Goal: Task Accomplishment & Management: Manage account settings

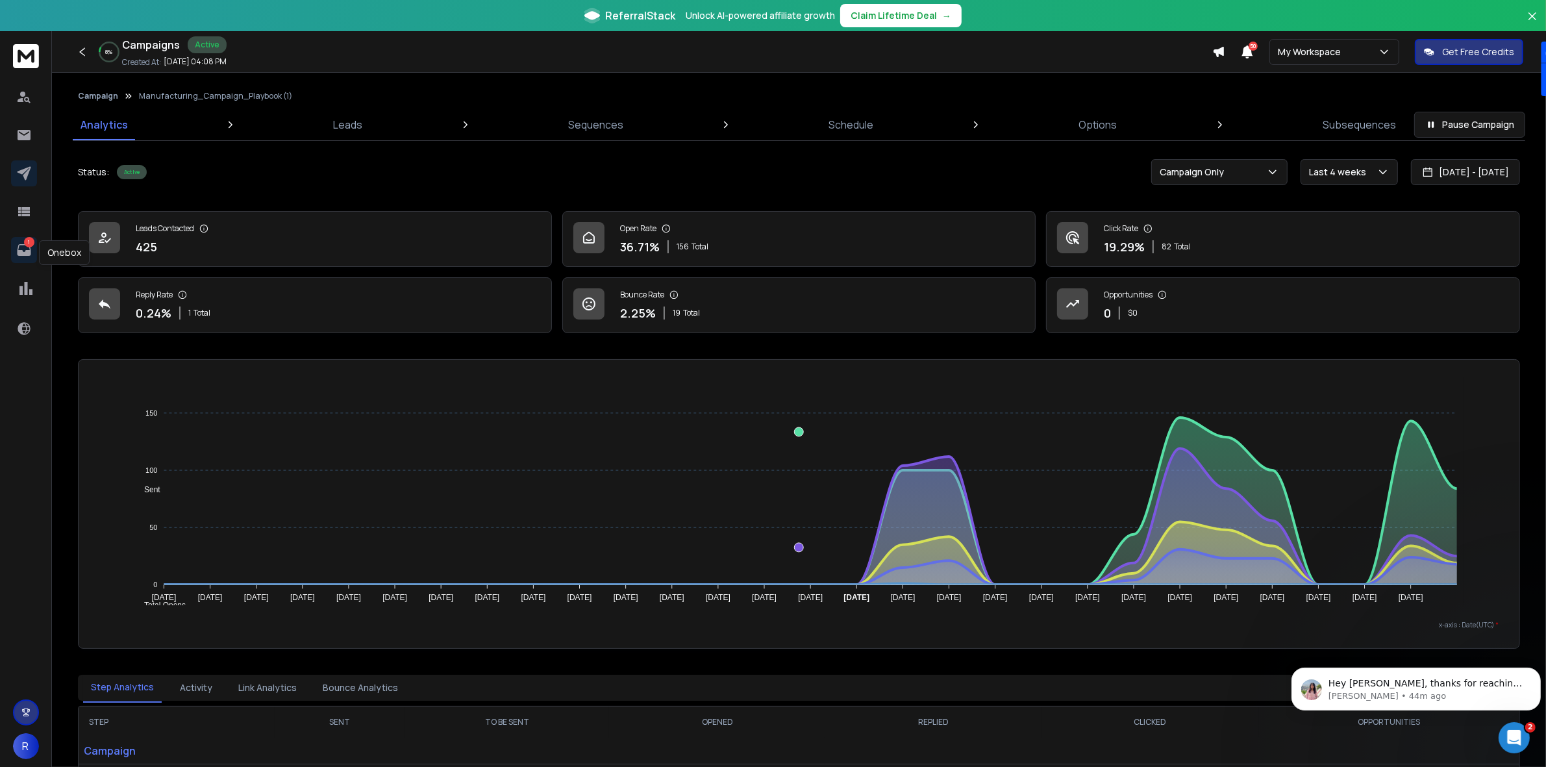
click at [21, 252] on icon at bounding box center [24, 250] width 16 height 16
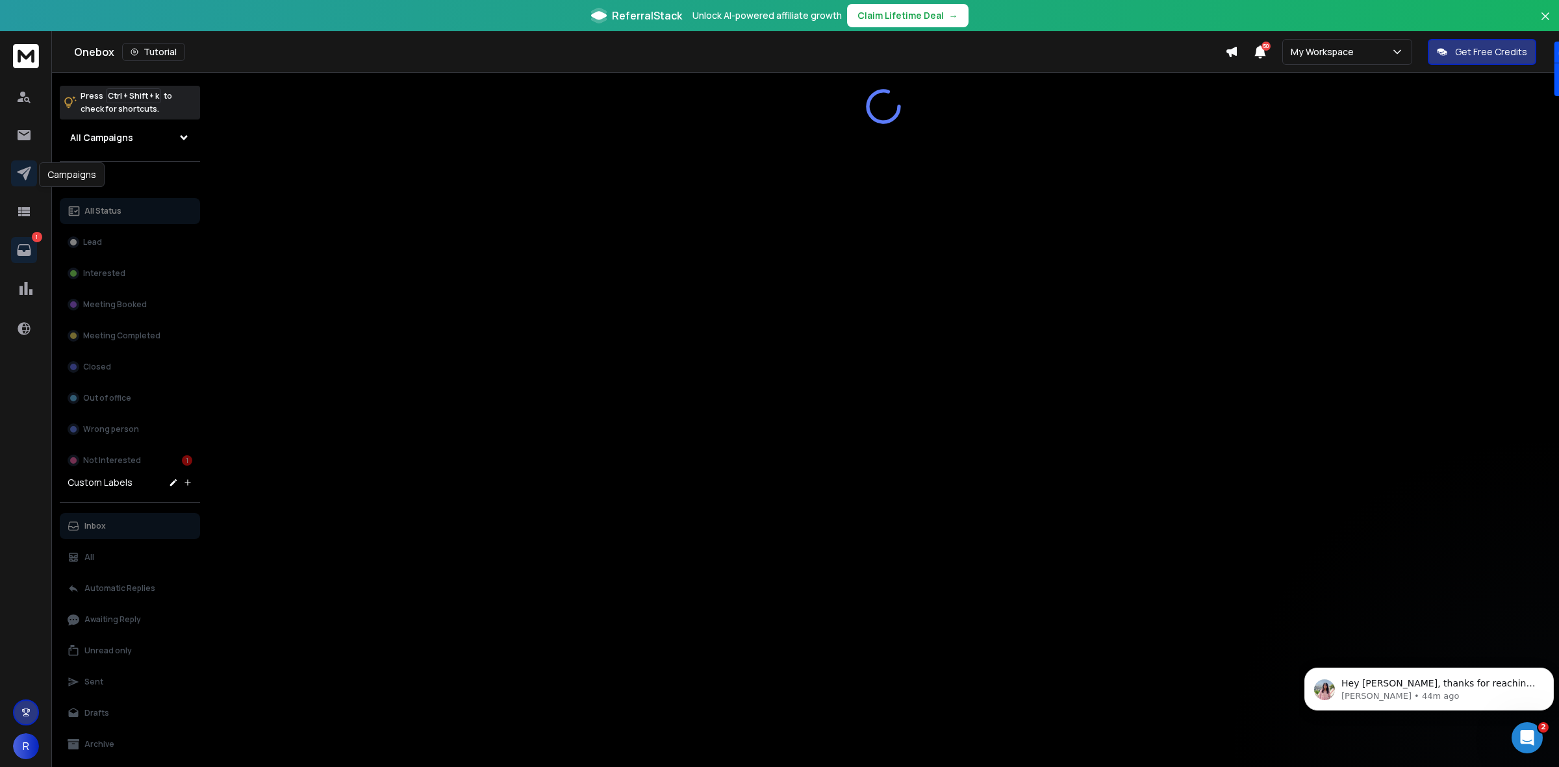
click at [24, 170] on icon at bounding box center [24, 174] width 16 height 16
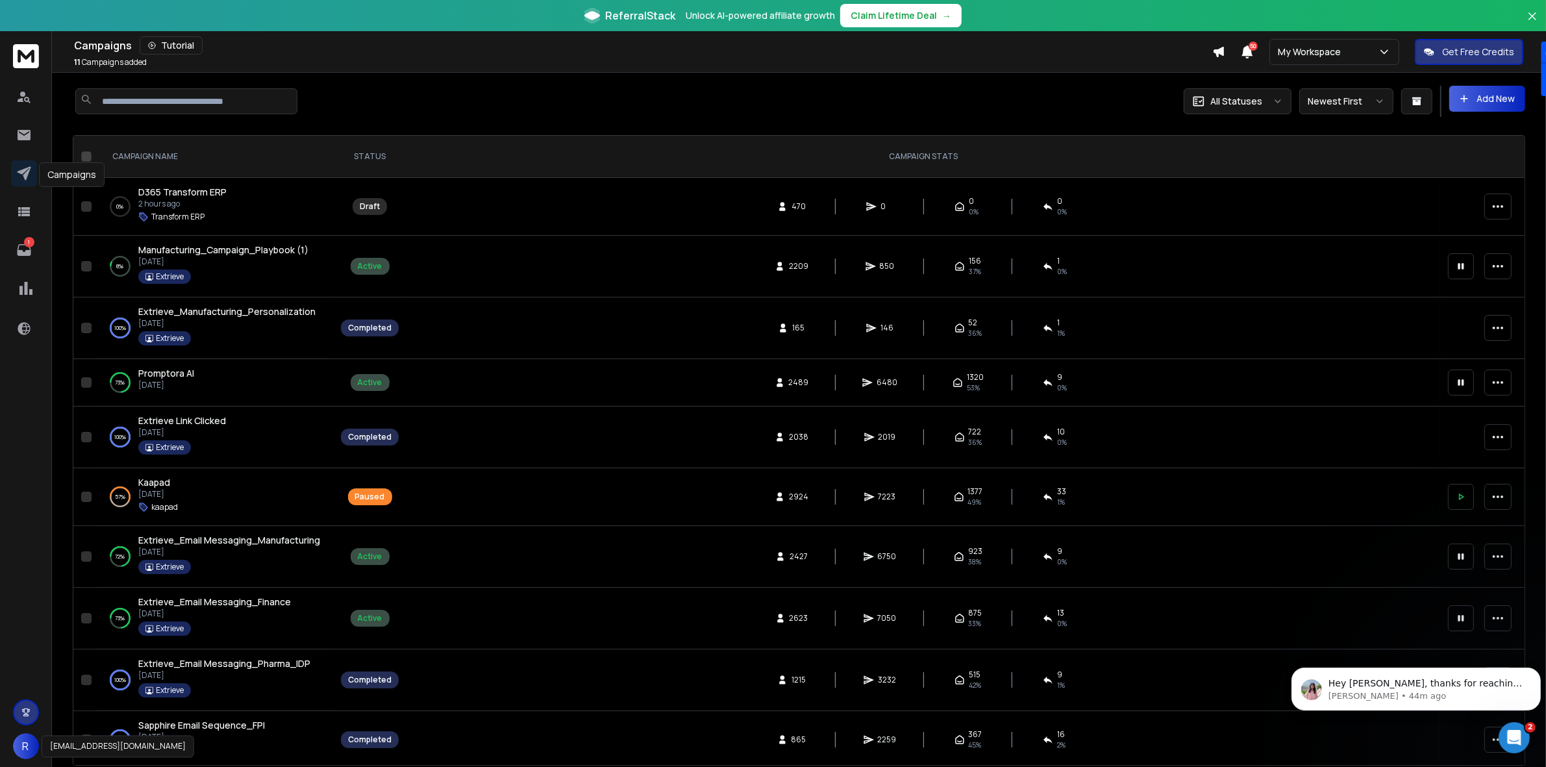
click at [20, 740] on span "R" at bounding box center [26, 746] width 26 height 26
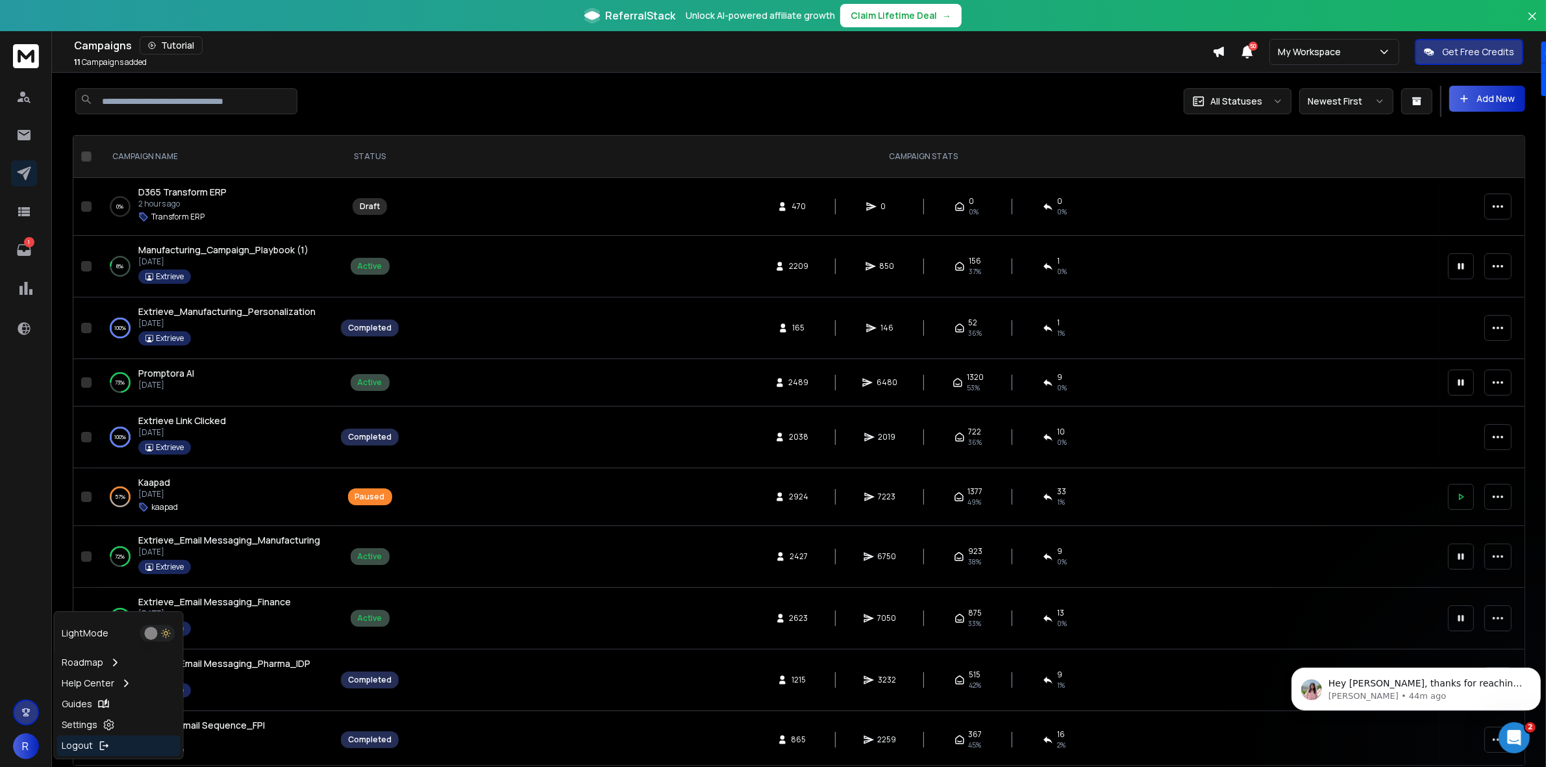
click at [88, 742] on p "Logout" at bounding box center [77, 745] width 31 height 13
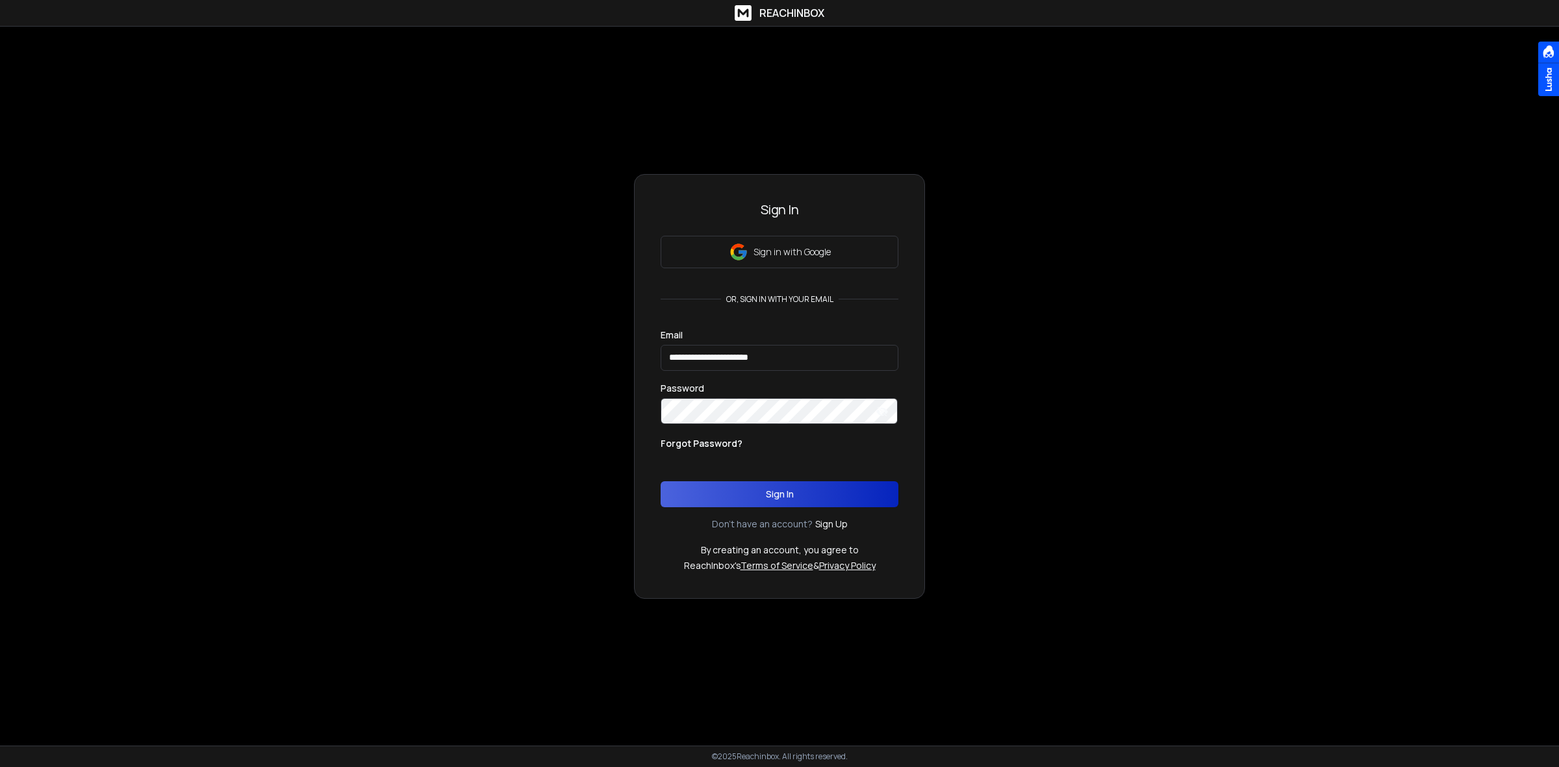
drag, startPoint x: 0, startPoint y: 0, endPoint x: 703, endPoint y: 361, distance: 790.6
click at [703, 361] on input "**********" at bounding box center [780, 358] width 238 height 26
type input "**********"
click at [759, 497] on button "Sign In" at bounding box center [780, 494] width 238 height 26
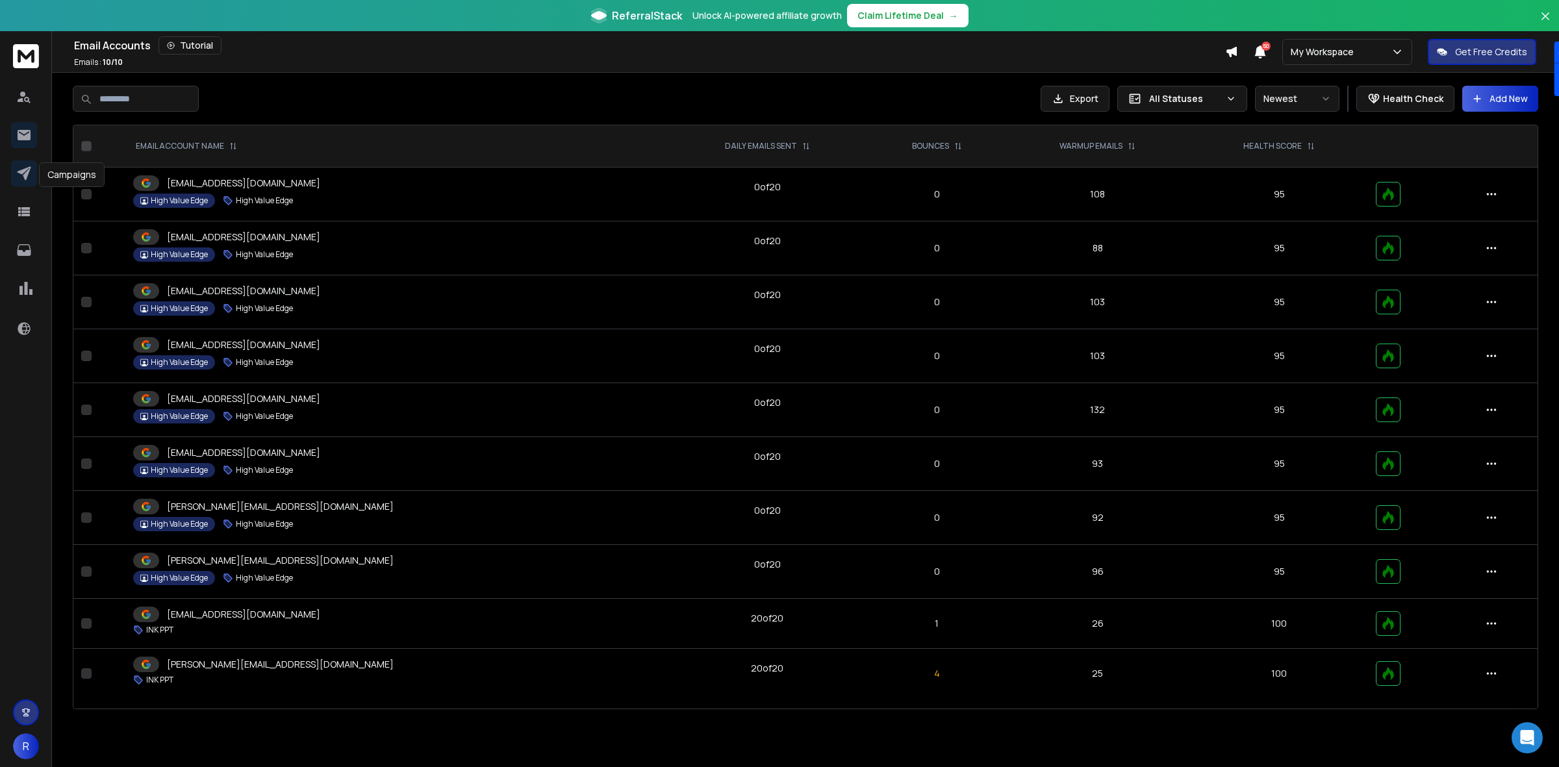
click at [21, 173] on icon at bounding box center [24, 174] width 14 height 14
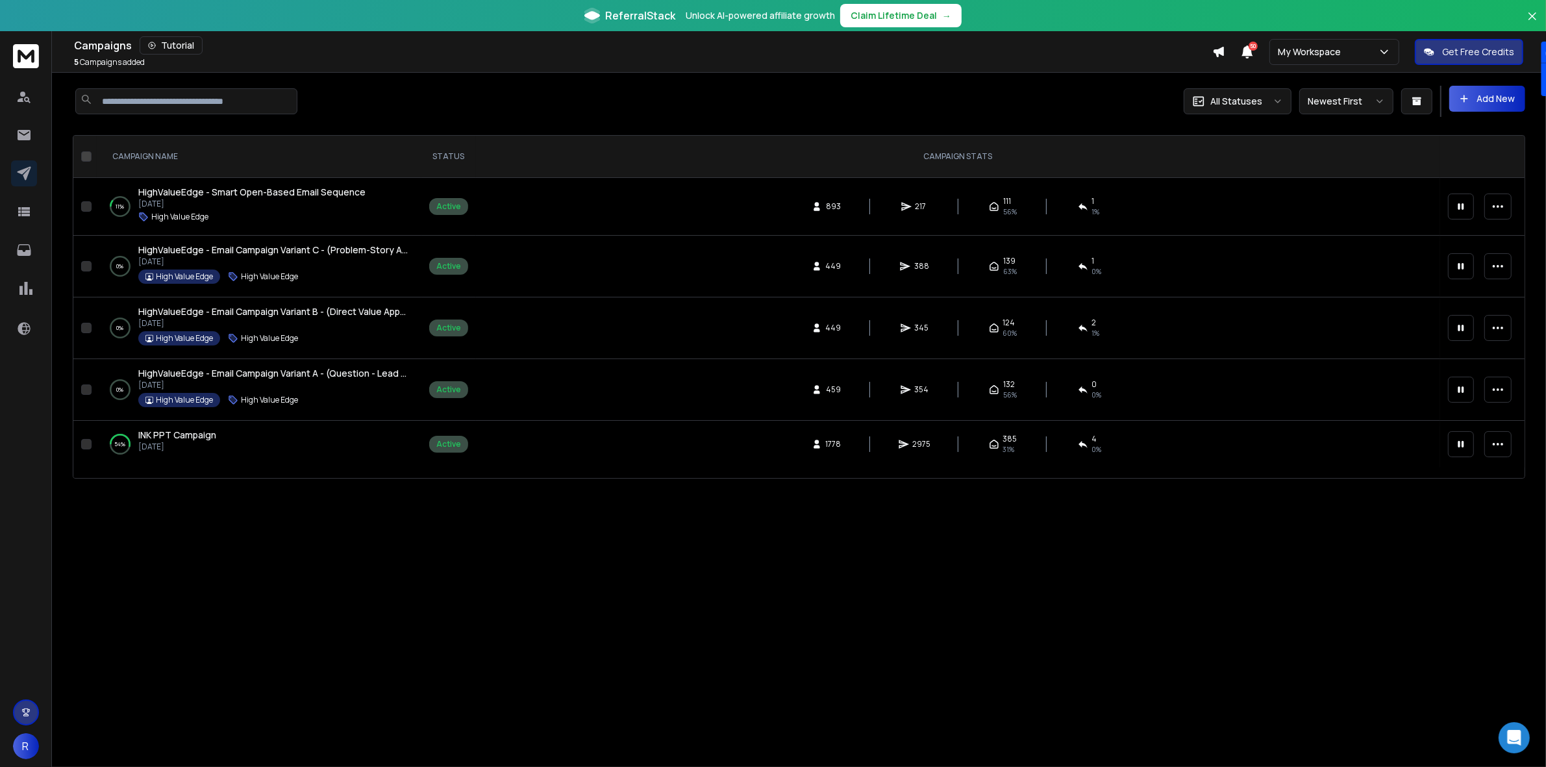
click at [342, 373] on span "HighValueEdge - Email Campaign Variant A - (Question - Lead Approach)" at bounding box center [291, 373] width 307 height 12
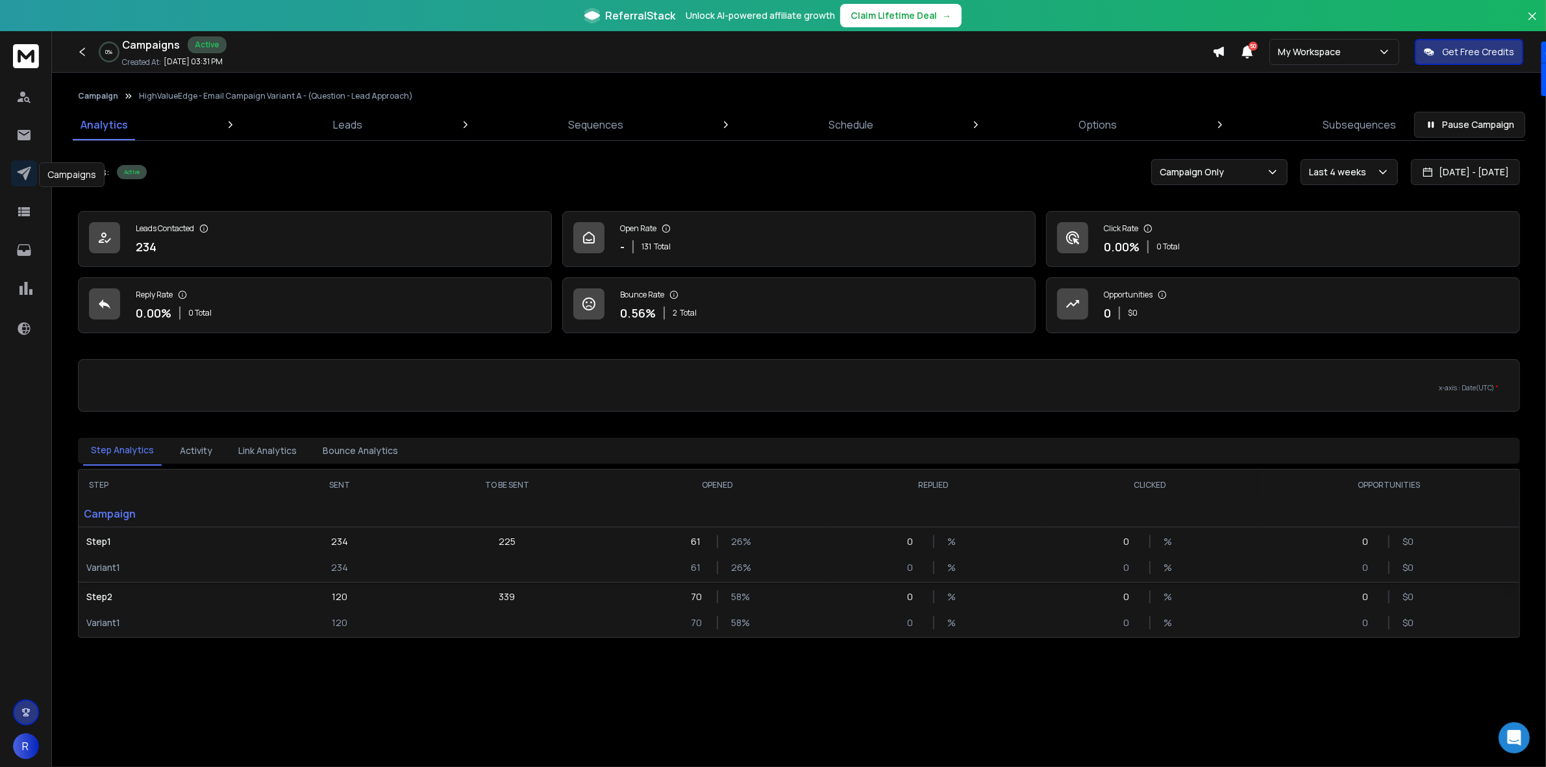
click at [27, 164] on link at bounding box center [24, 173] width 26 height 26
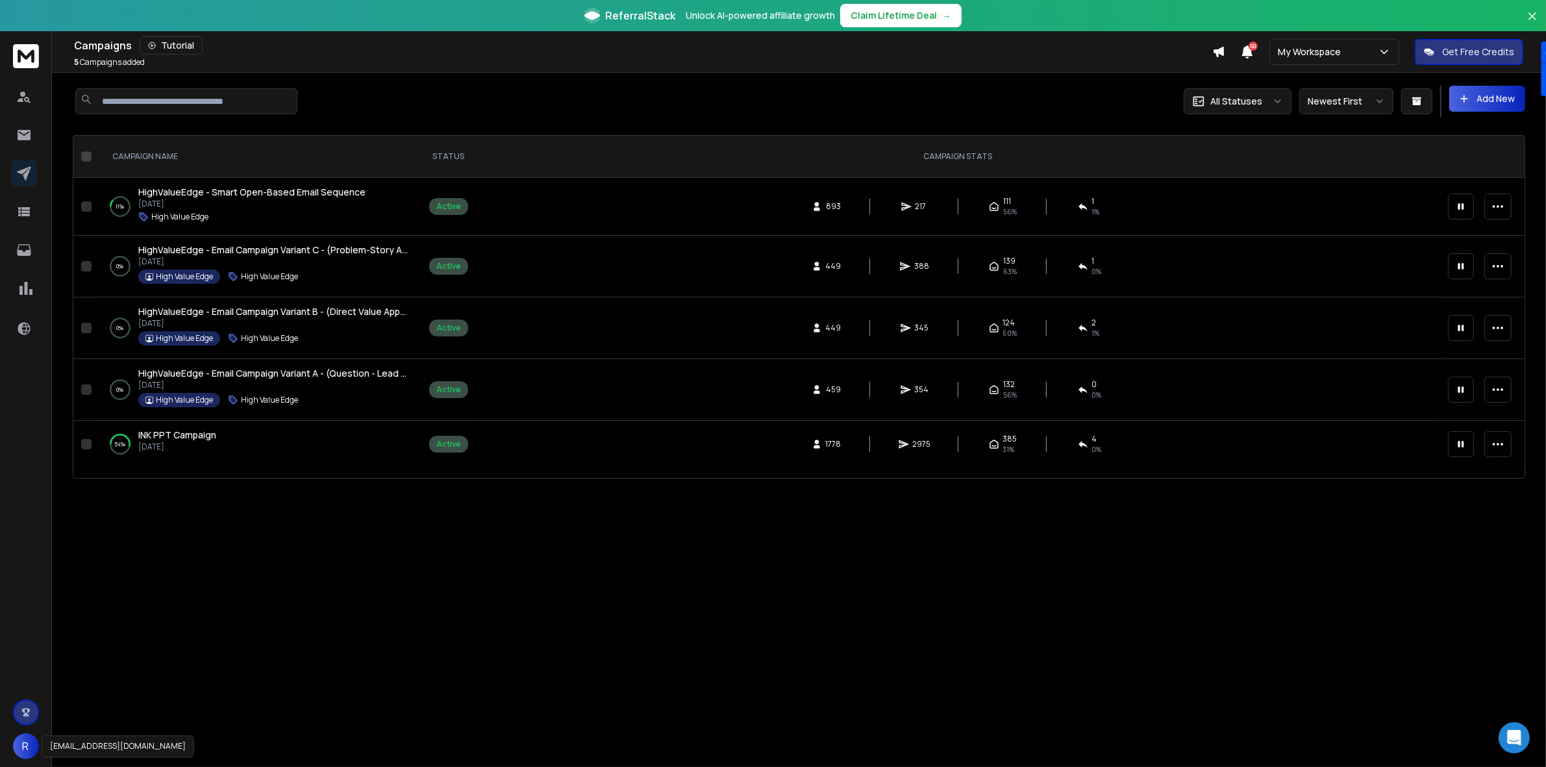
click at [18, 748] on span "R" at bounding box center [26, 746] width 26 height 26
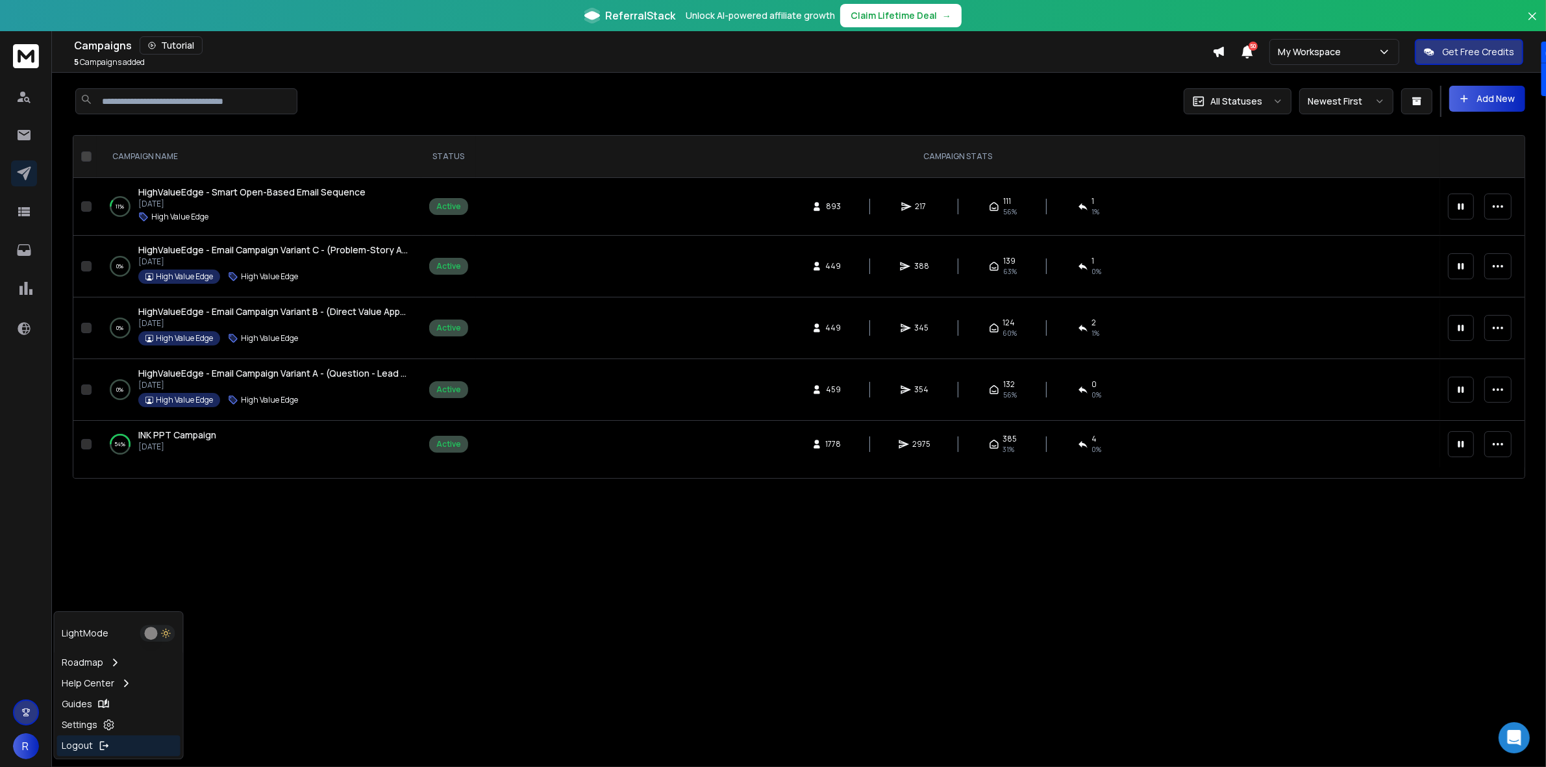
click at [66, 742] on p "Logout" at bounding box center [77, 745] width 31 height 13
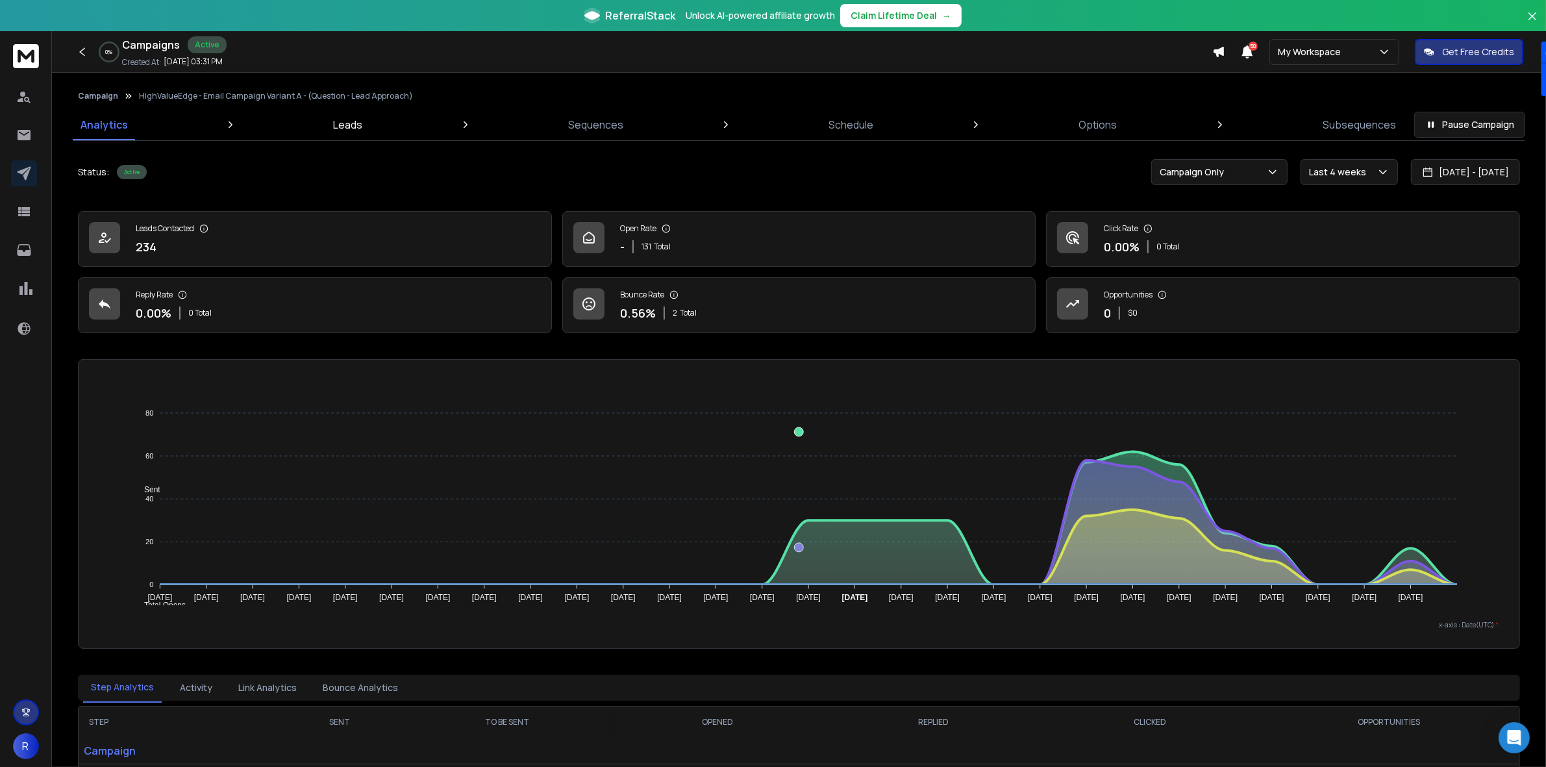
click at [345, 123] on p "Leads" at bounding box center [347, 125] width 29 height 16
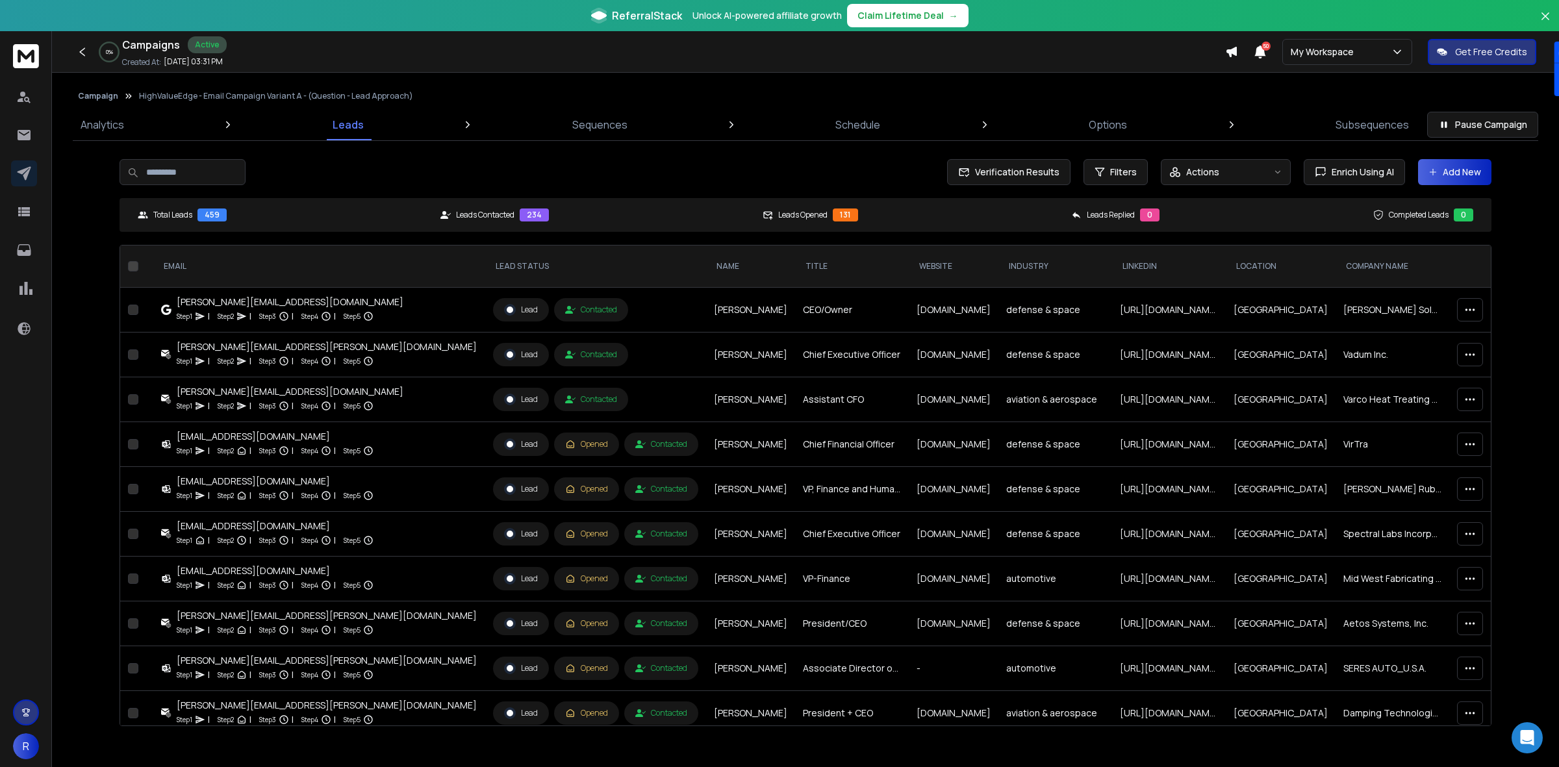
click at [1439, 170] on button "Add New" at bounding box center [1454, 172] width 73 height 26
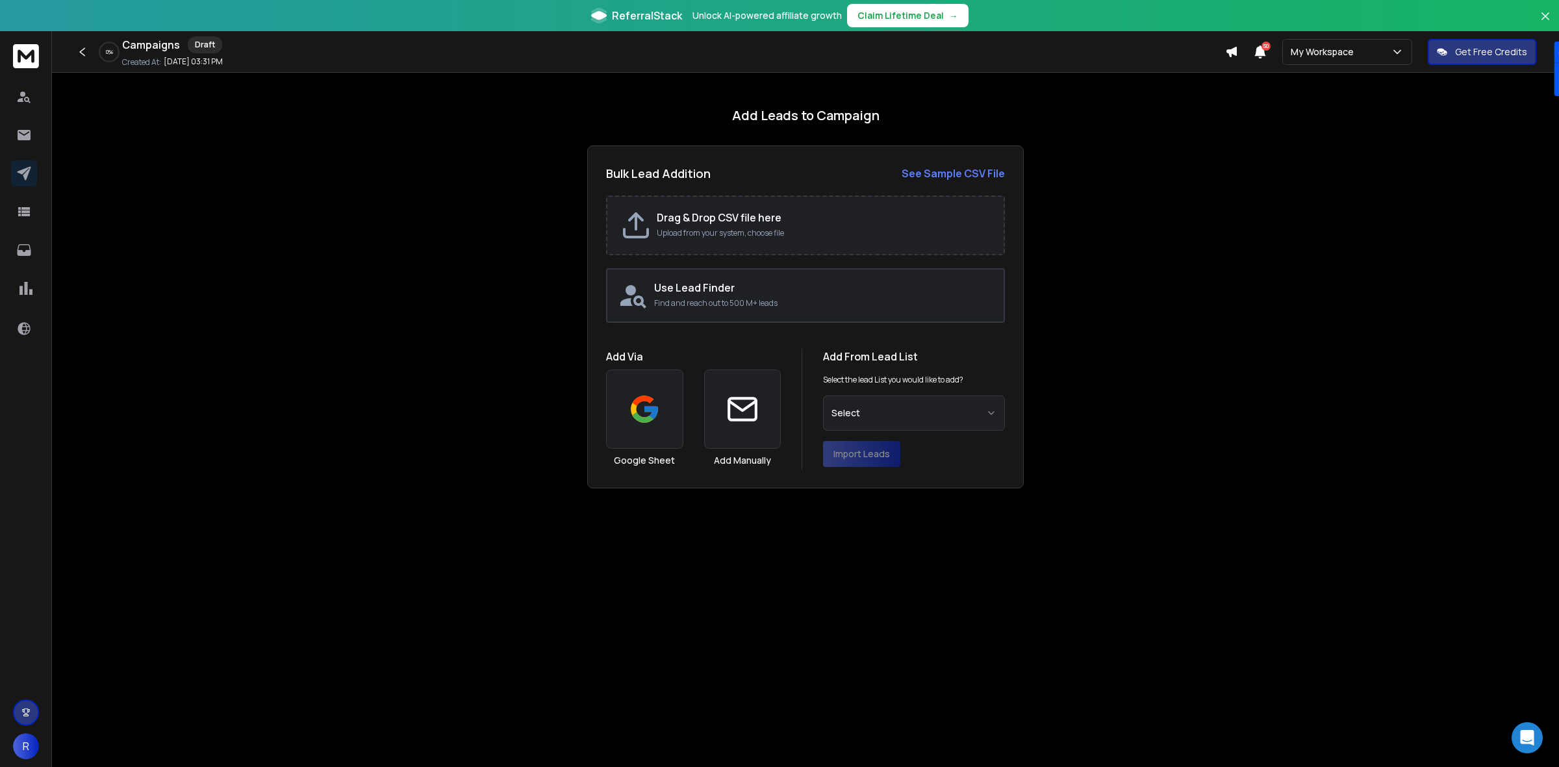
click at [724, 223] on h2 "Drag & Drop CSV file here" at bounding box center [824, 218] width 334 height 16
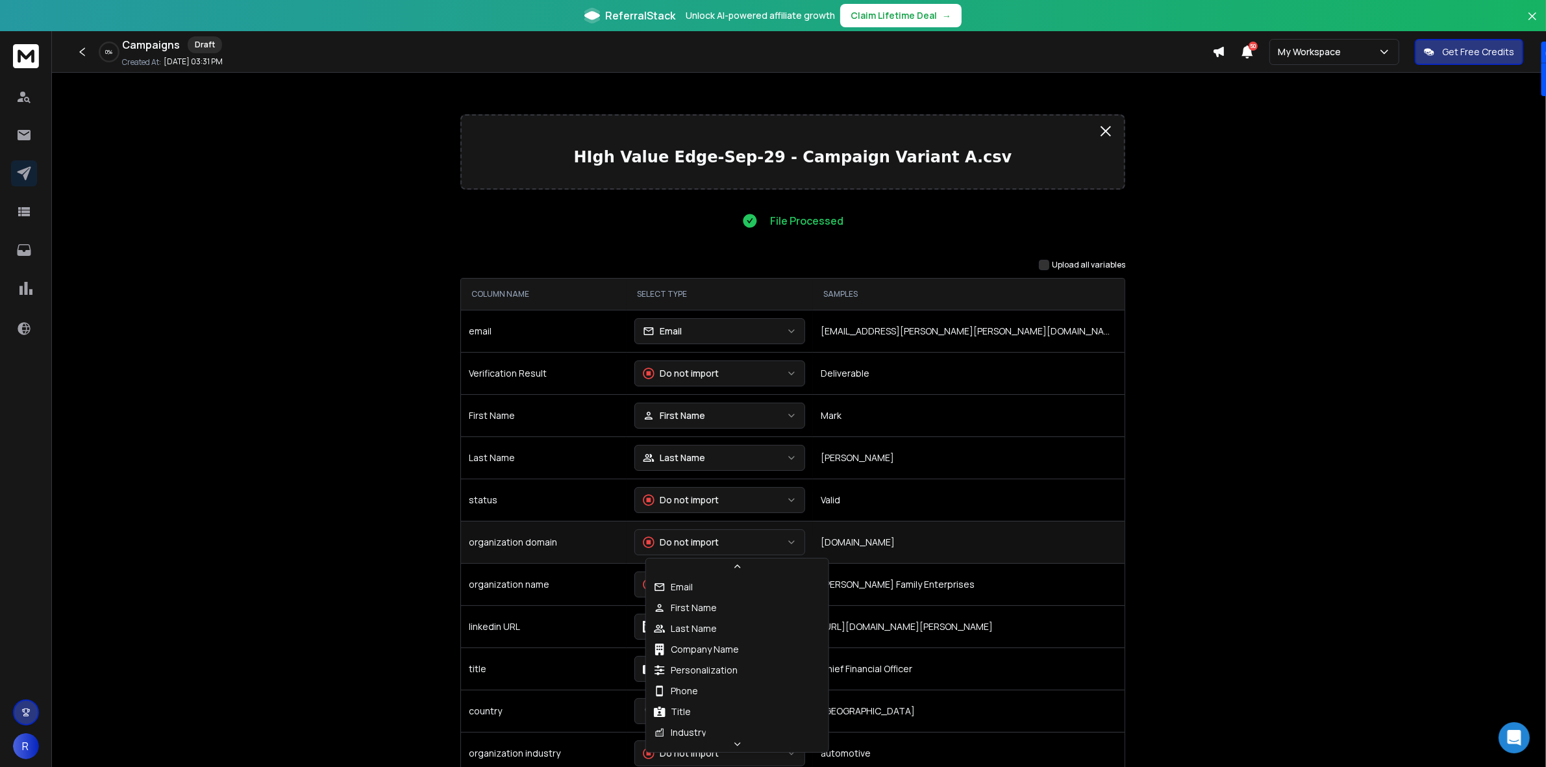
click at [697, 543] on div "Do not import" at bounding box center [681, 542] width 76 height 13
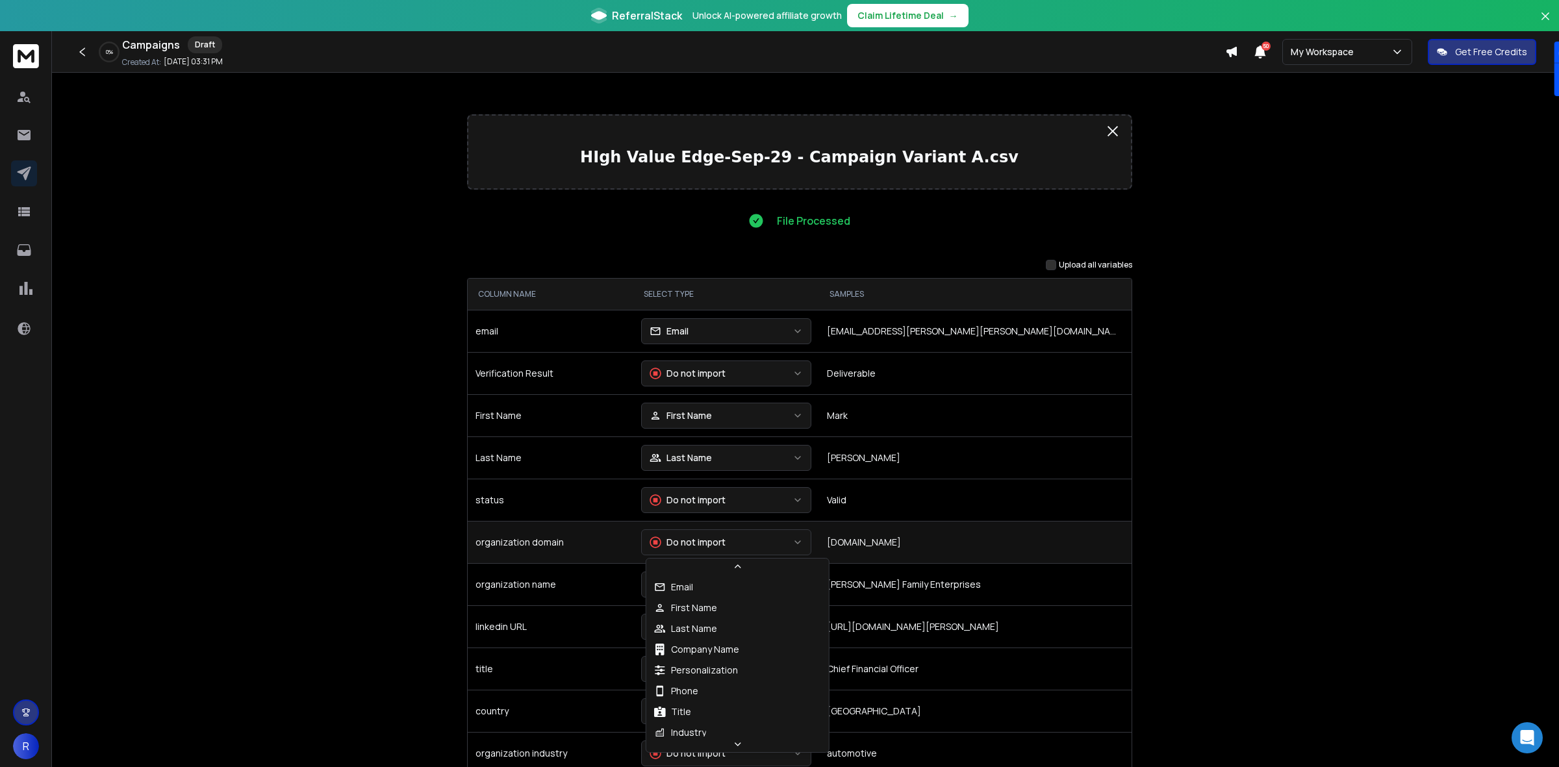
scroll to position [131, 0]
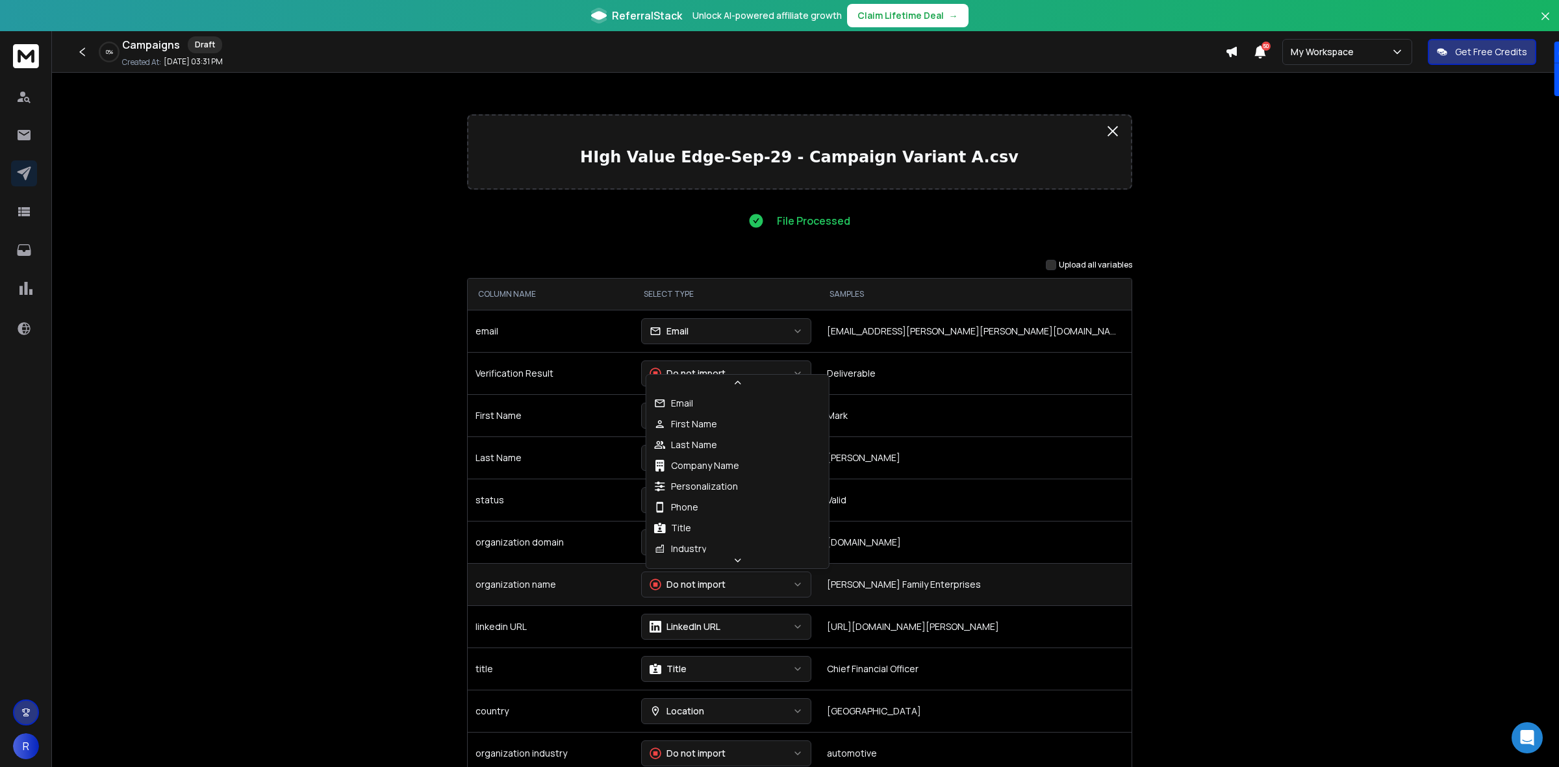
click at [698, 592] on button "Do not import" at bounding box center [726, 585] width 171 height 26
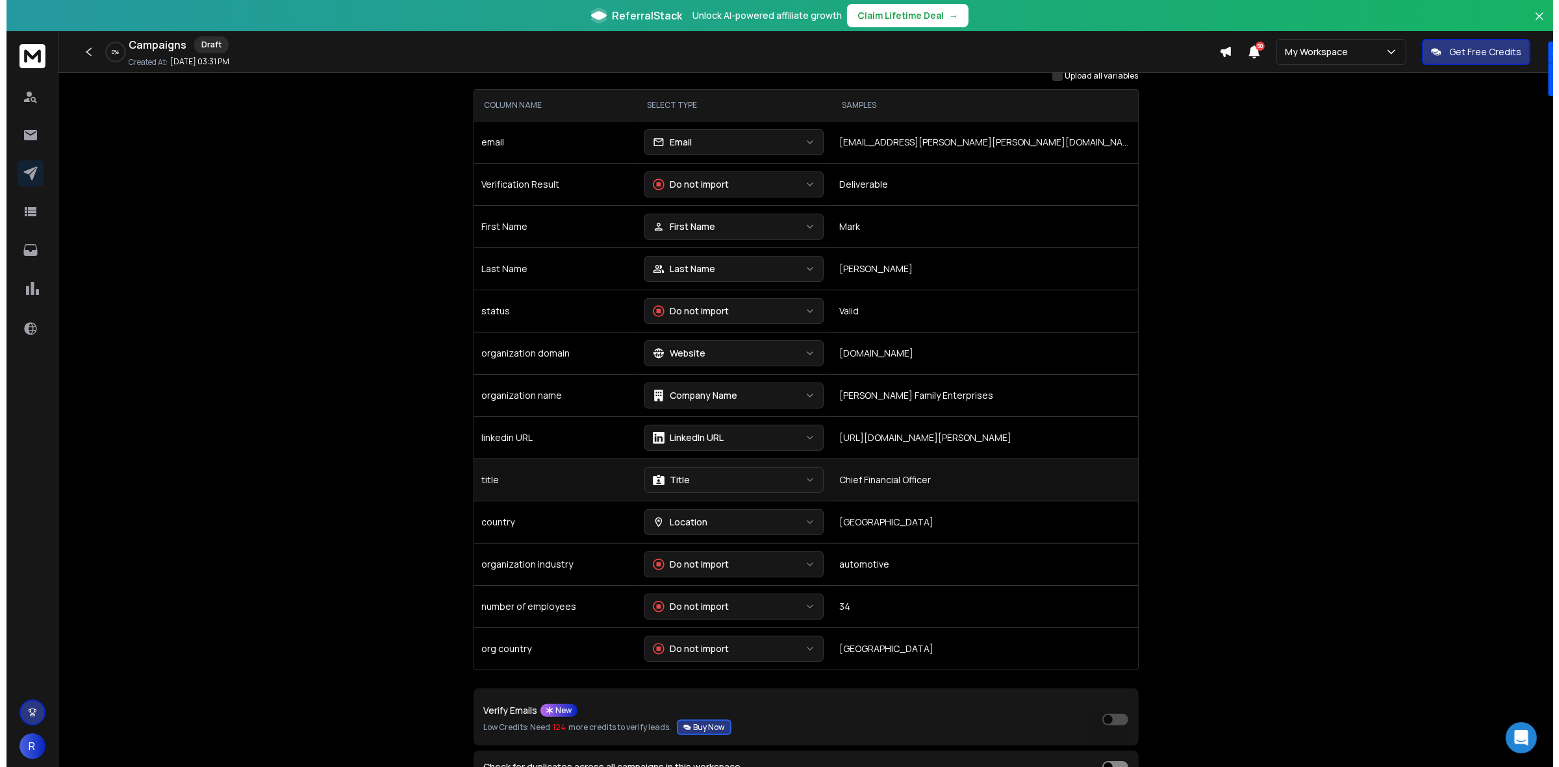
scroll to position [294, 0]
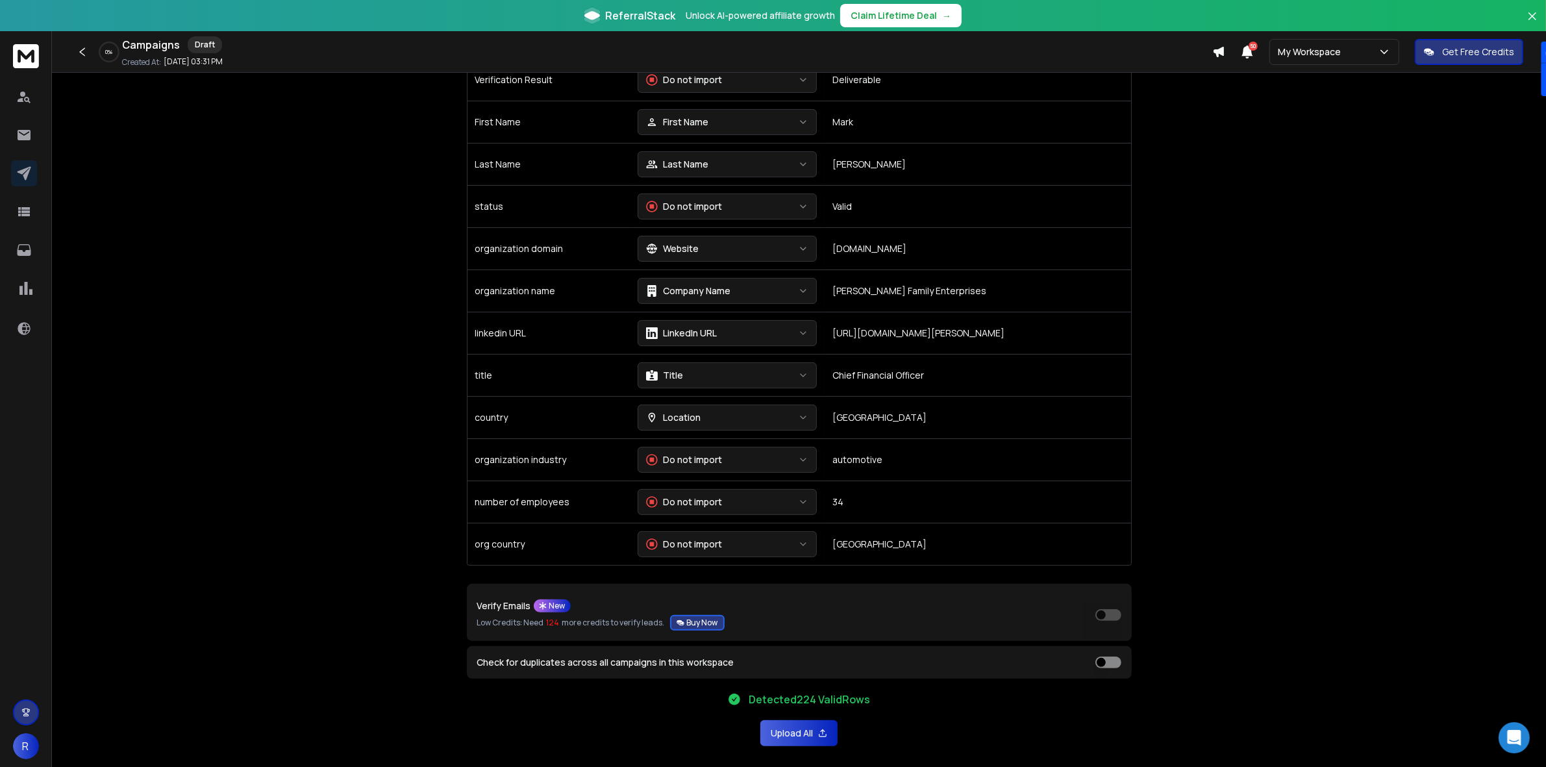
click at [791, 738] on button "Upload All" at bounding box center [799, 733] width 77 height 26
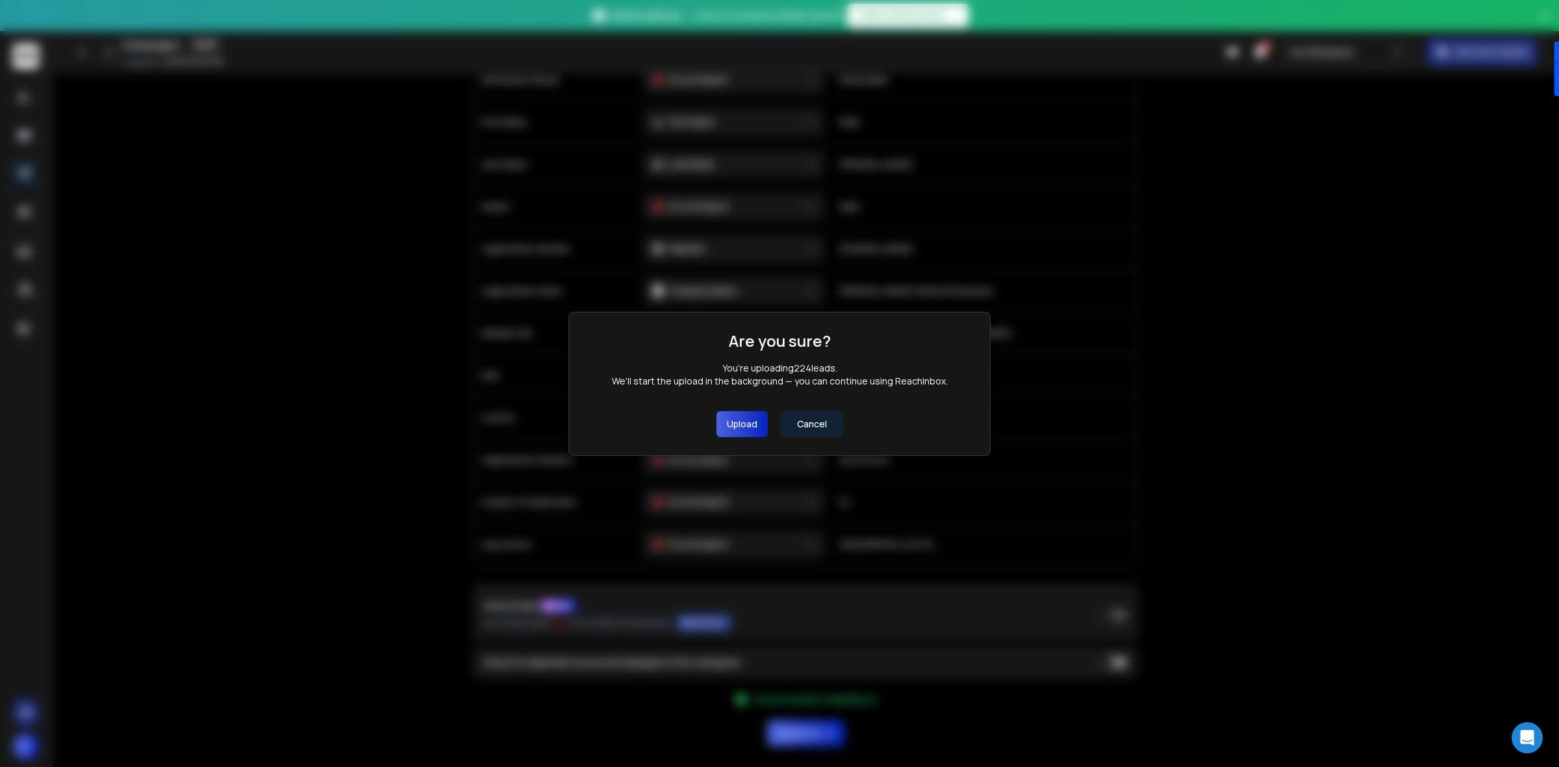
click at [741, 432] on button "Upload" at bounding box center [741, 424] width 51 height 26
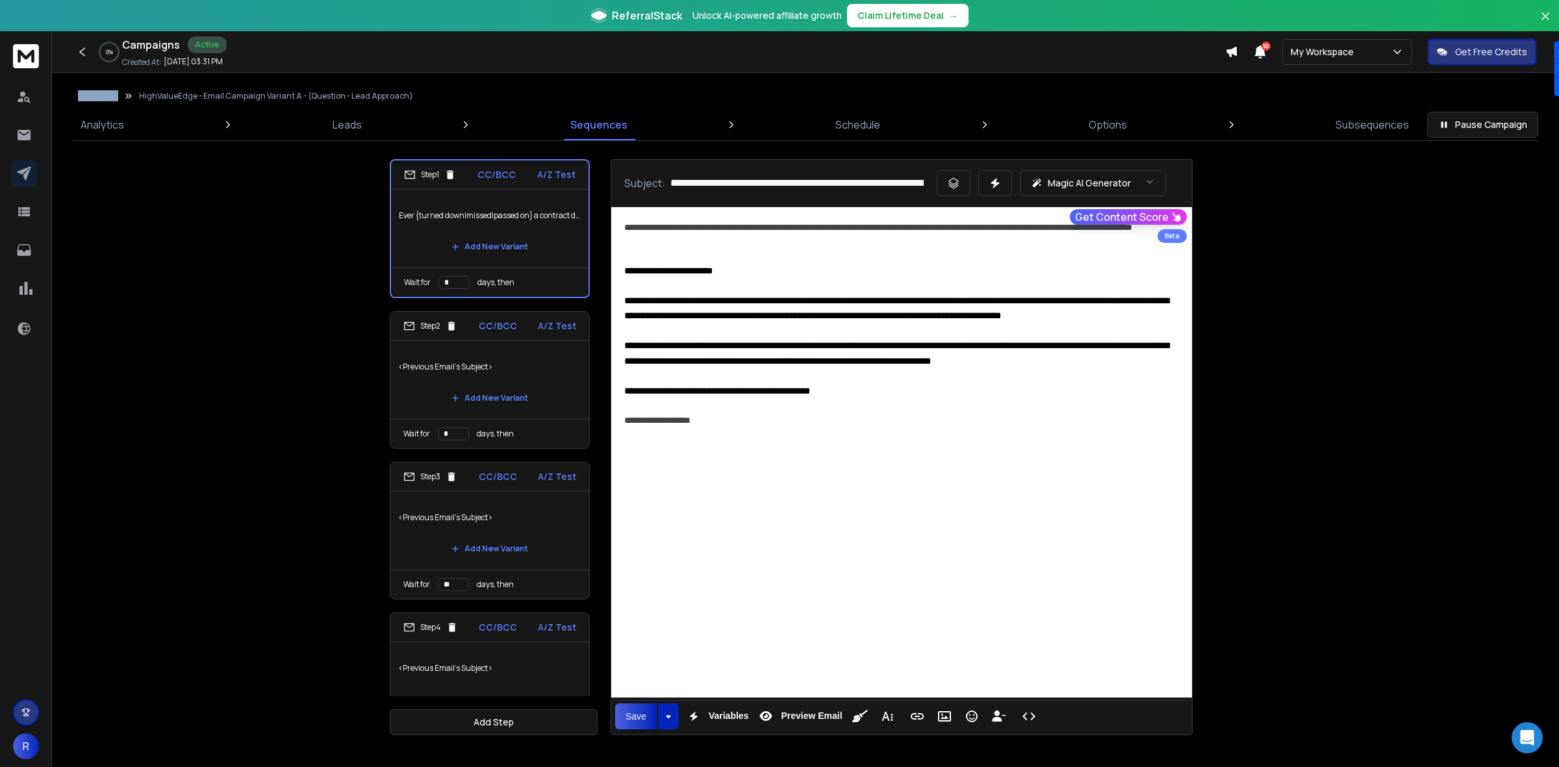
drag, startPoint x: 73, startPoint y: 88, endPoint x: 149, endPoint y: 157, distance: 103.0
click at [115, 96] on div "Campaign HighValueEdge - Email Campaign Variant A - (Question - Lead Approach)" at bounding box center [805, 96] width 1465 height 21
copy button "Campaign"
click at [287, 536] on div "**********" at bounding box center [805, 447] width 1465 height 586
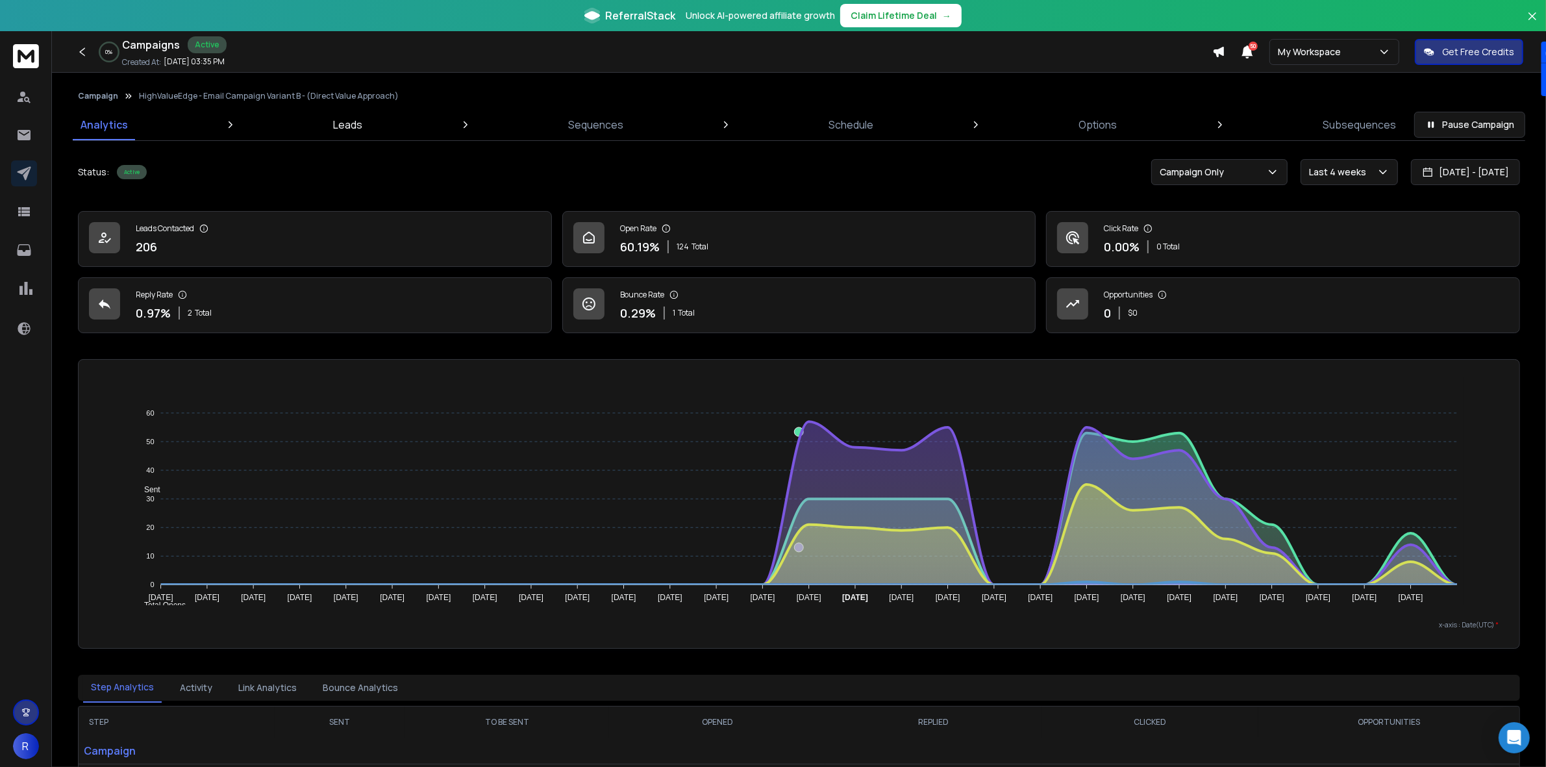
click at [351, 125] on p "Leads" at bounding box center [347, 125] width 29 height 16
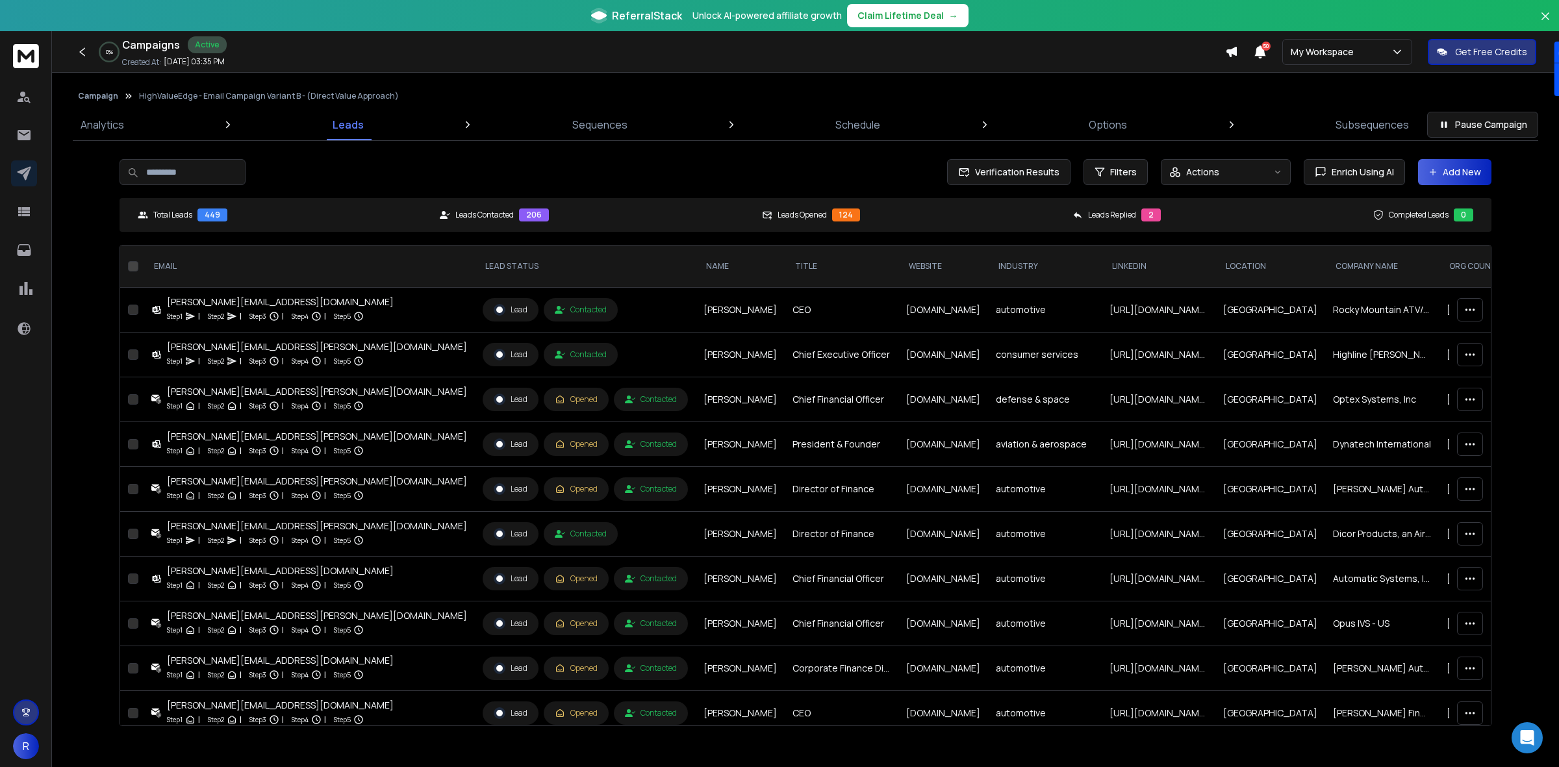
click at [1456, 175] on button "Add New" at bounding box center [1454, 172] width 73 height 26
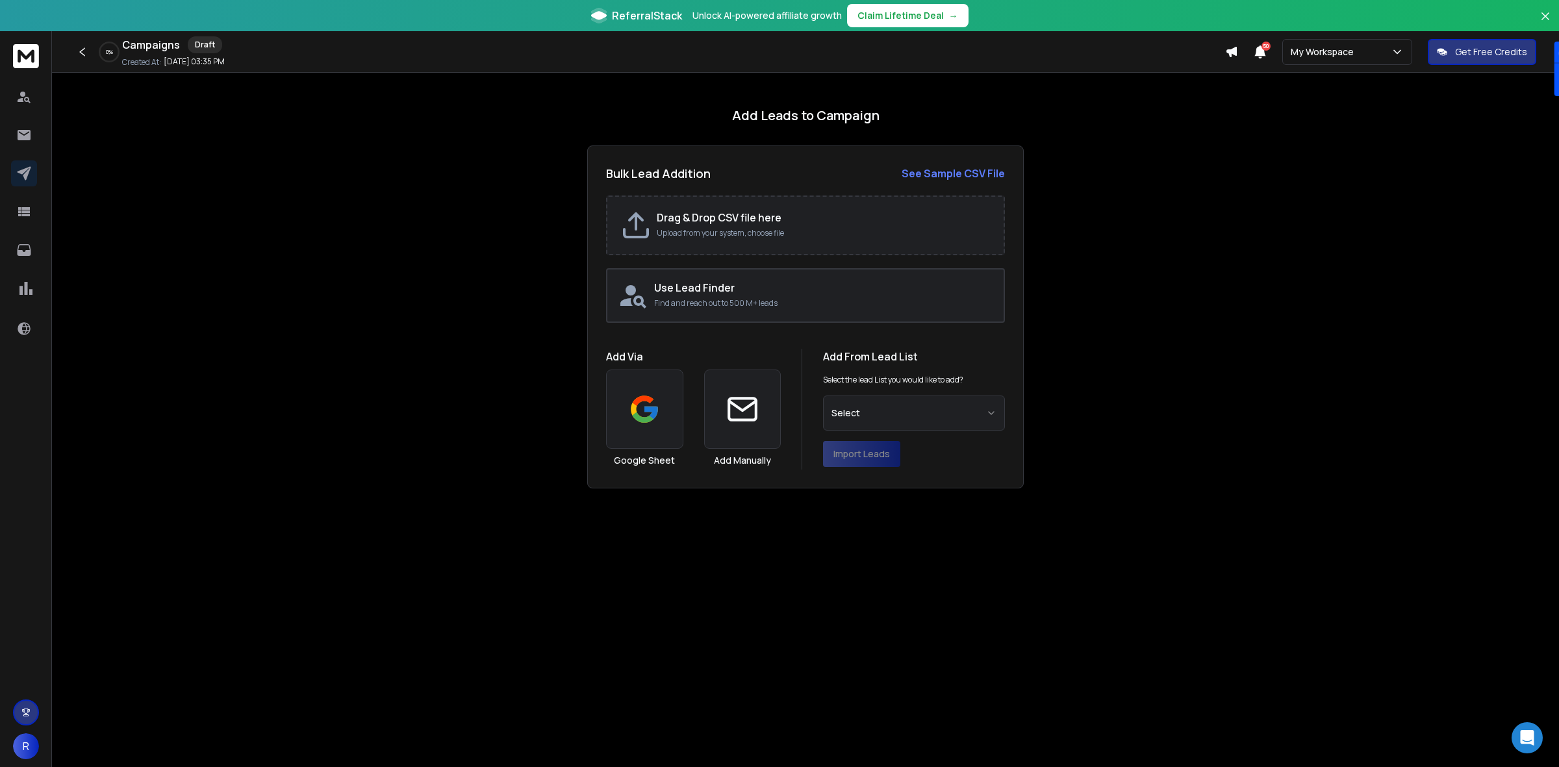
click at [729, 232] on p "Upload from your system, choose file" at bounding box center [824, 233] width 334 height 10
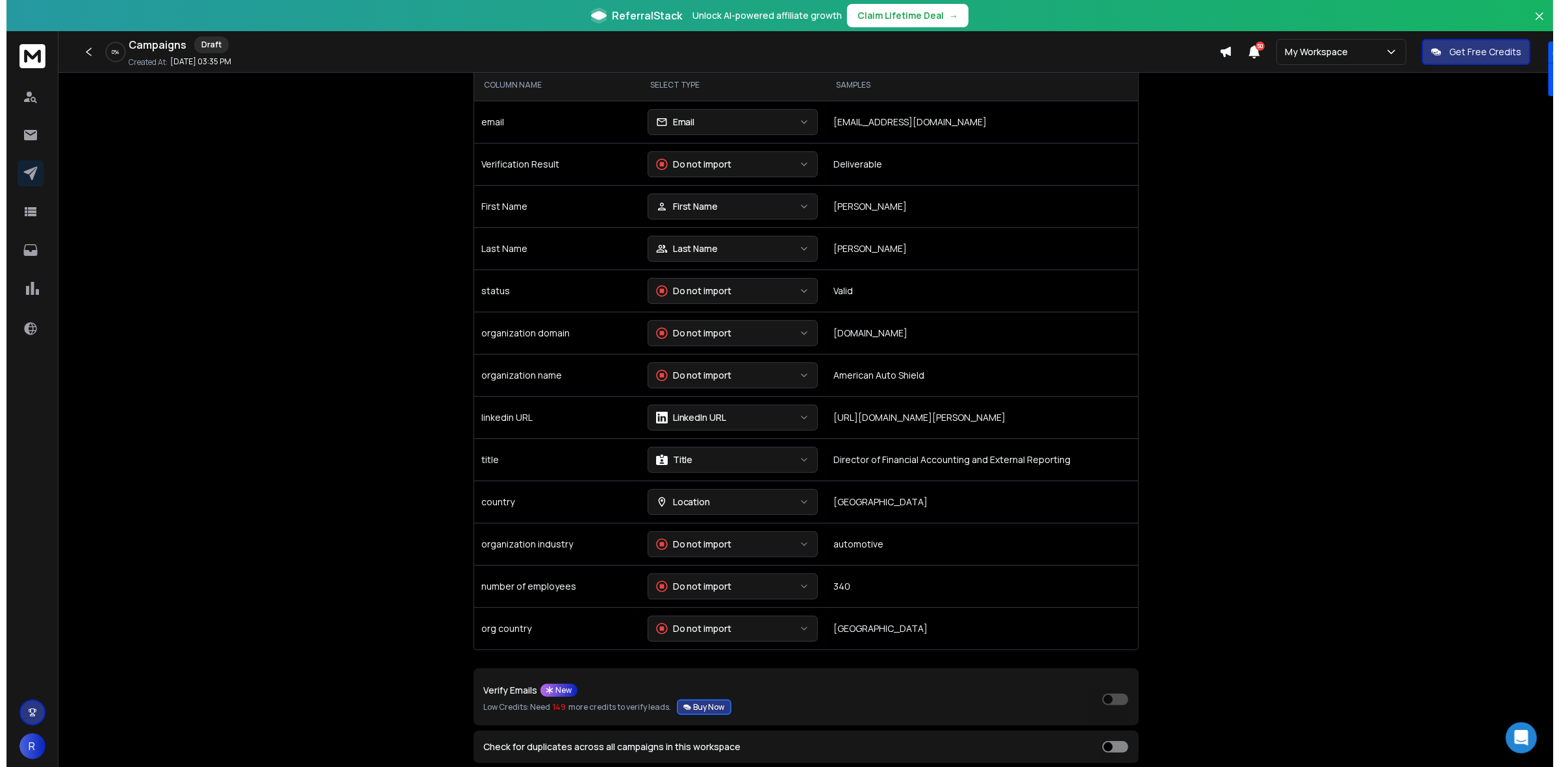
scroll to position [244, 0]
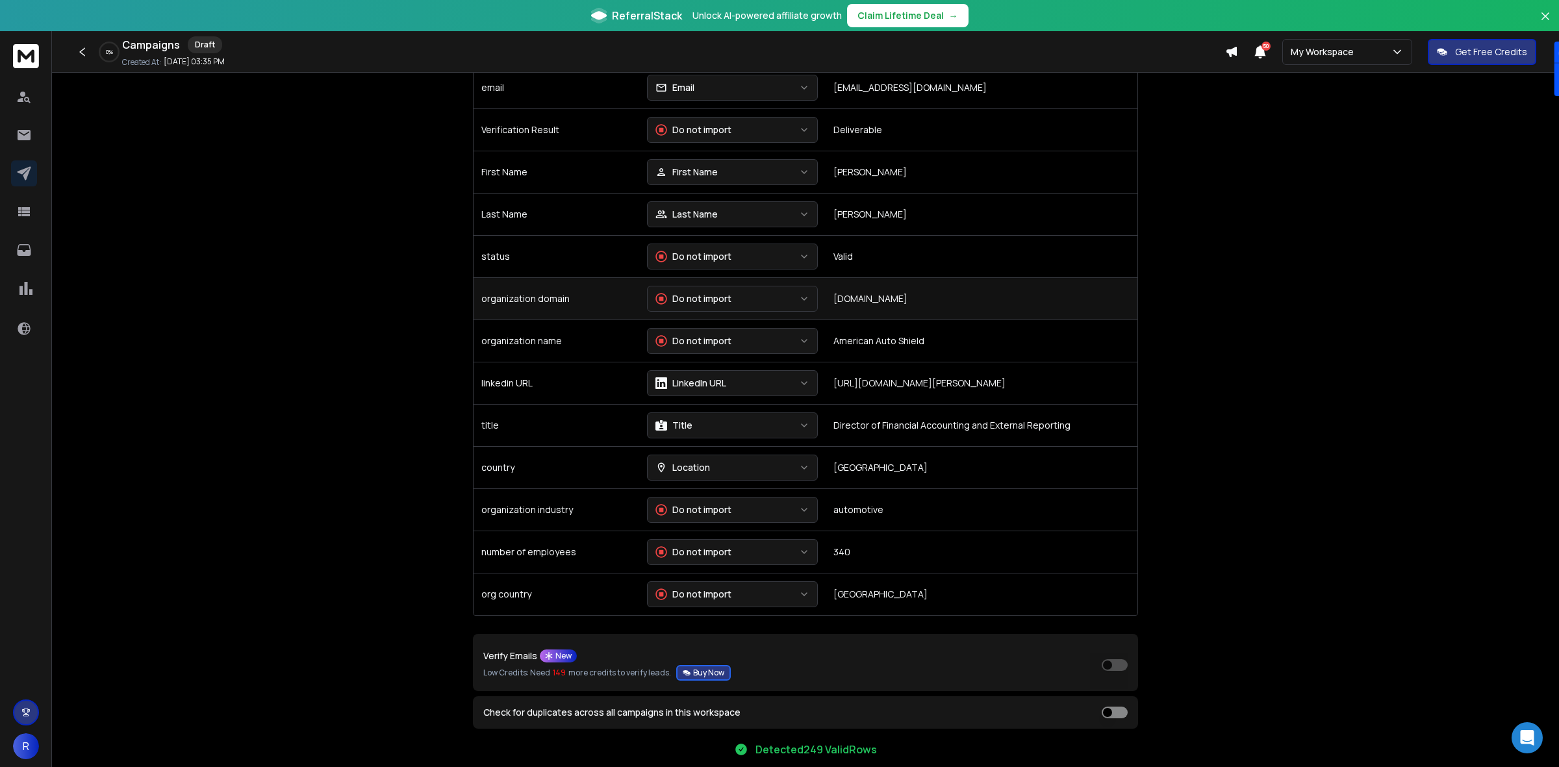
click at [741, 303] on button "Do not import" at bounding box center [732, 299] width 171 height 26
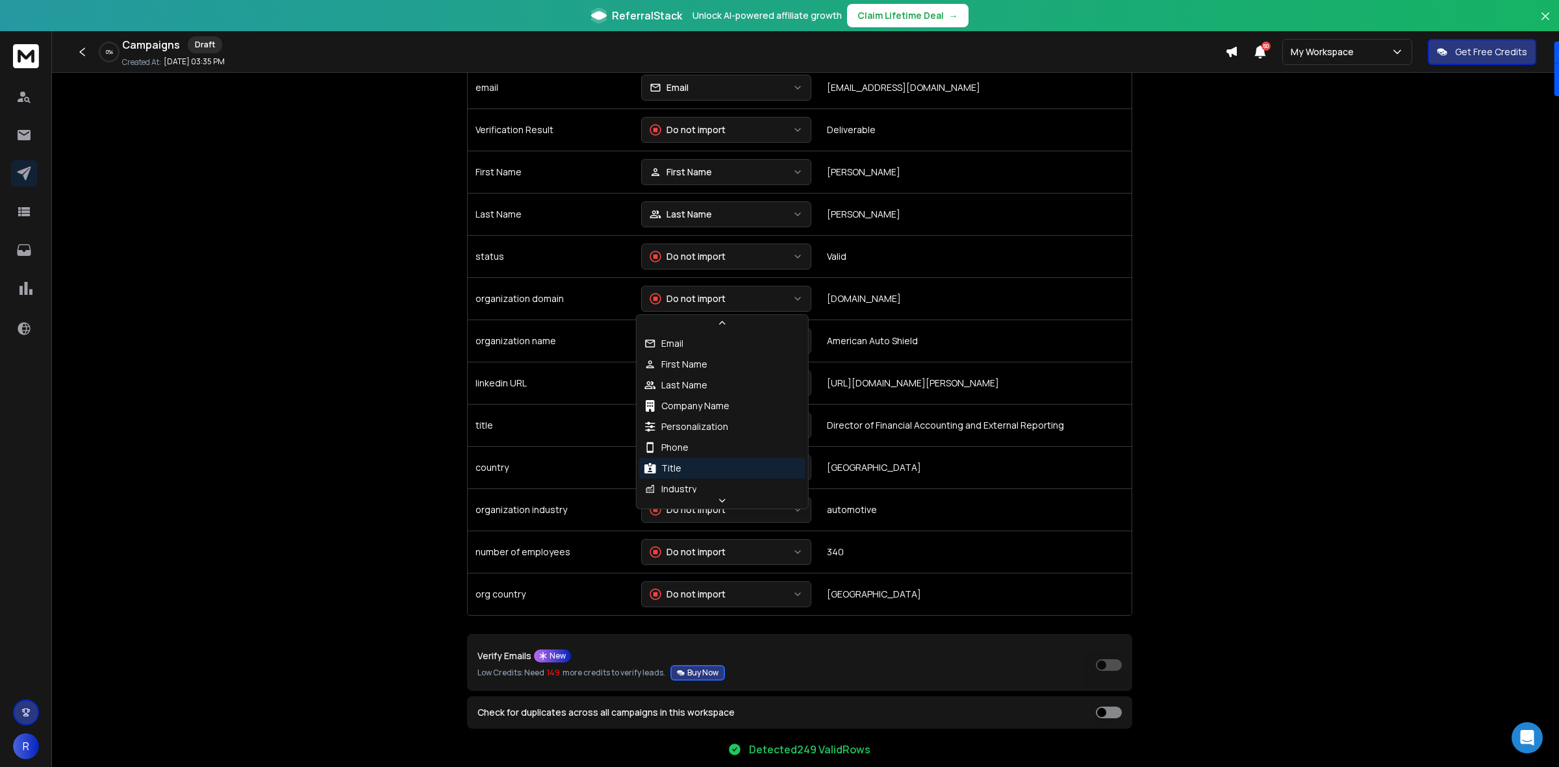
scroll to position [131, 0]
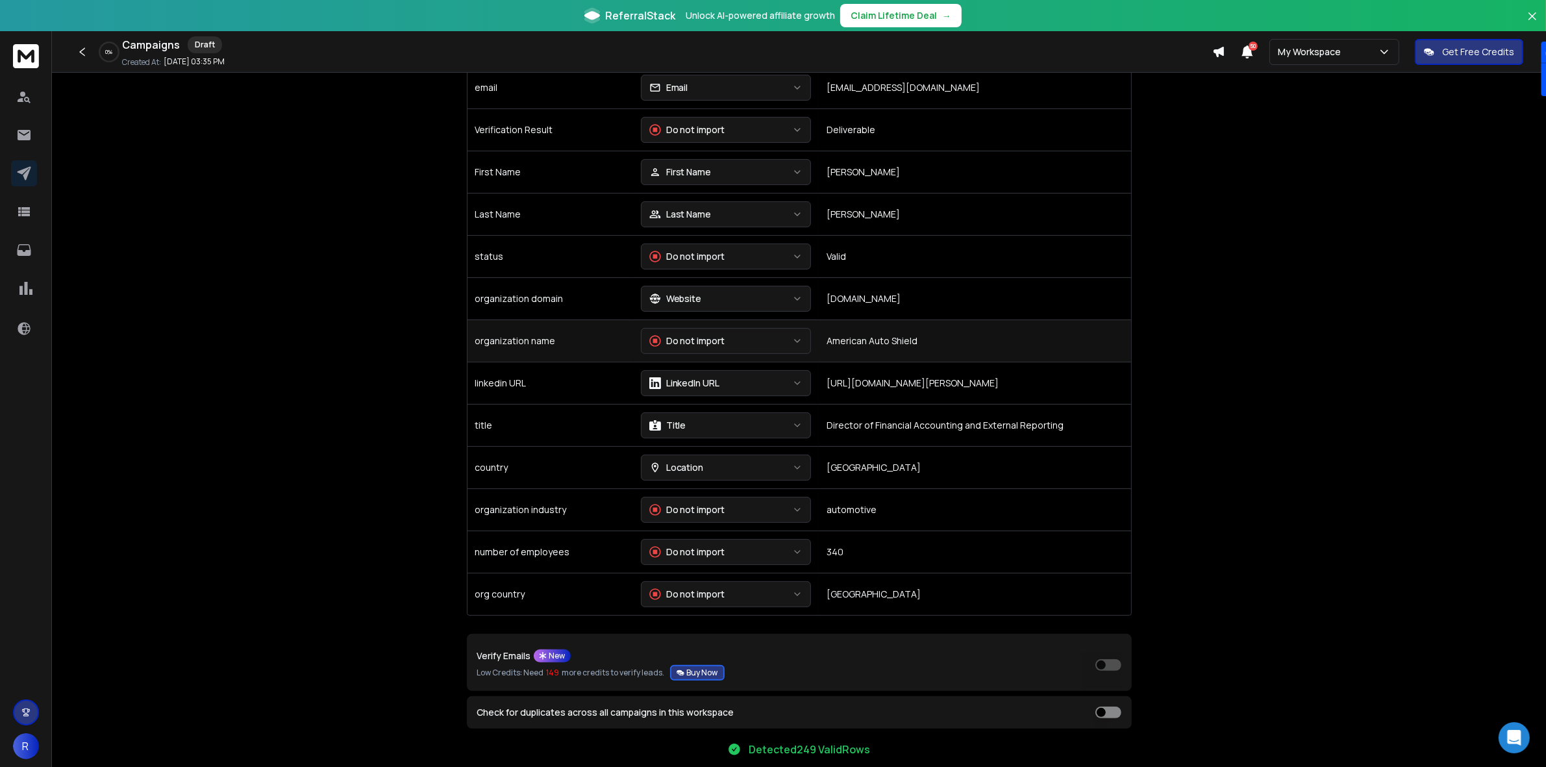
click at [673, 343] on div "Do not import" at bounding box center [687, 340] width 76 height 13
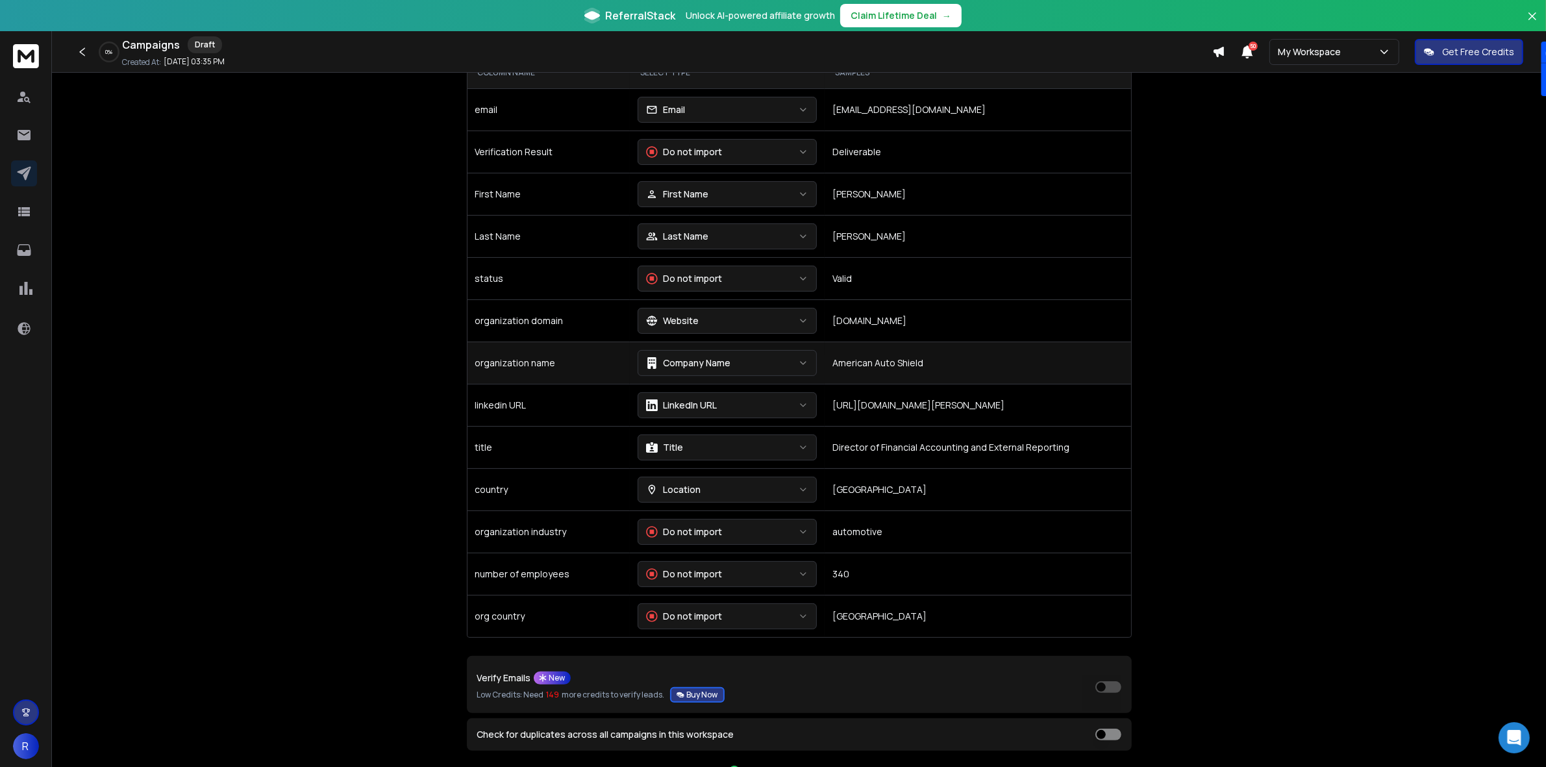
scroll to position [294, 0]
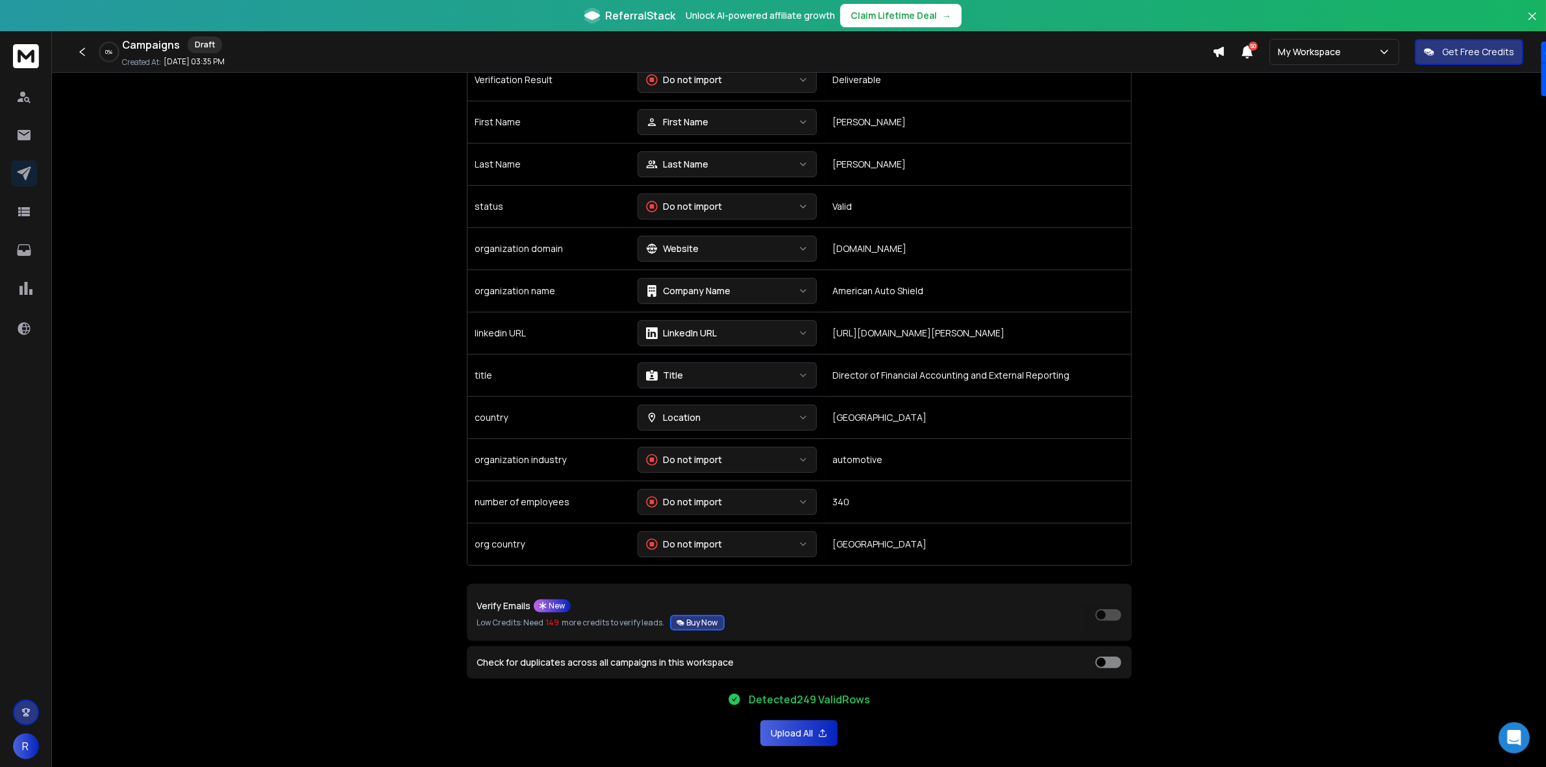
click at [776, 732] on button "Upload All" at bounding box center [799, 733] width 77 height 26
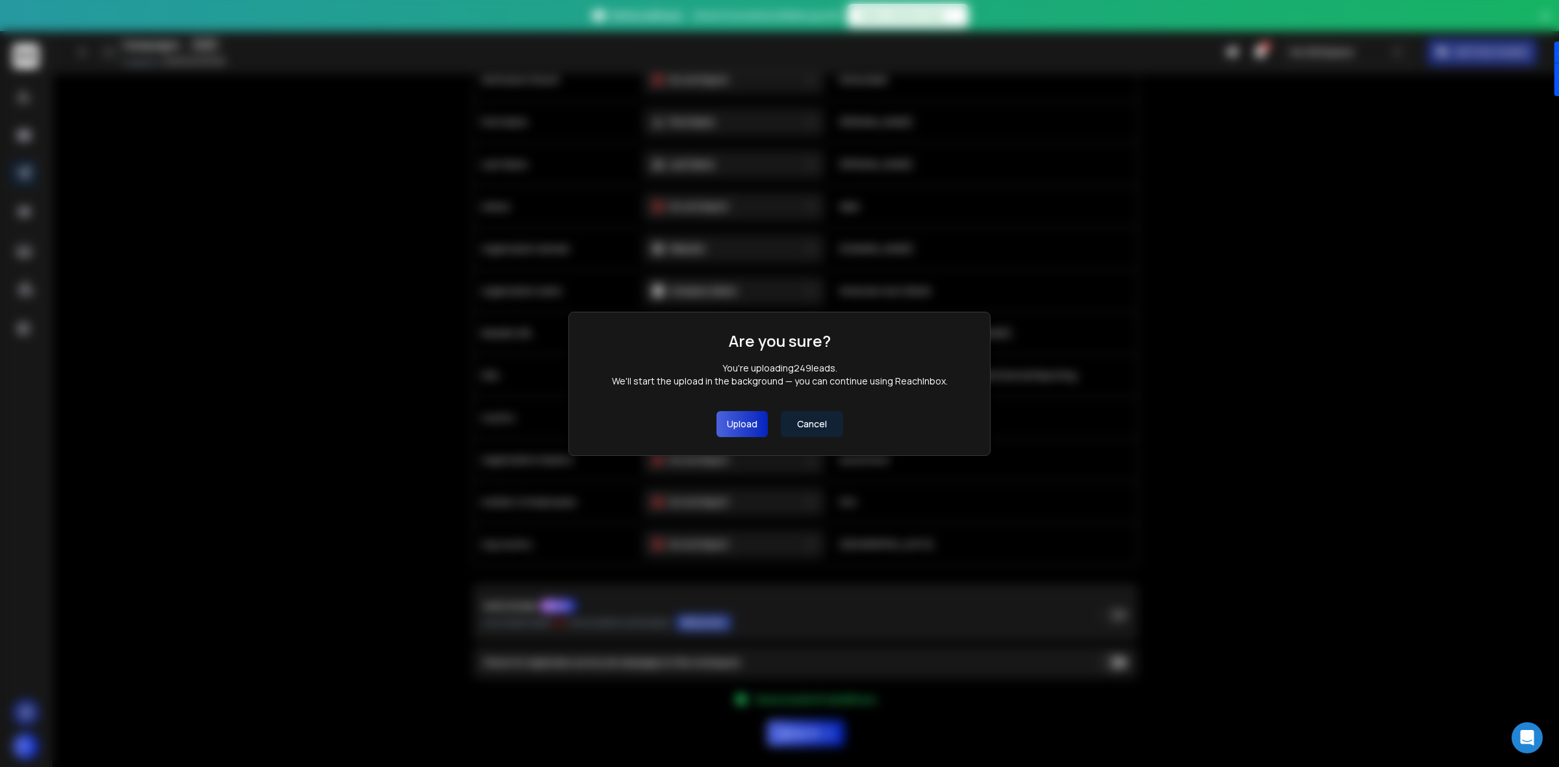
click at [724, 418] on button "Upload" at bounding box center [741, 424] width 51 height 26
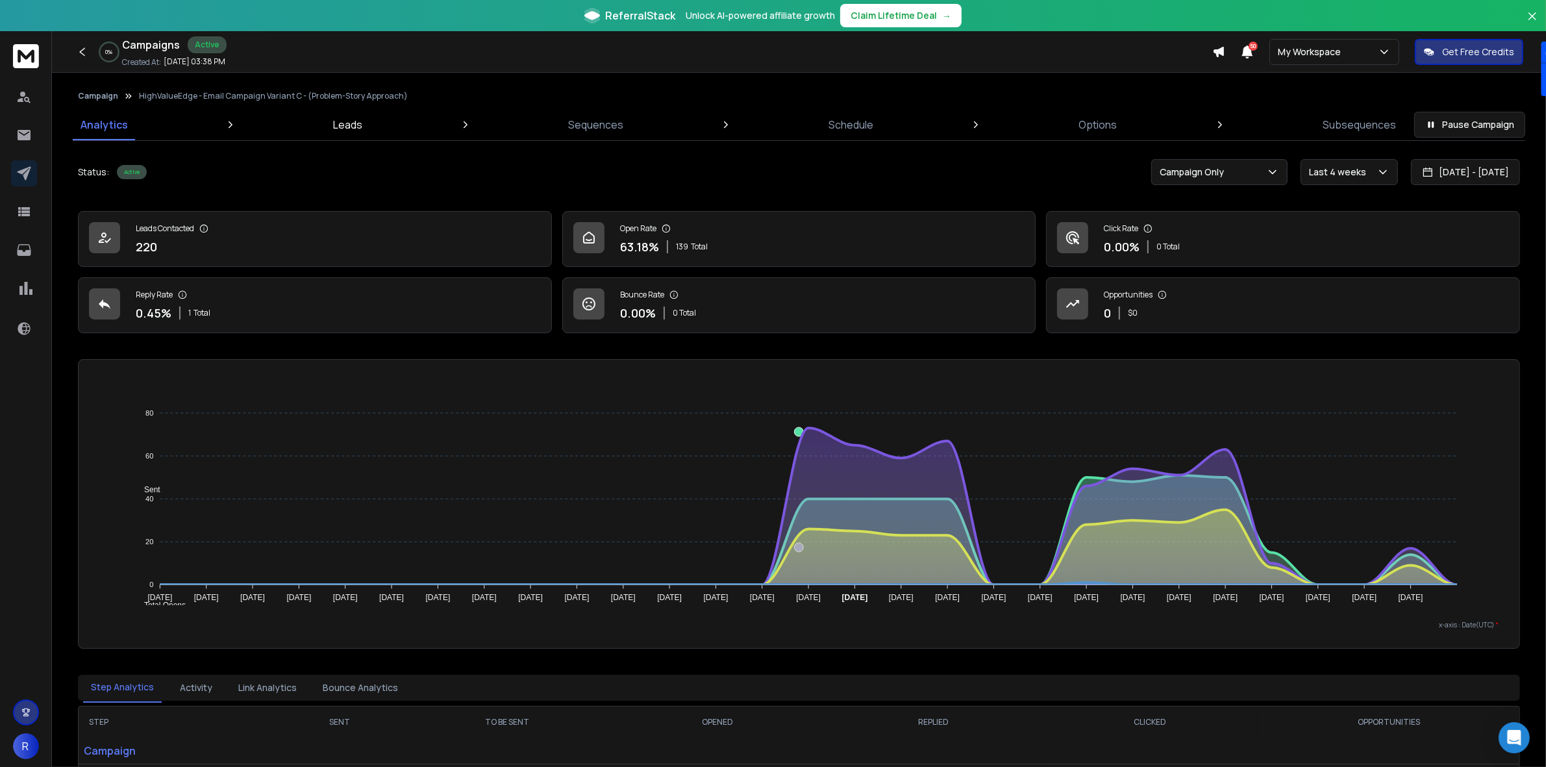
click at [341, 125] on p "Leads" at bounding box center [347, 125] width 29 height 16
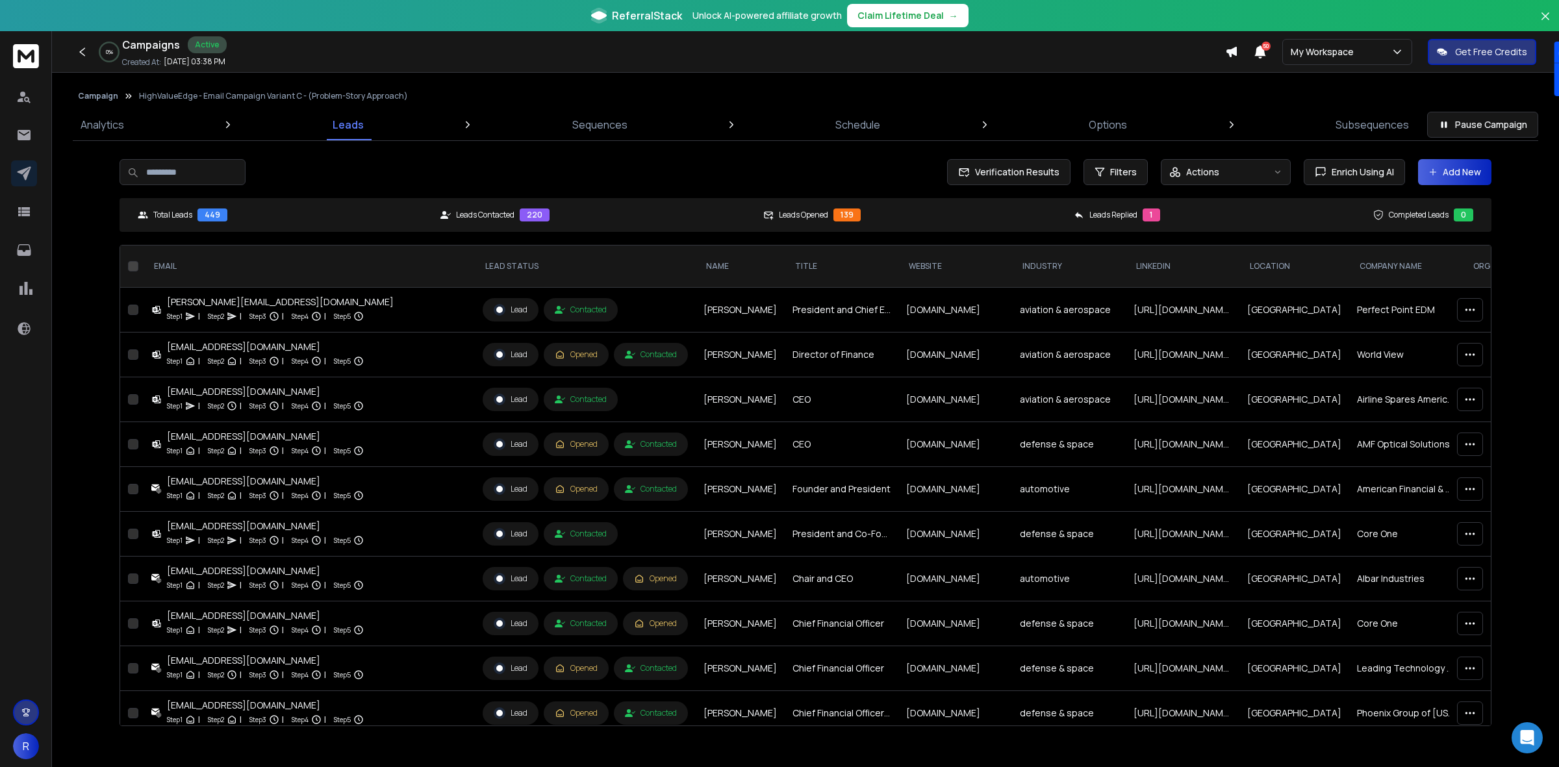
click at [1448, 173] on button "Add New" at bounding box center [1454, 172] width 73 height 26
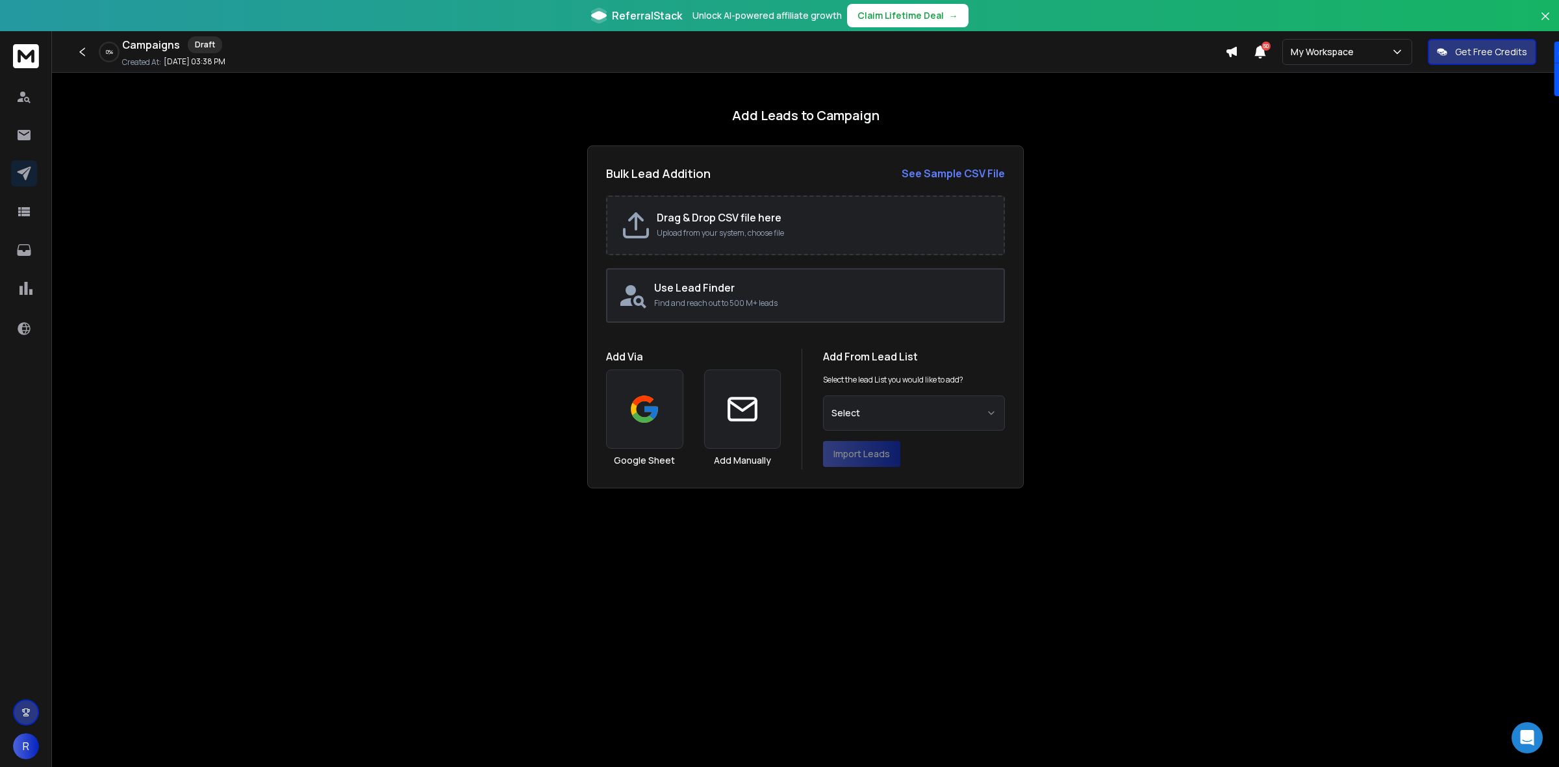
click at [738, 222] on h2 "Drag & Drop CSV file here" at bounding box center [824, 218] width 334 height 16
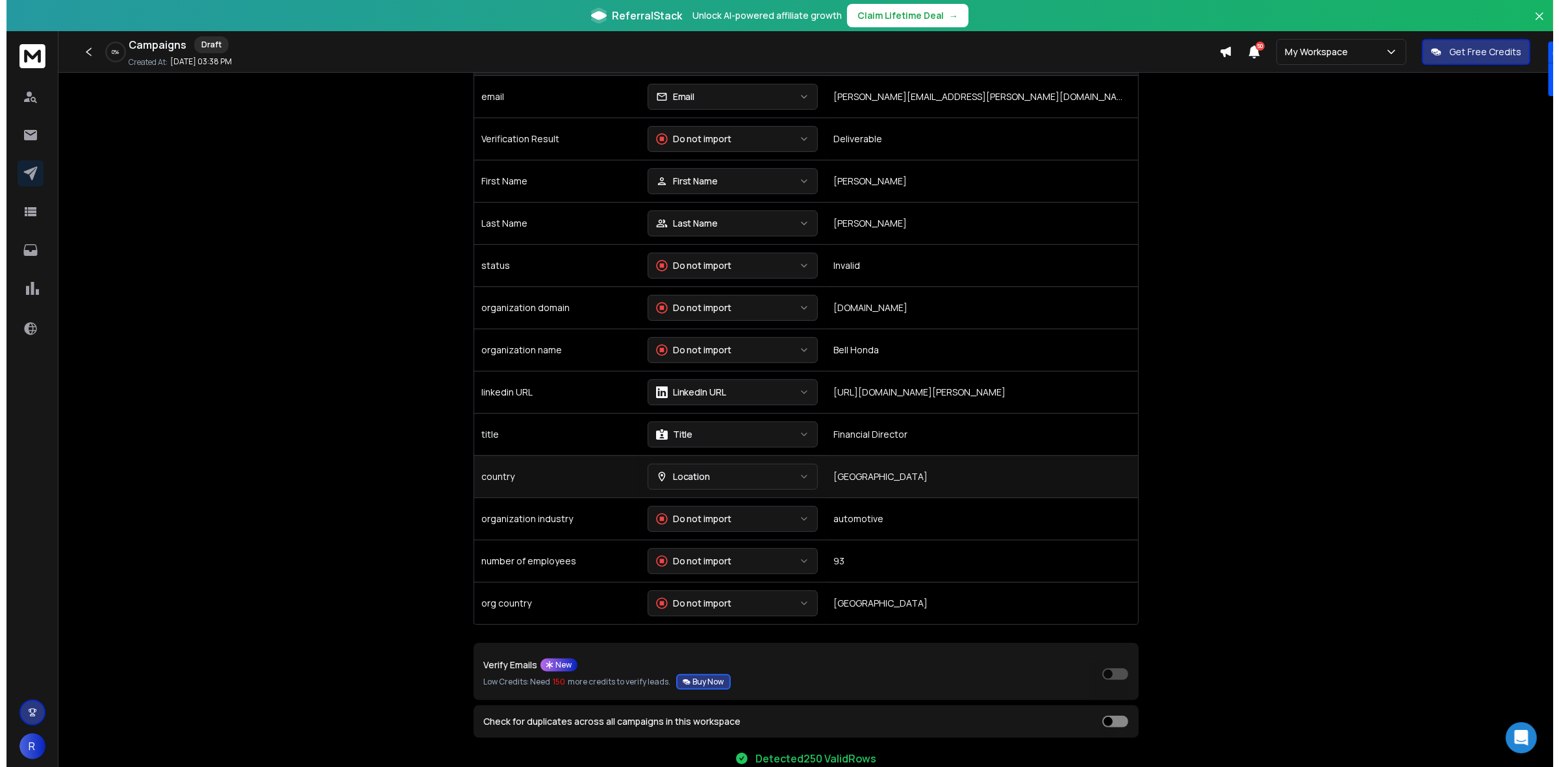
scroll to position [244, 0]
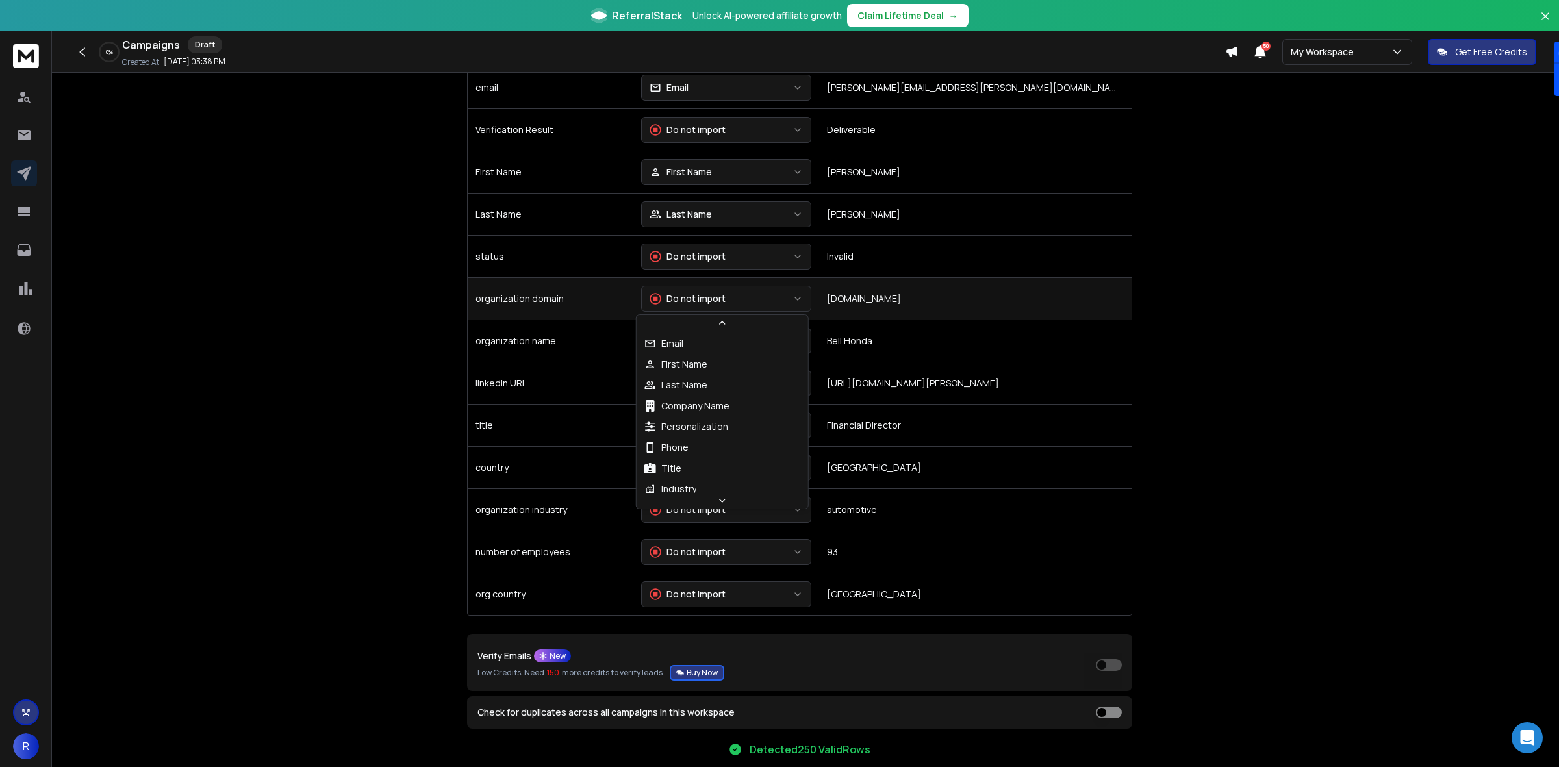
click at [679, 299] on div "Do not import" at bounding box center [687, 298] width 76 height 13
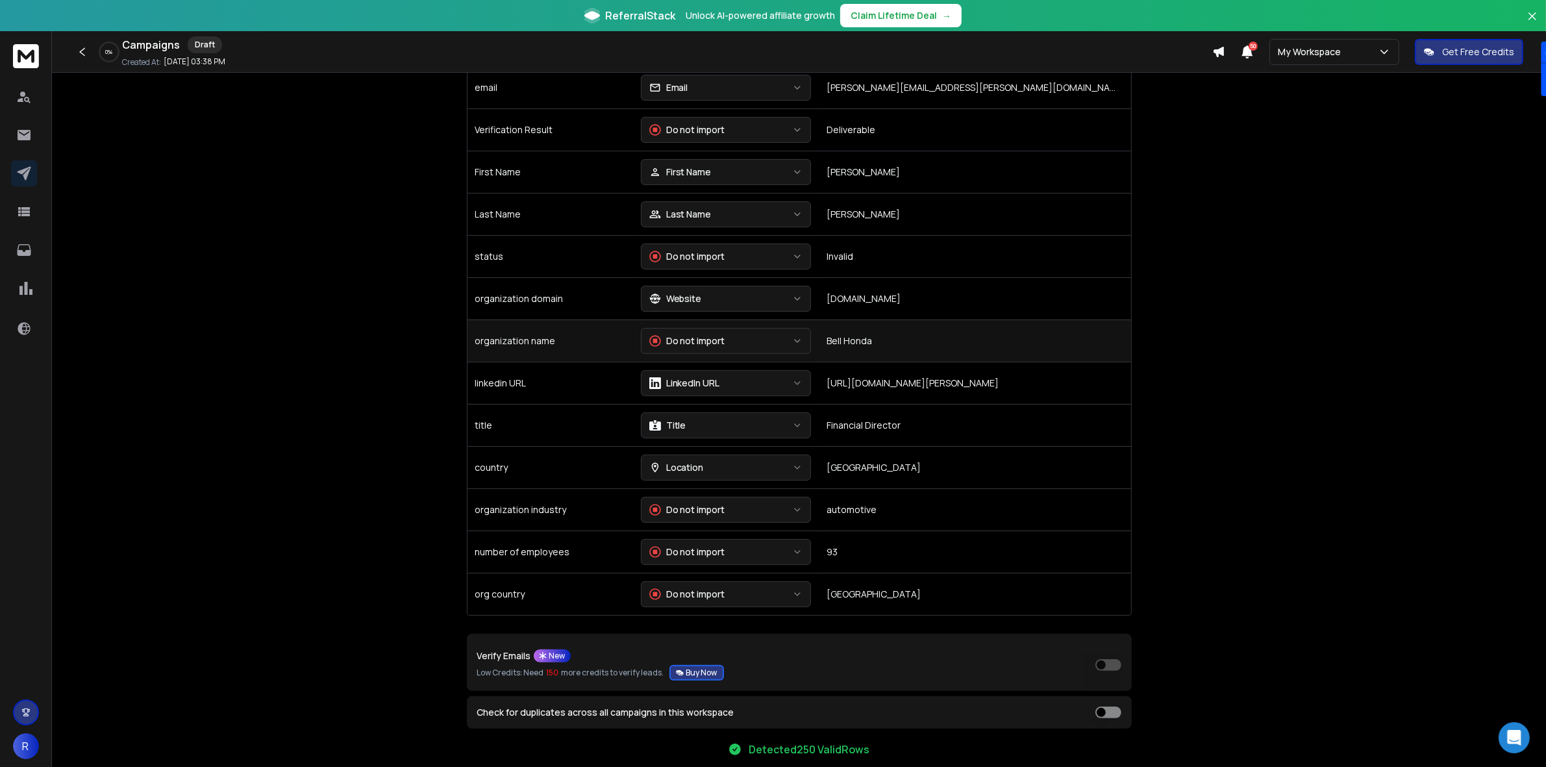
click at [683, 342] on div "Do not import" at bounding box center [687, 340] width 76 height 13
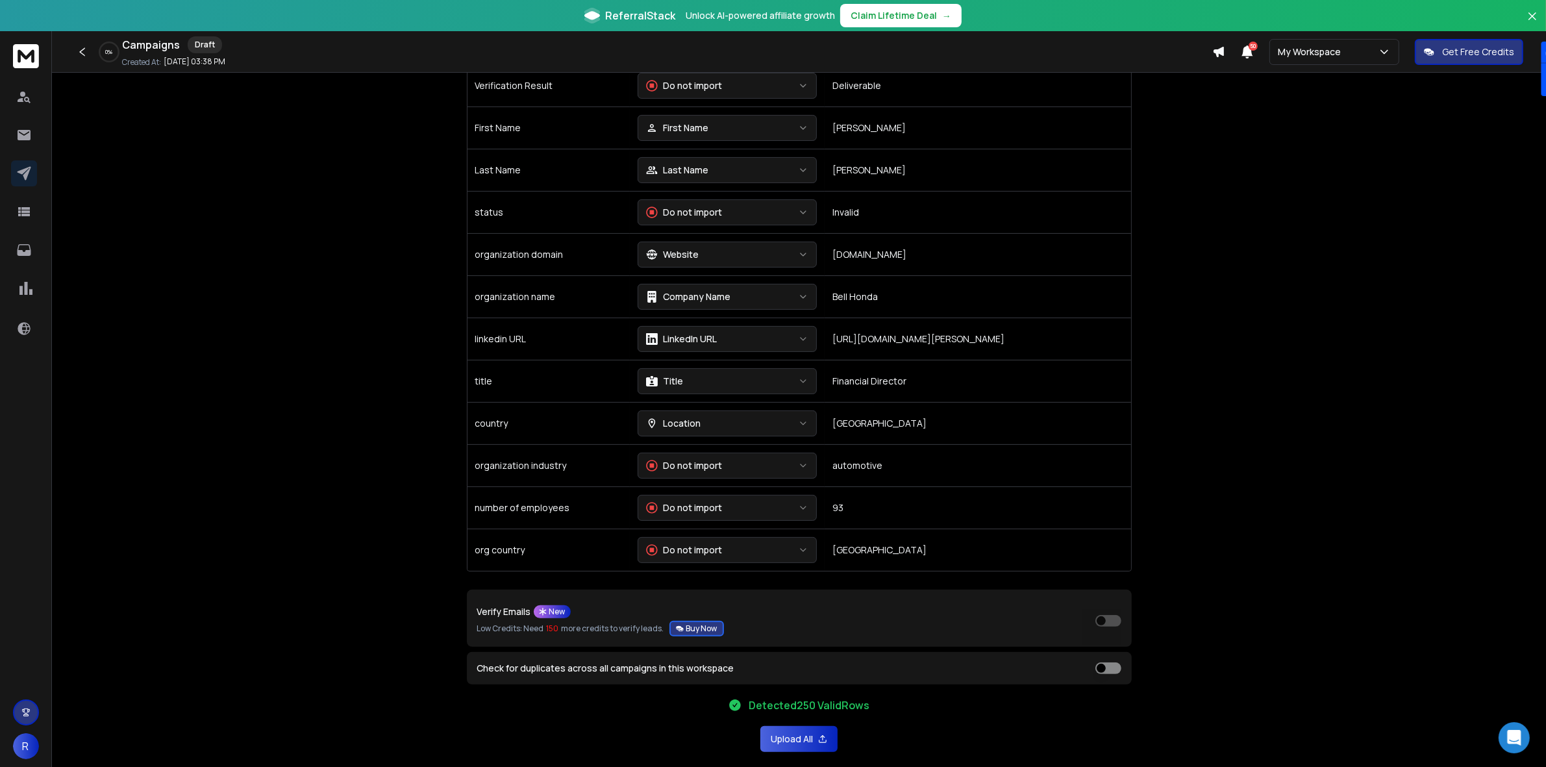
scroll to position [294, 0]
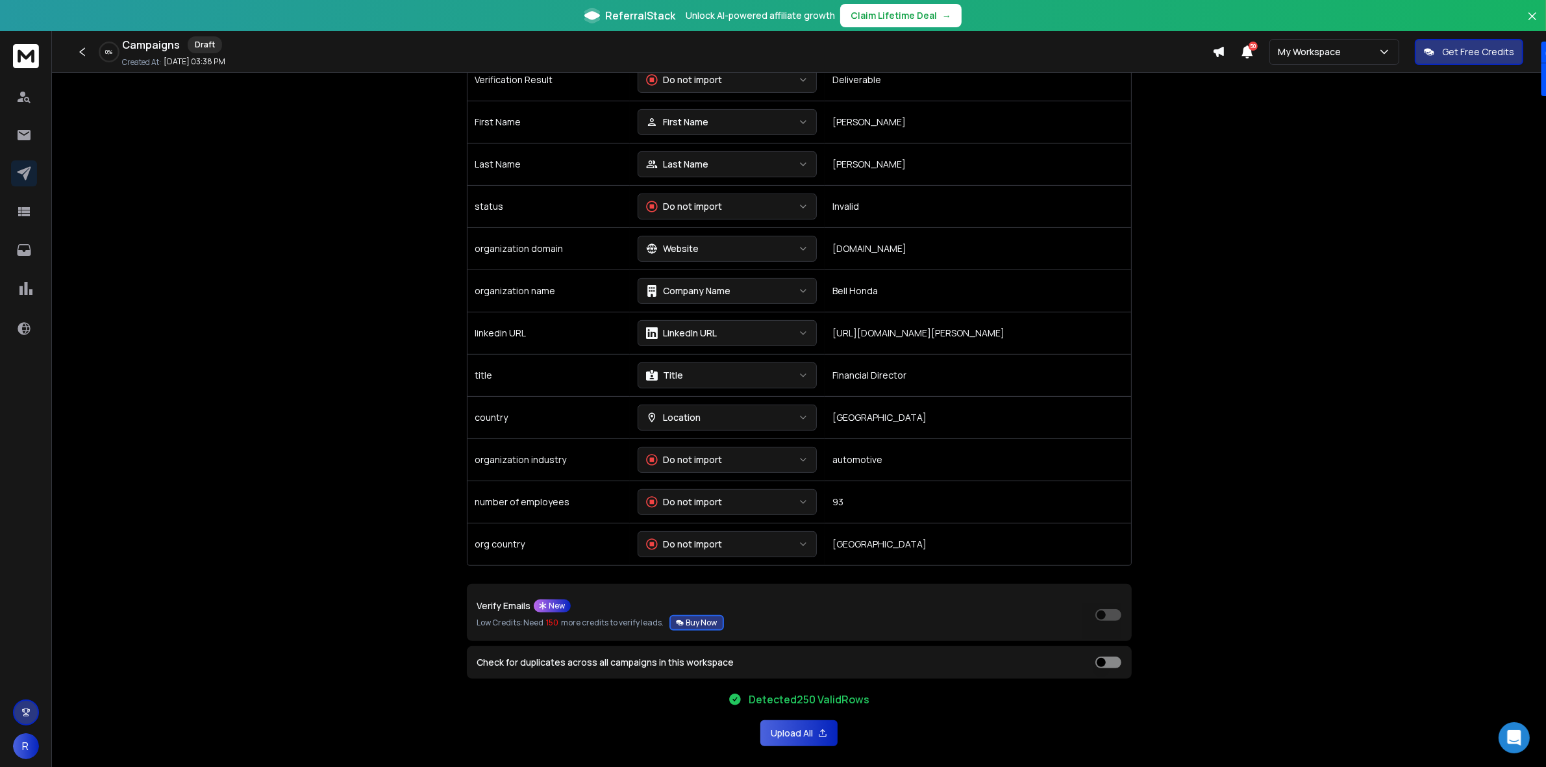
click at [790, 738] on button "Upload All" at bounding box center [799, 733] width 77 height 26
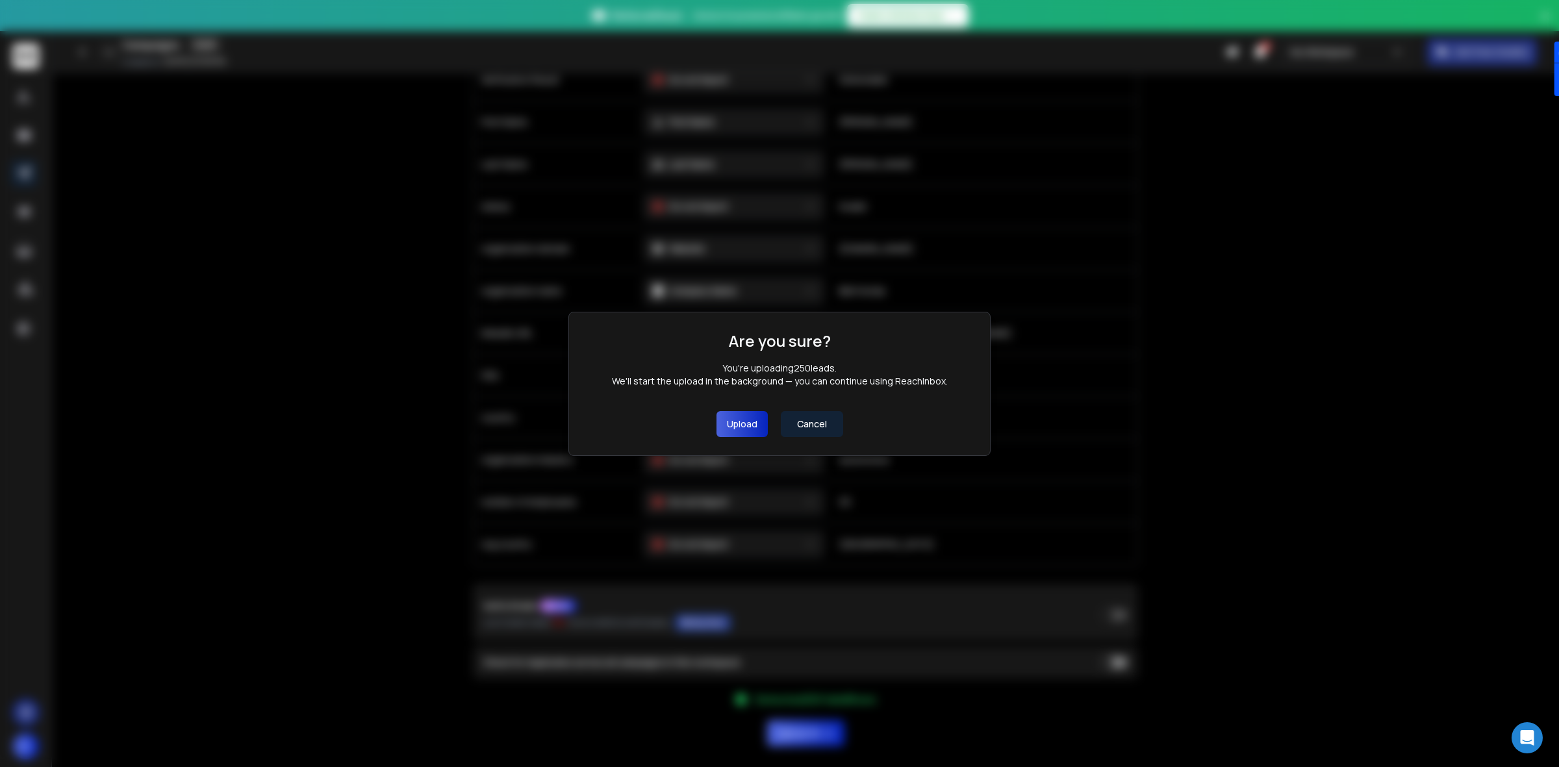
click at [734, 423] on button "Upload" at bounding box center [741, 424] width 51 height 26
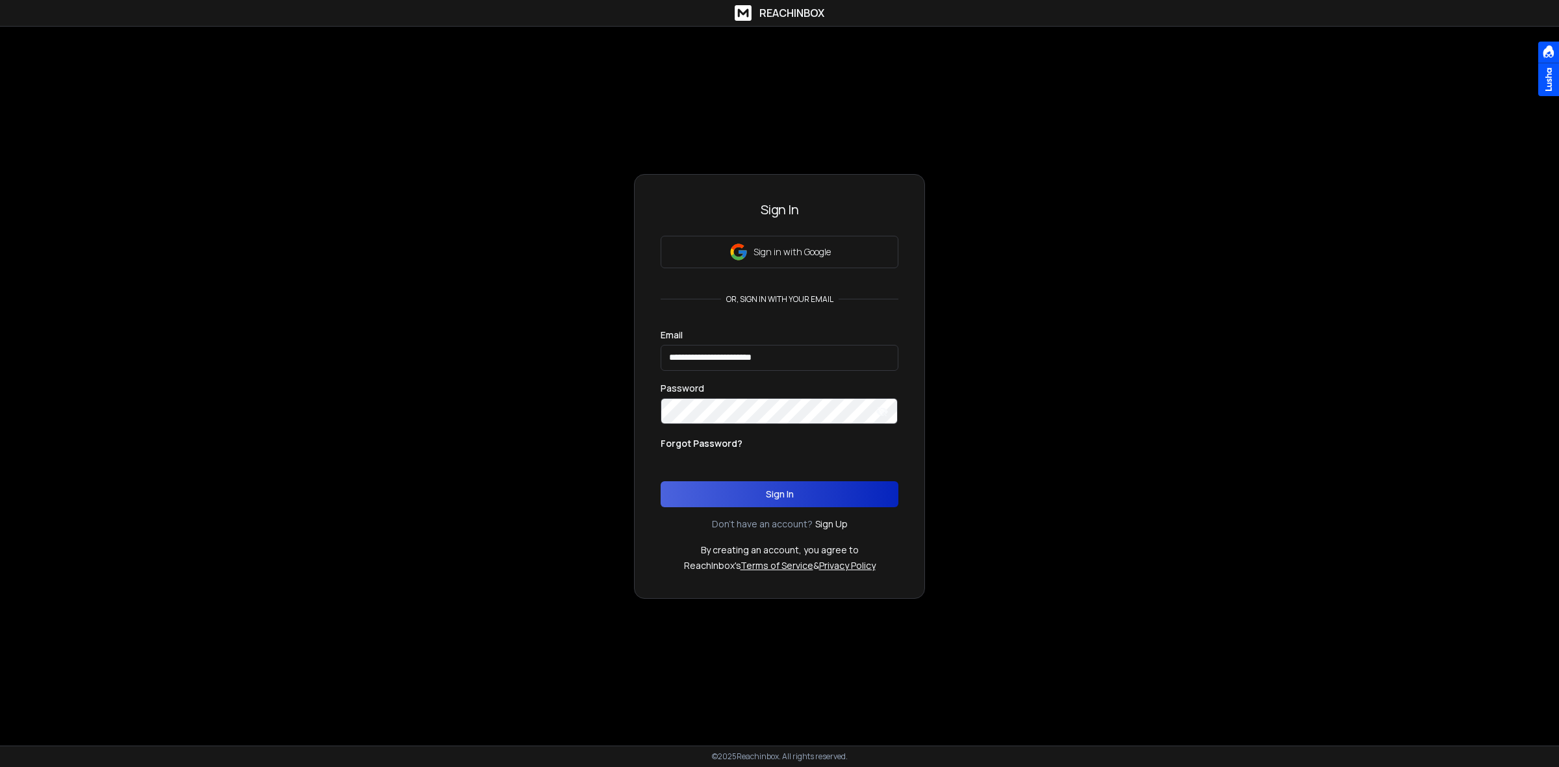
click at [733, 342] on div "**********" at bounding box center [780, 351] width 238 height 40
click at [731, 368] on input "**********" at bounding box center [780, 358] width 238 height 26
click at [729, 368] on input "**********" at bounding box center [780, 358] width 238 height 26
type input "**********"
click at [760, 486] on button "Sign In" at bounding box center [780, 494] width 238 height 26
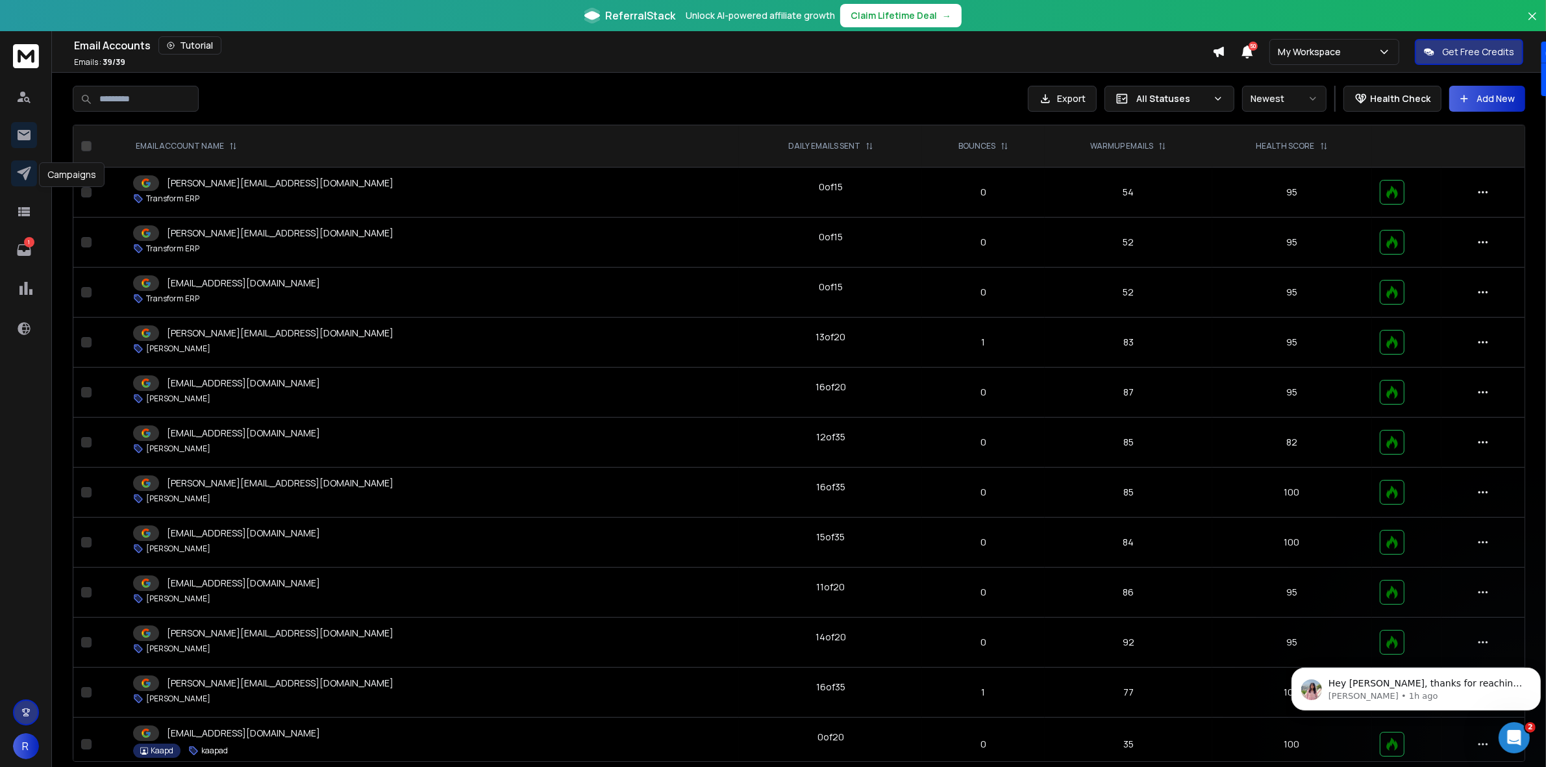
click at [28, 172] on icon at bounding box center [24, 174] width 14 height 14
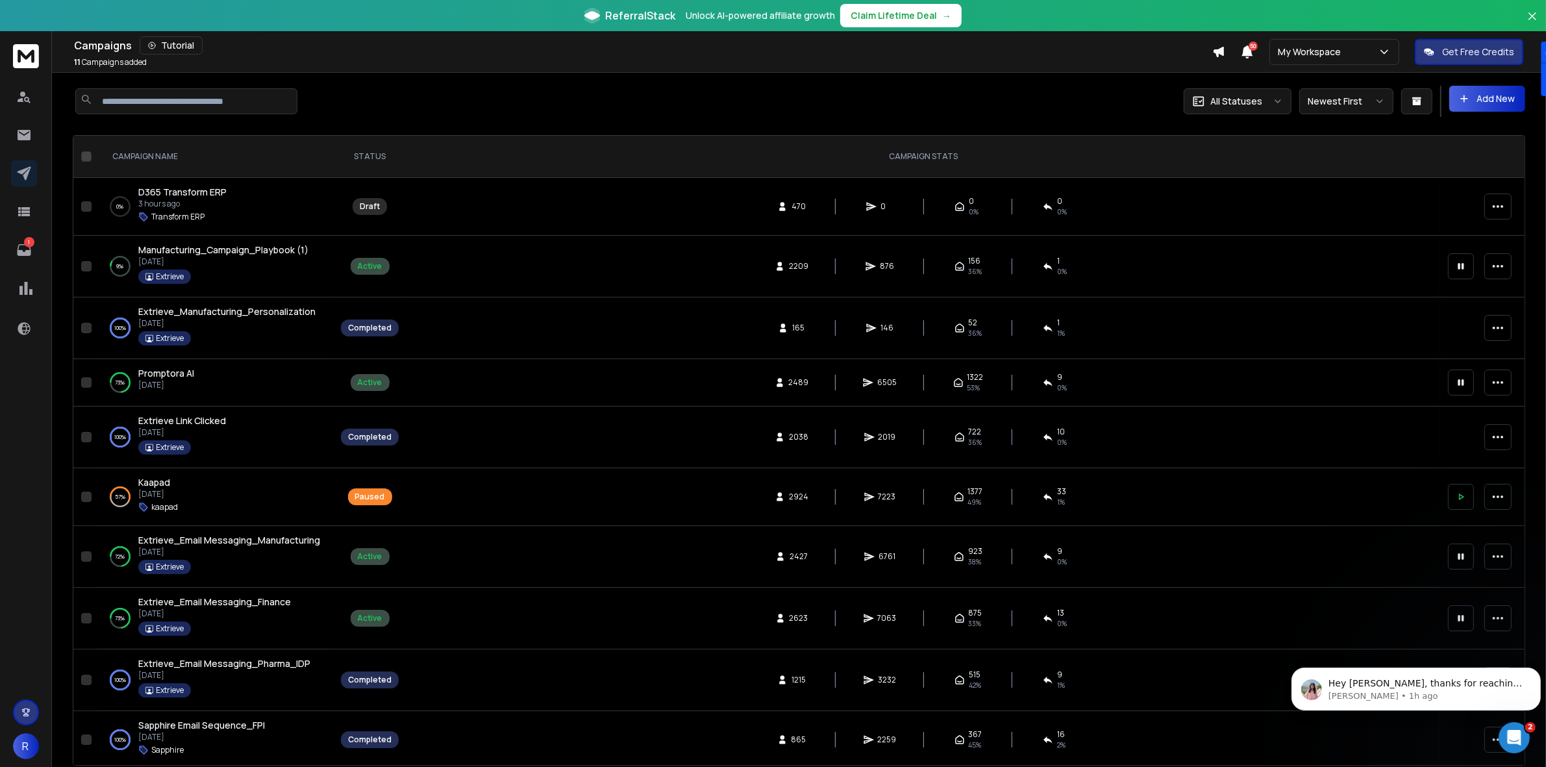
click at [247, 251] on span "Manufacturing_Campaign_Playbook (1)" at bounding box center [223, 250] width 170 height 12
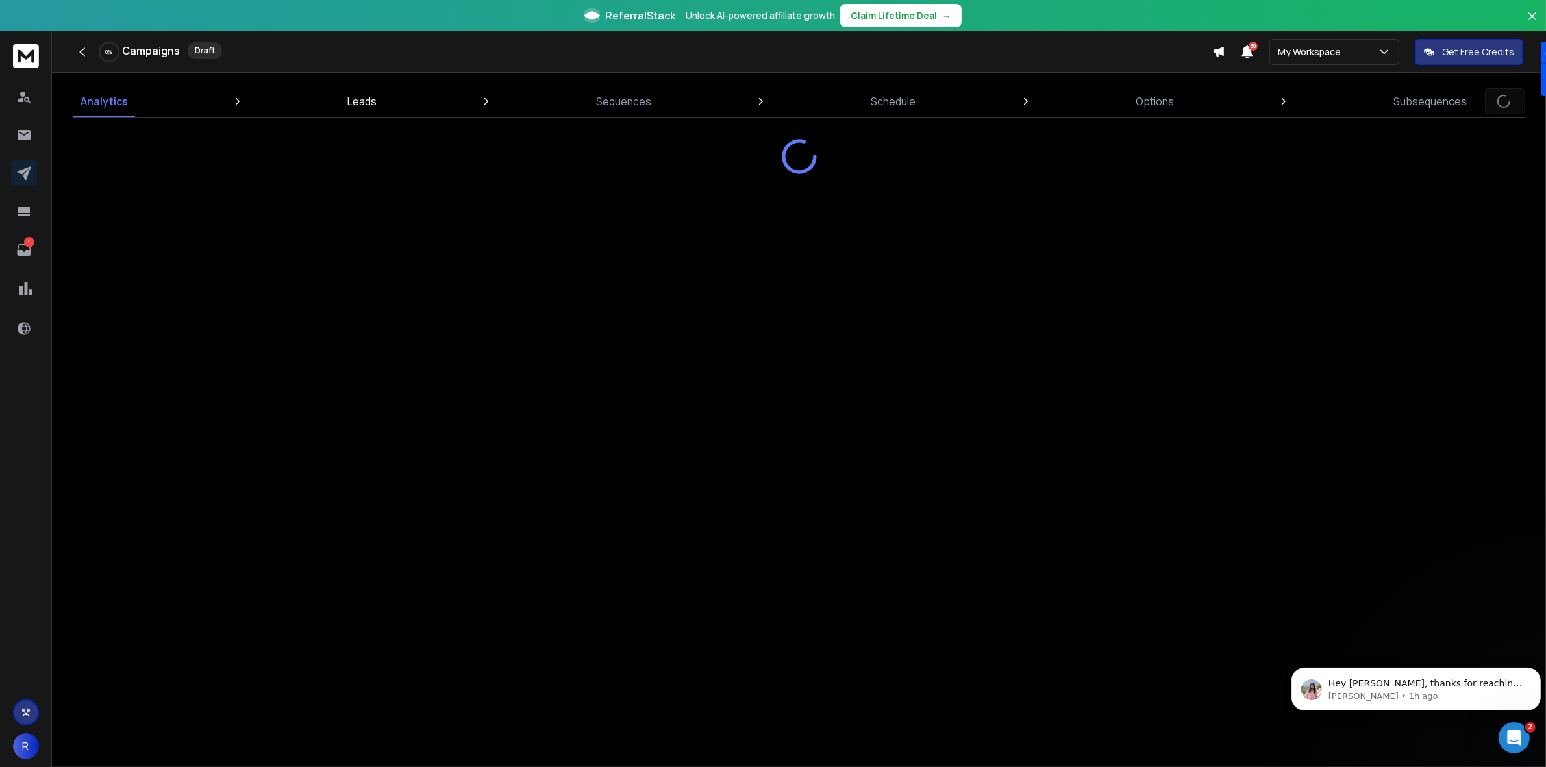
click at [368, 96] on p "Leads" at bounding box center [361, 102] width 29 height 16
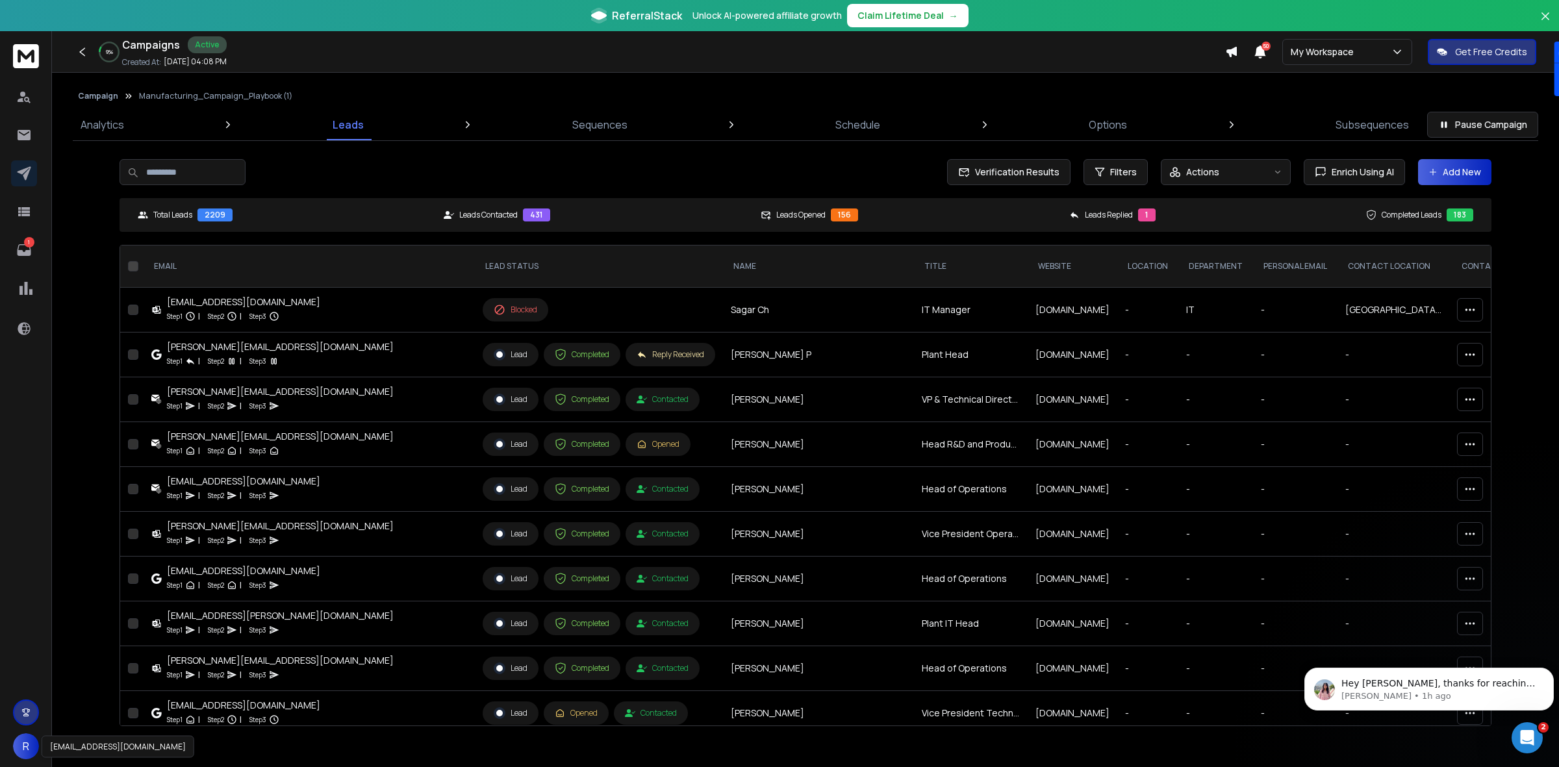
click at [34, 739] on span "R" at bounding box center [26, 746] width 26 height 26
click at [75, 742] on p "Logout" at bounding box center [77, 745] width 31 height 13
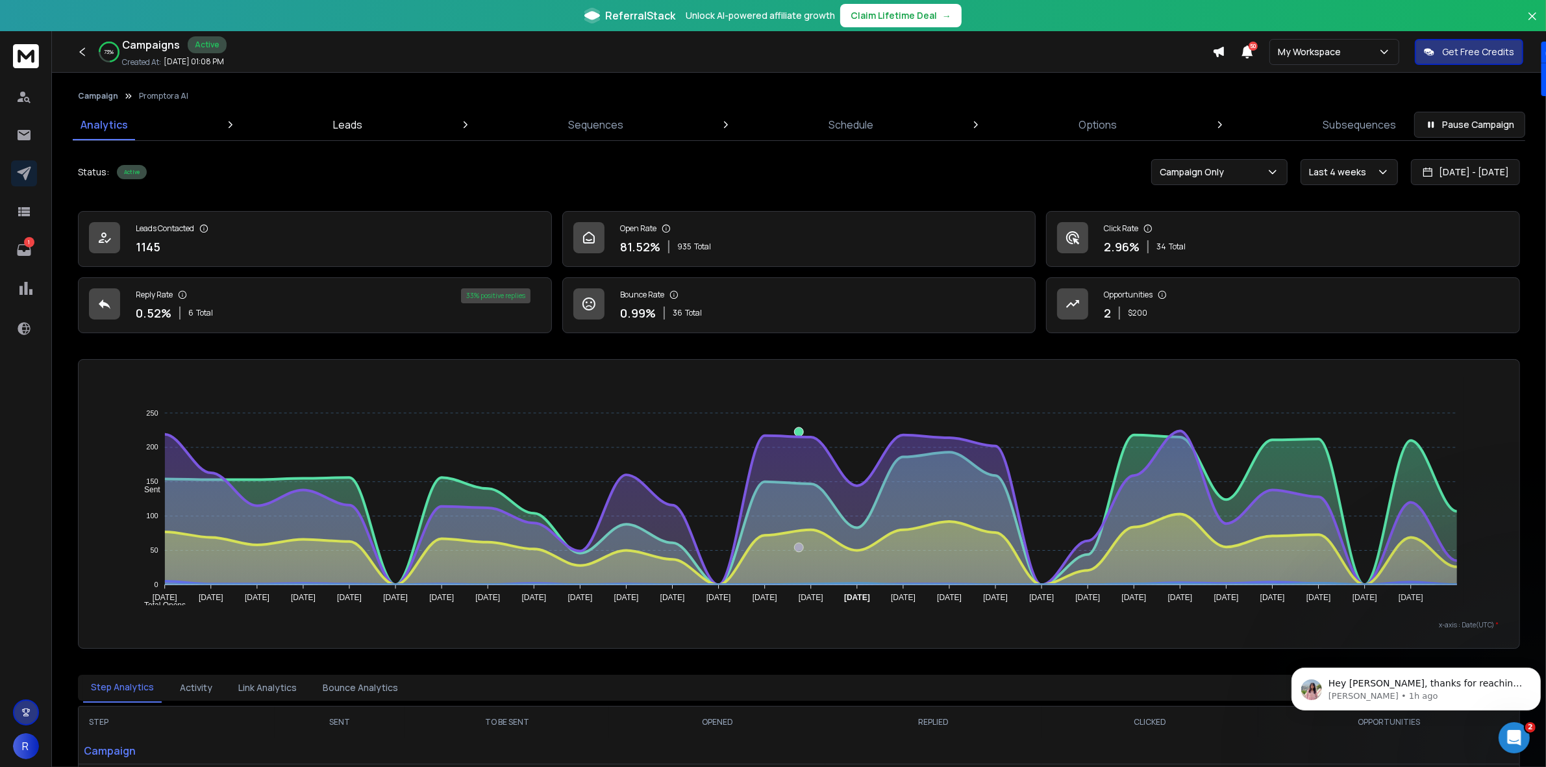
click at [349, 127] on p "Leads" at bounding box center [347, 125] width 29 height 16
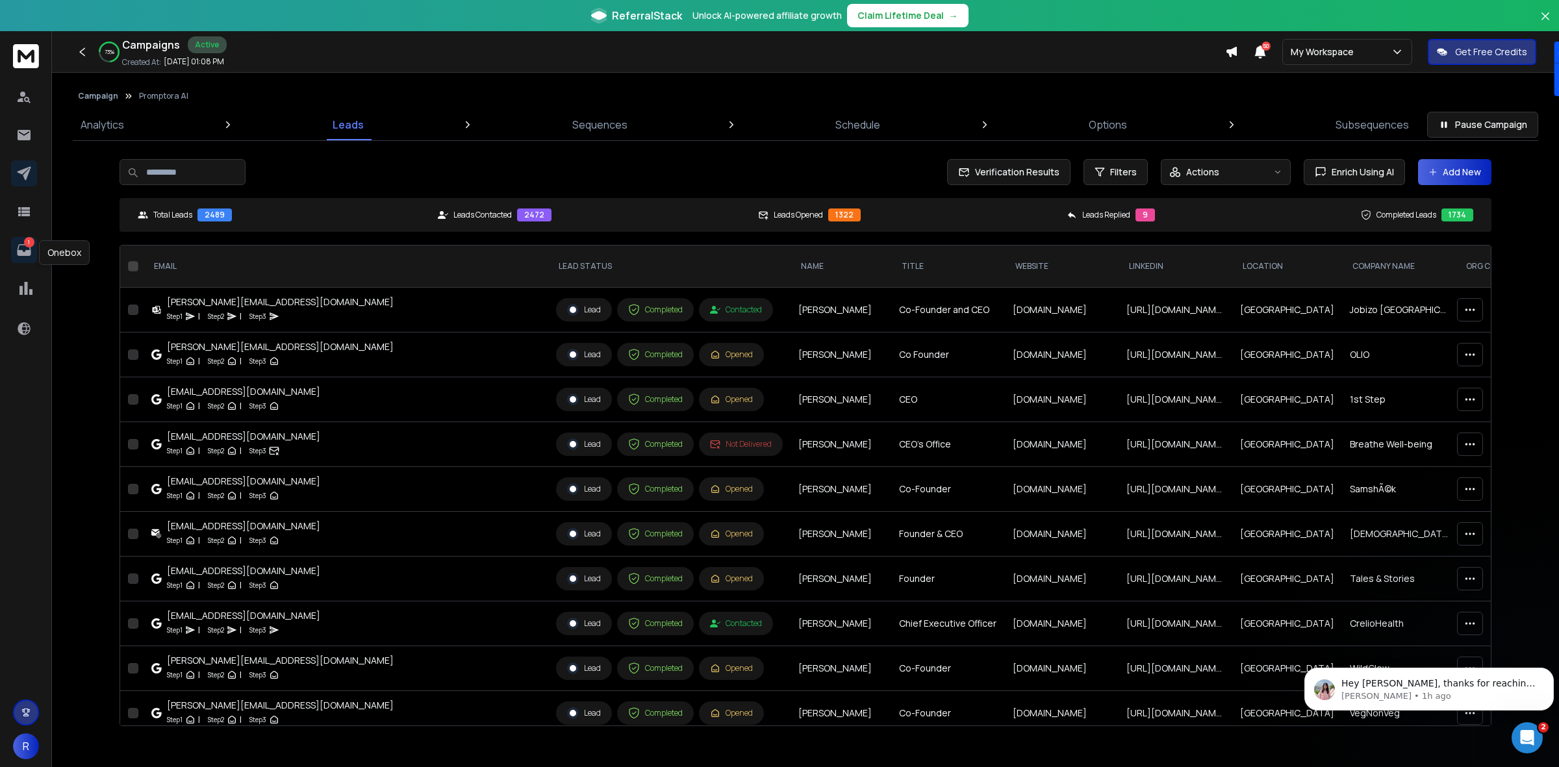
click at [26, 251] on icon at bounding box center [24, 250] width 16 height 16
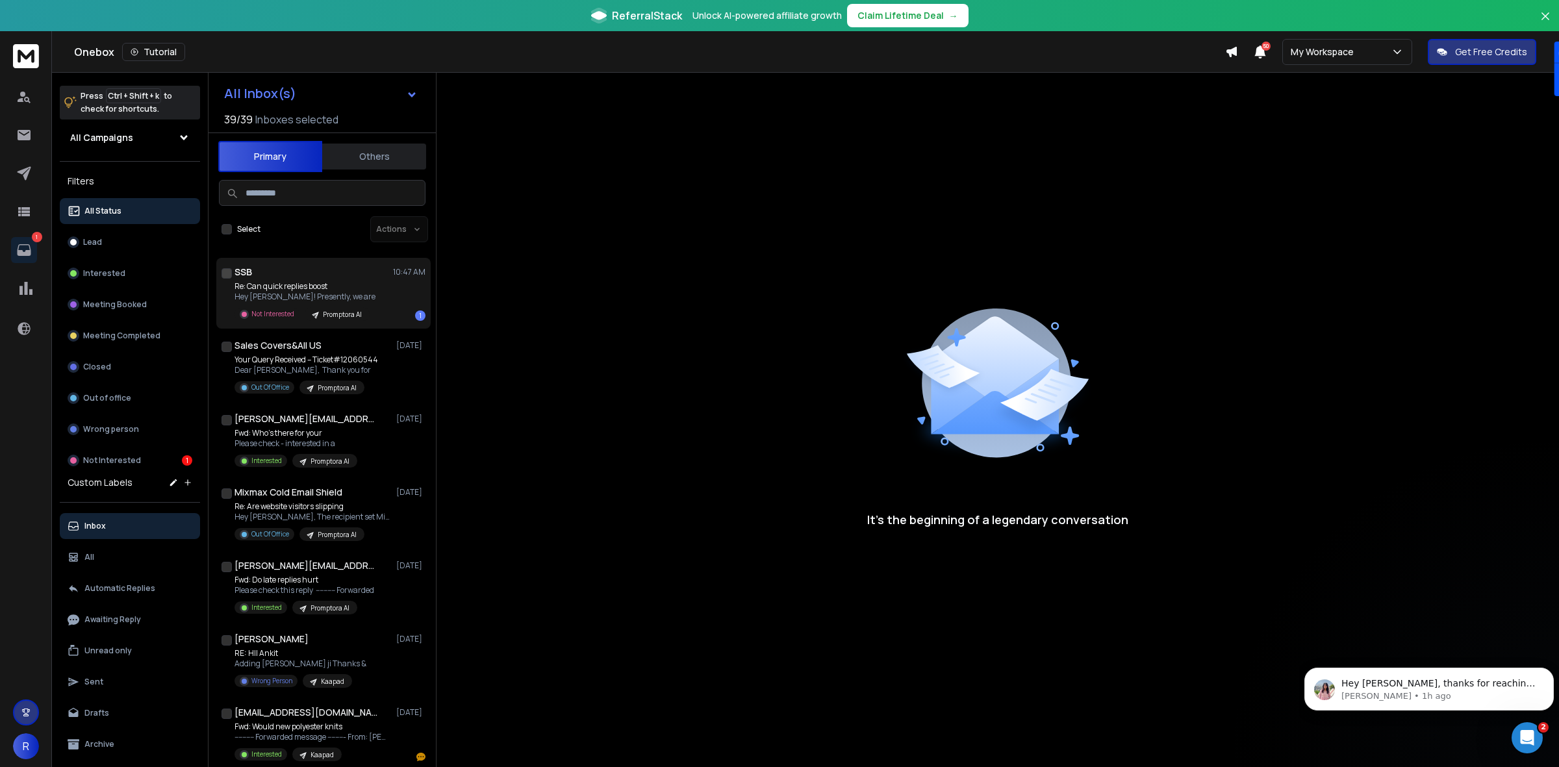
click at [334, 302] on div "Re: Can quick replies boost Hey Subhankar! Presently, we are Not Interested Pro…" at bounding box center [304, 301] width 141 height 40
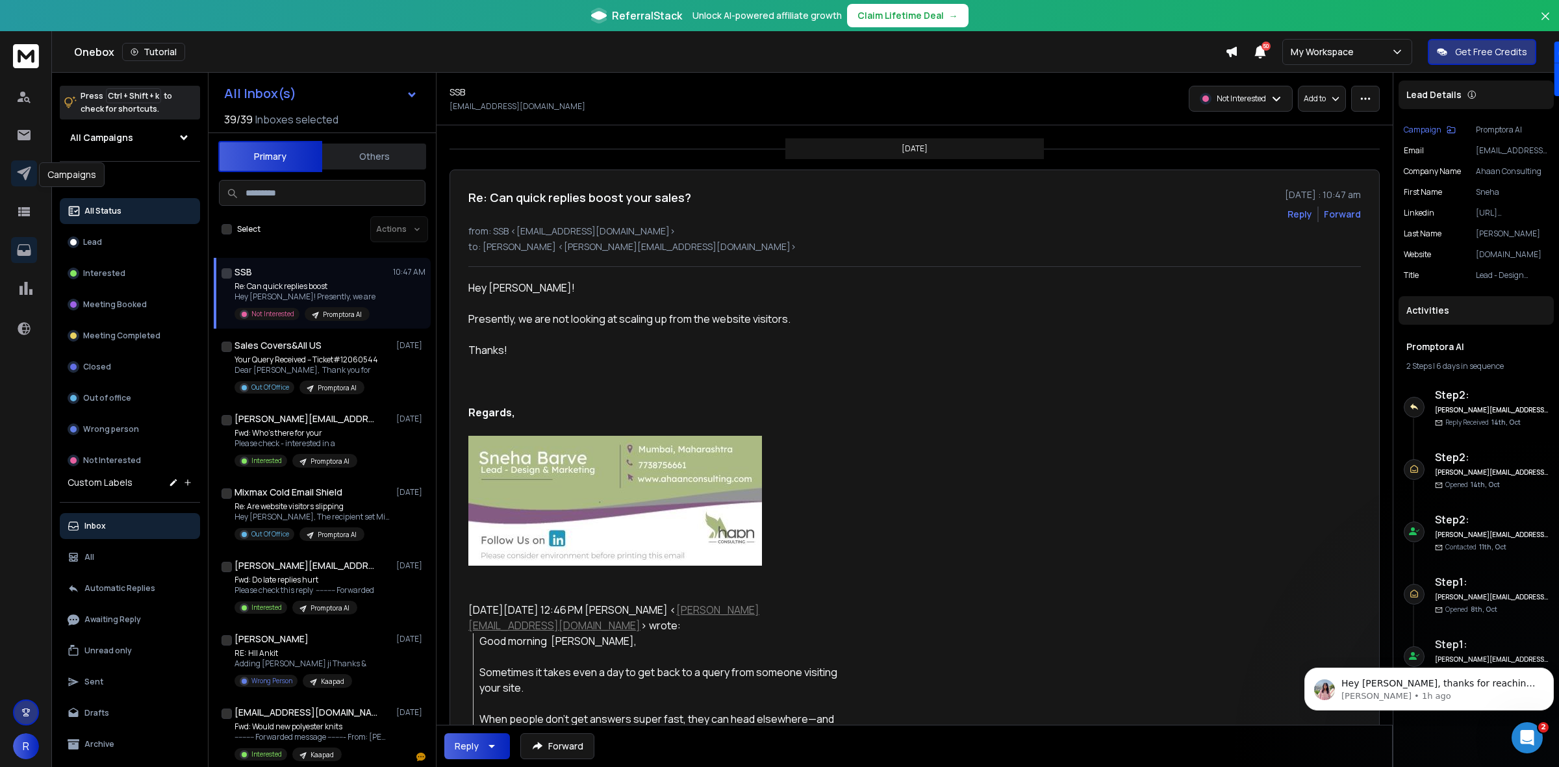
click at [24, 177] on icon at bounding box center [24, 174] width 14 height 14
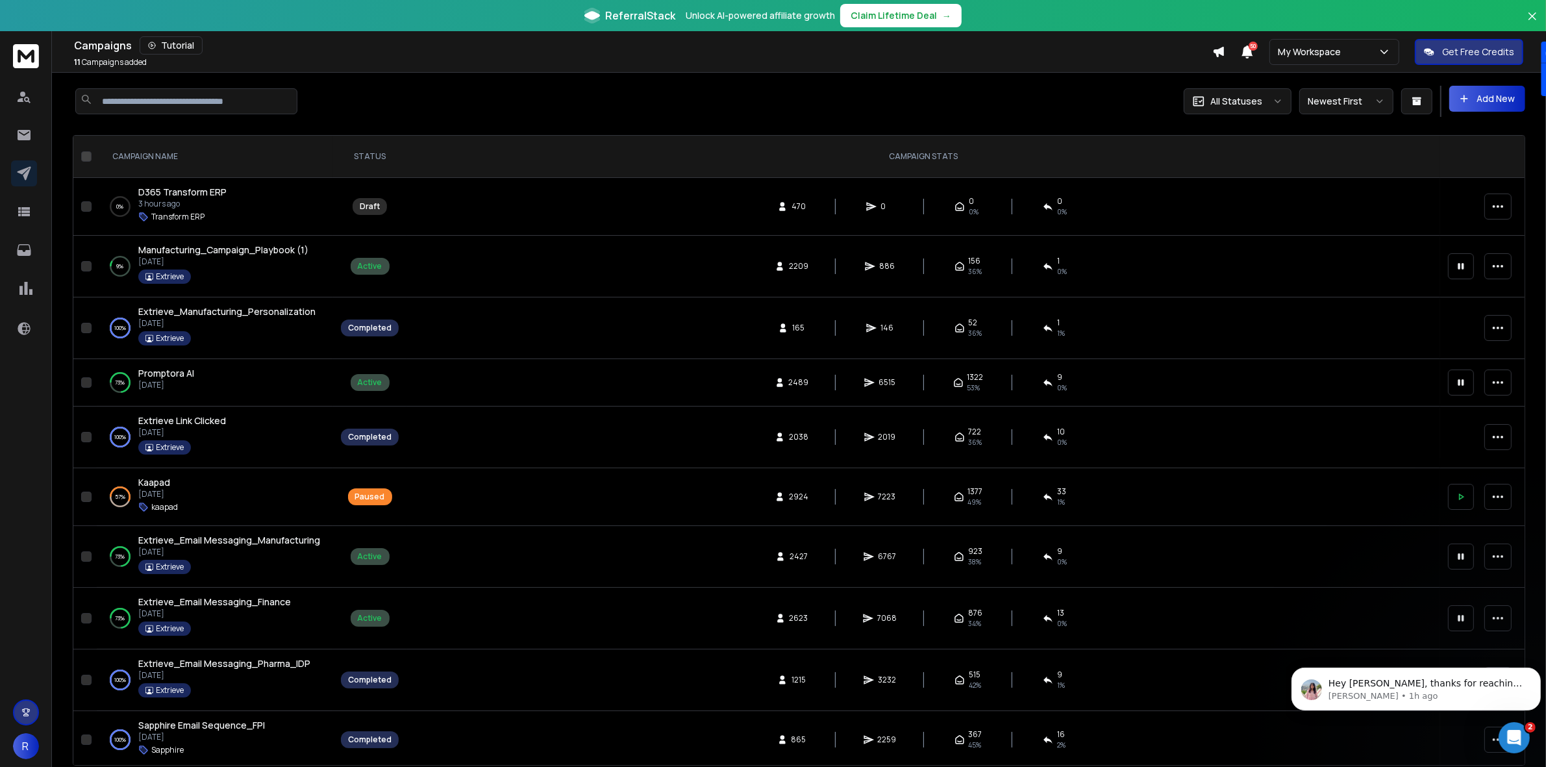
click at [171, 372] on span "Promptora AI" at bounding box center [166, 373] width 56 height 12
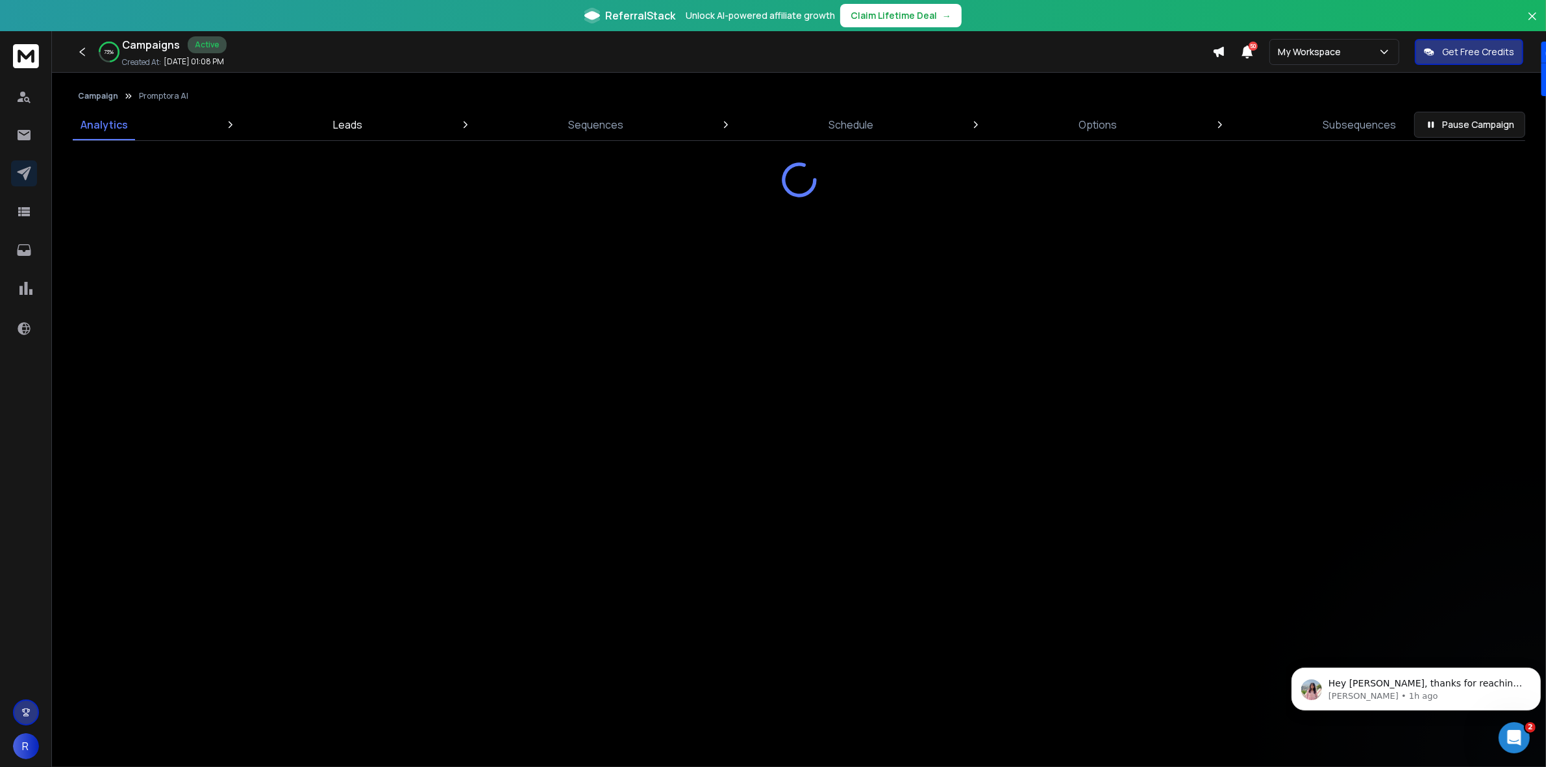
click at [339, 121] on p "Leads" at bounding box center [347, 125] width 29 height 16
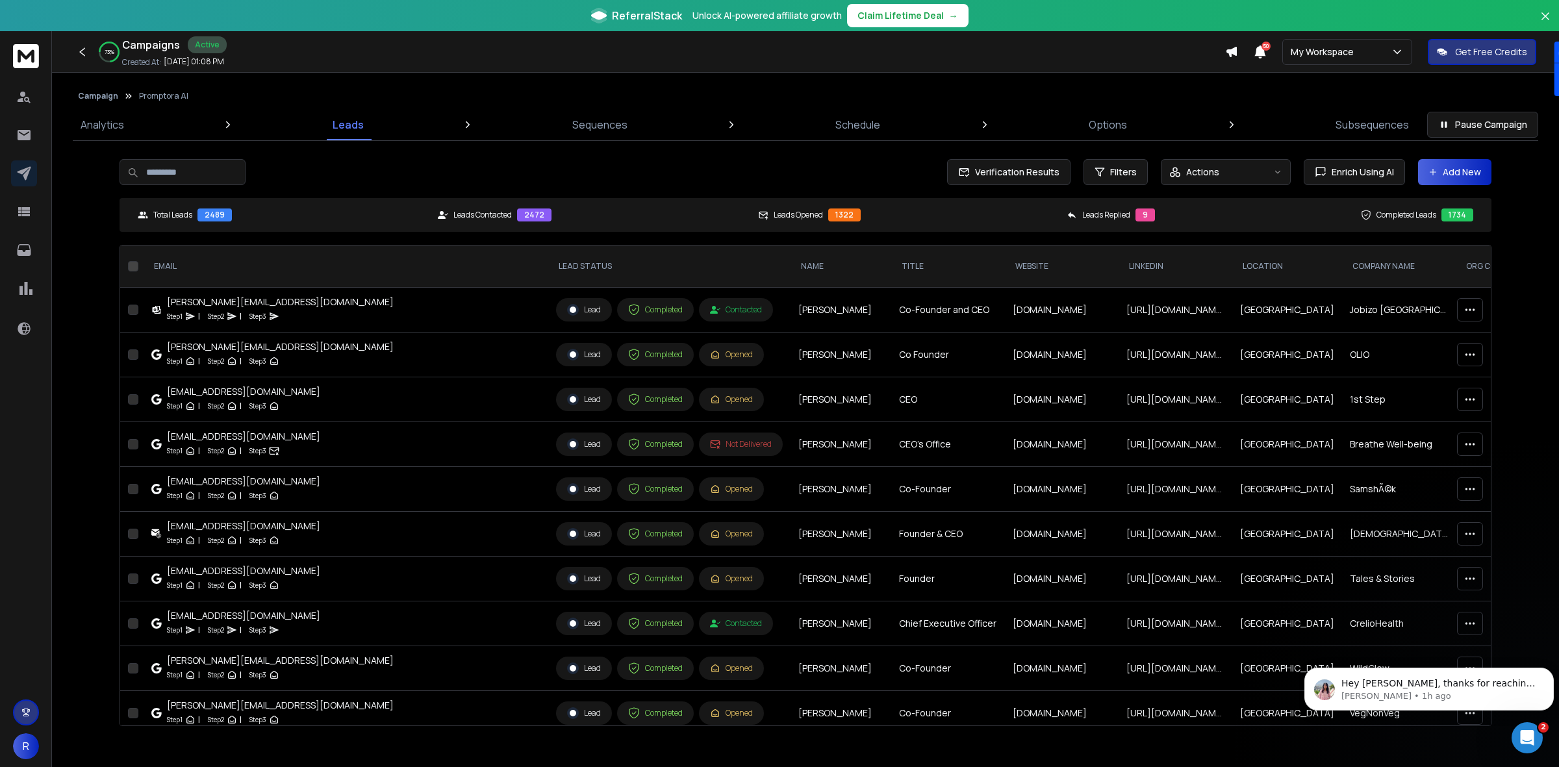
click at [1455, 175] on button "Add New" at bounding box center [1454, 172] width 73 height 26
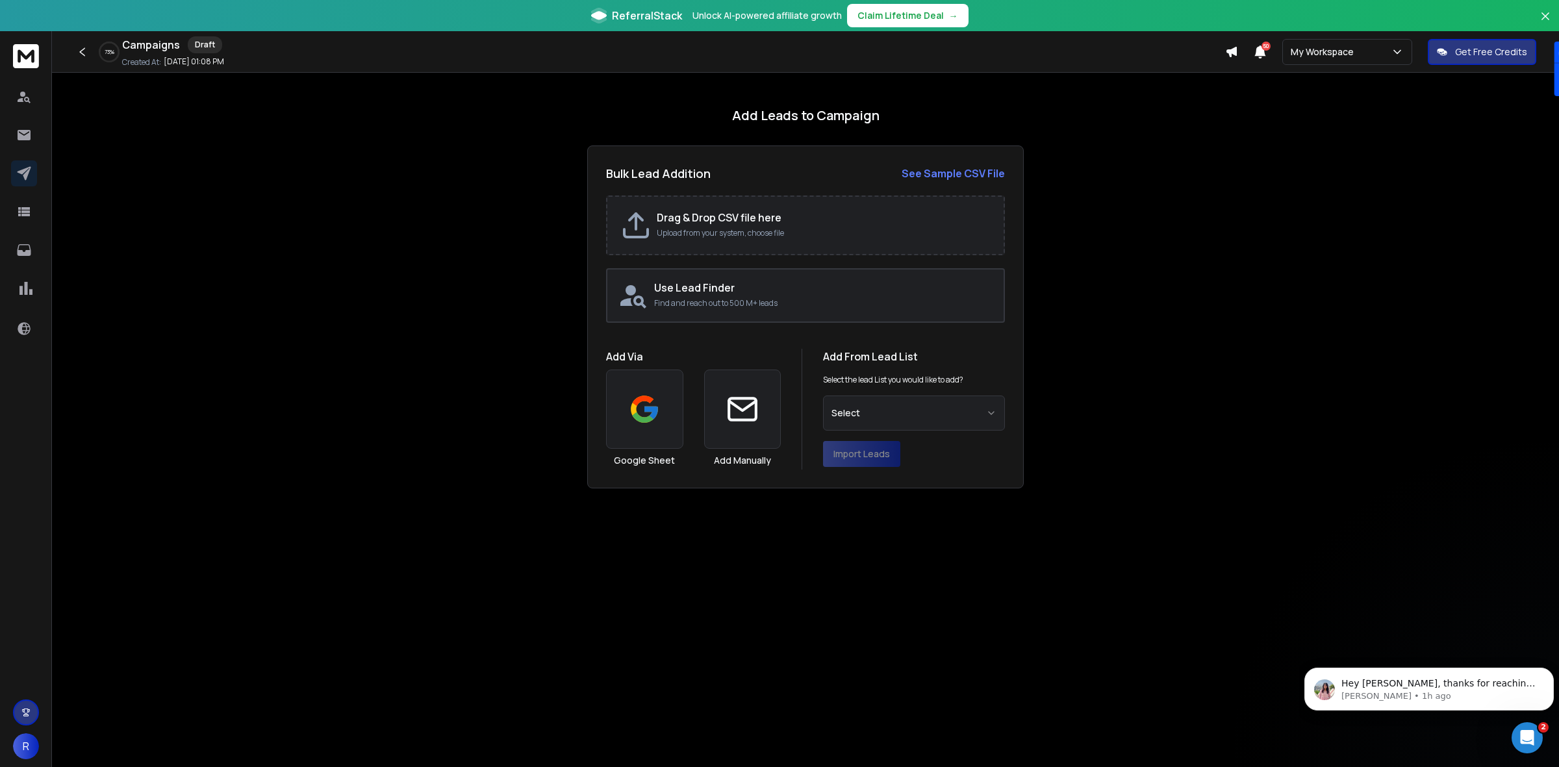
click at [761, 225] on div "Drag & Drop CSV file here Upload from your system, choose file" at bounding box center [824, 225] width 334 height 31
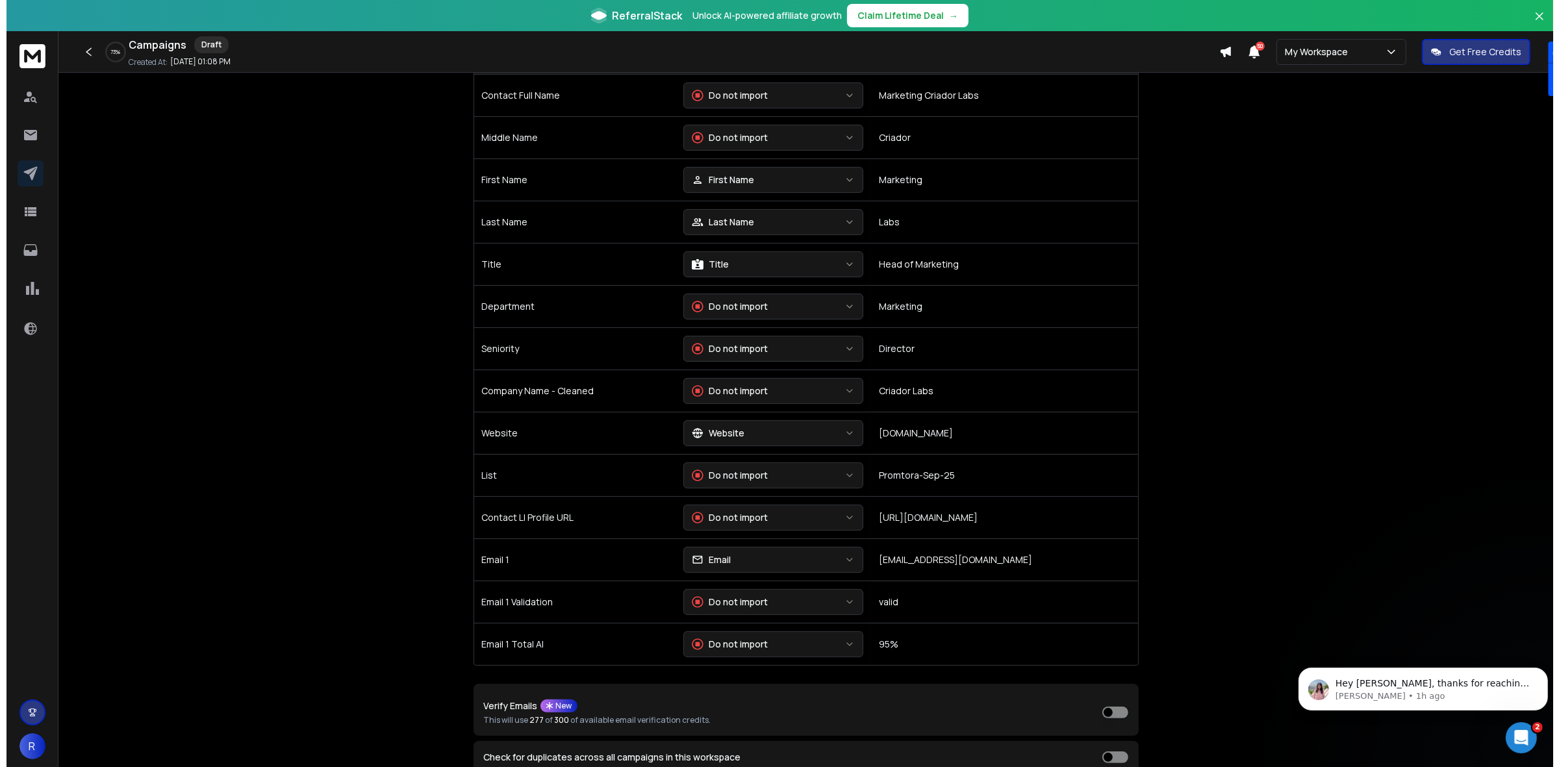
scroll to position [244, 0]
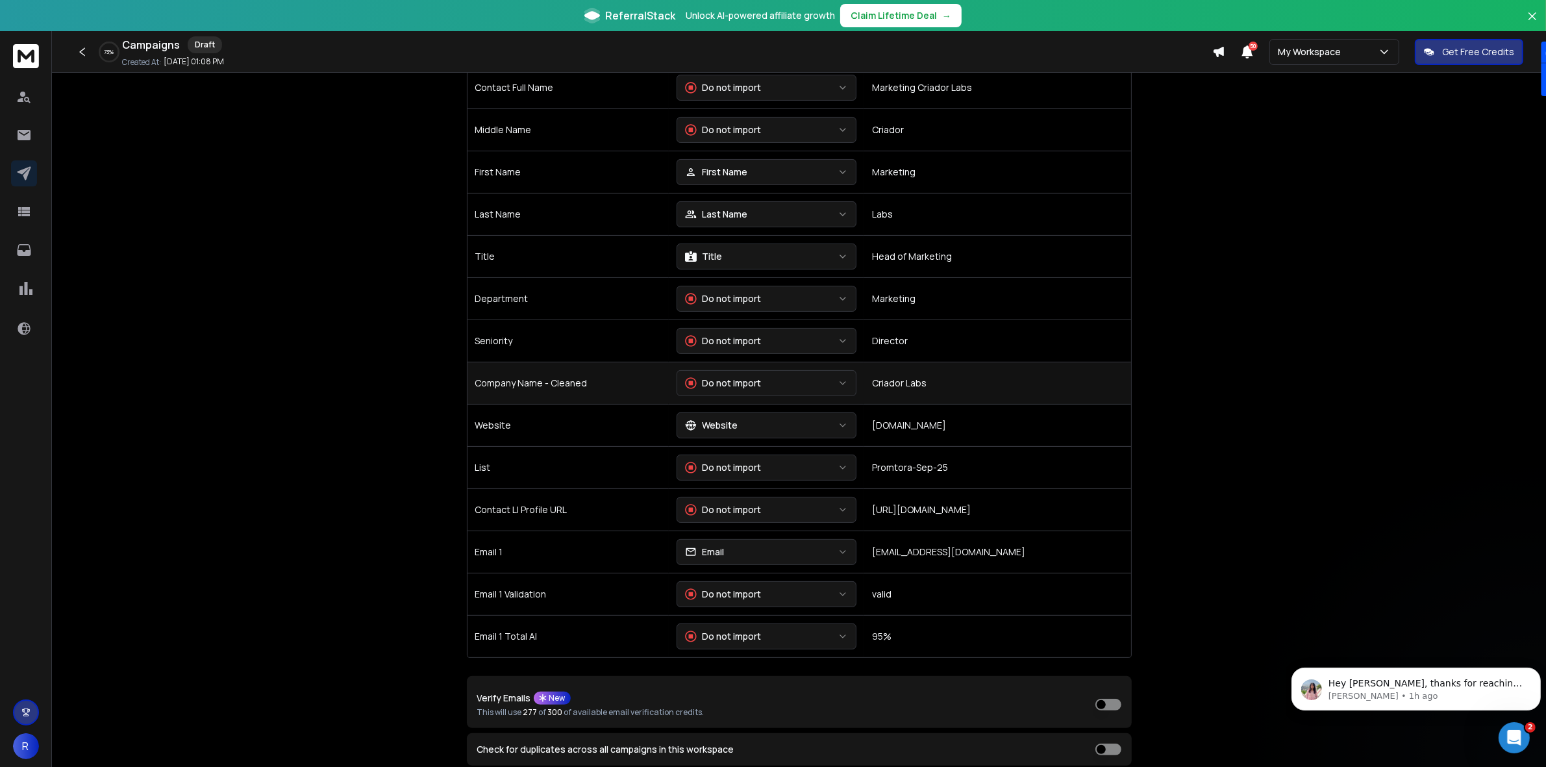
click at [701, 381] on div "Do not import" at bounding box center [723, 383] width 76 height 13
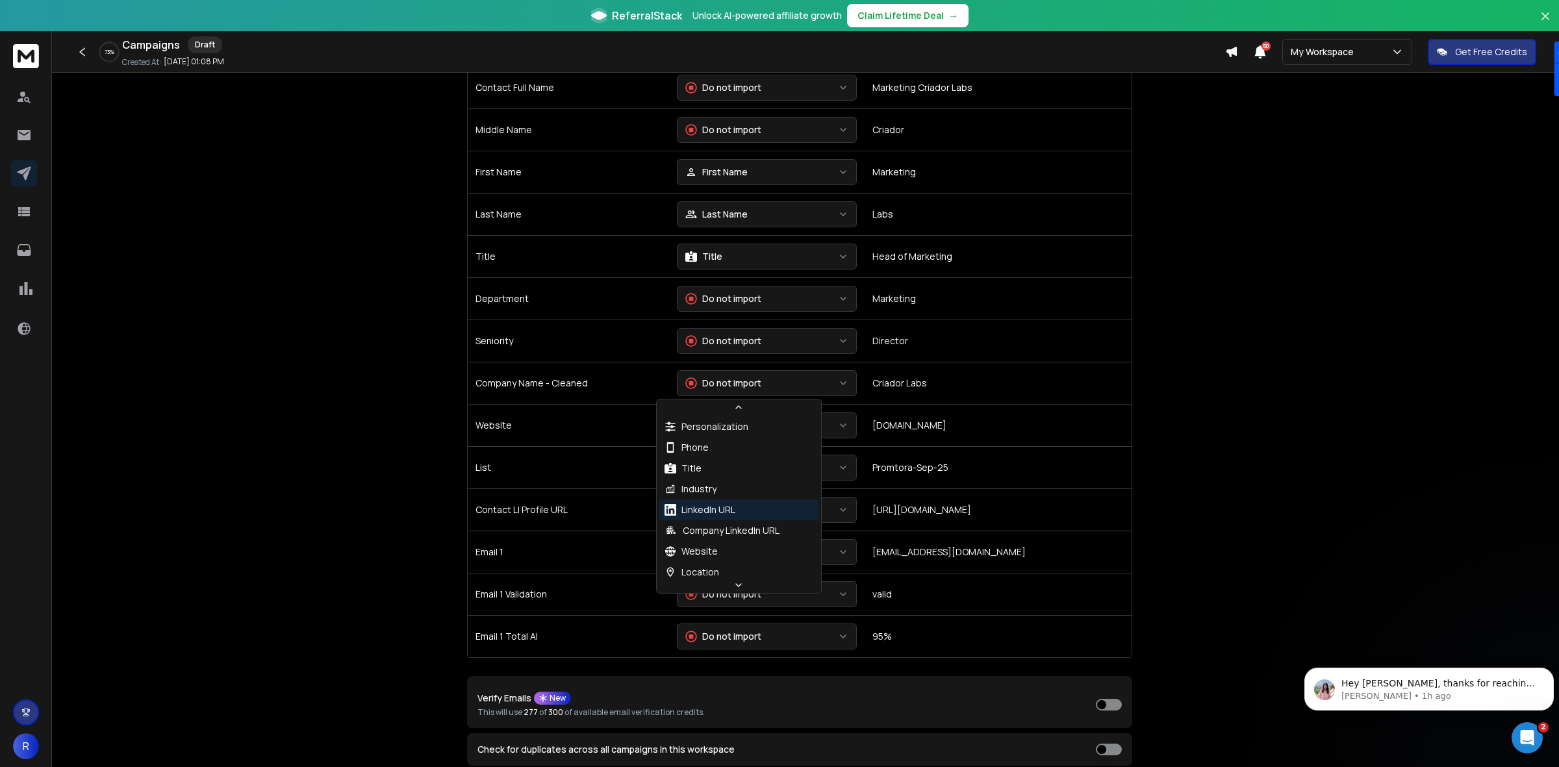
scroll to position [50, 0]
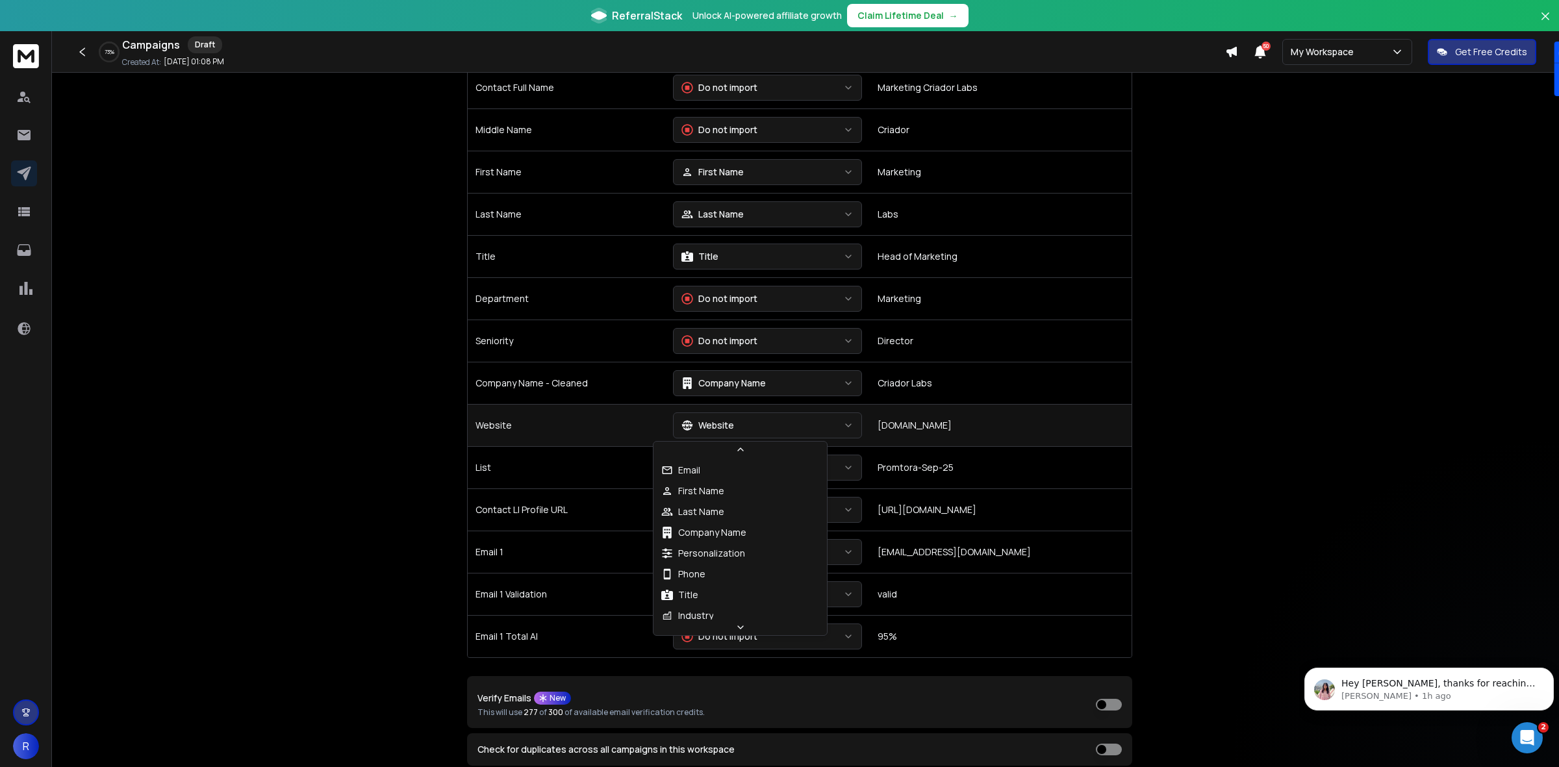
click at [696, 433] on button "Website" at bounding box center [767, 425] width 189 height 26
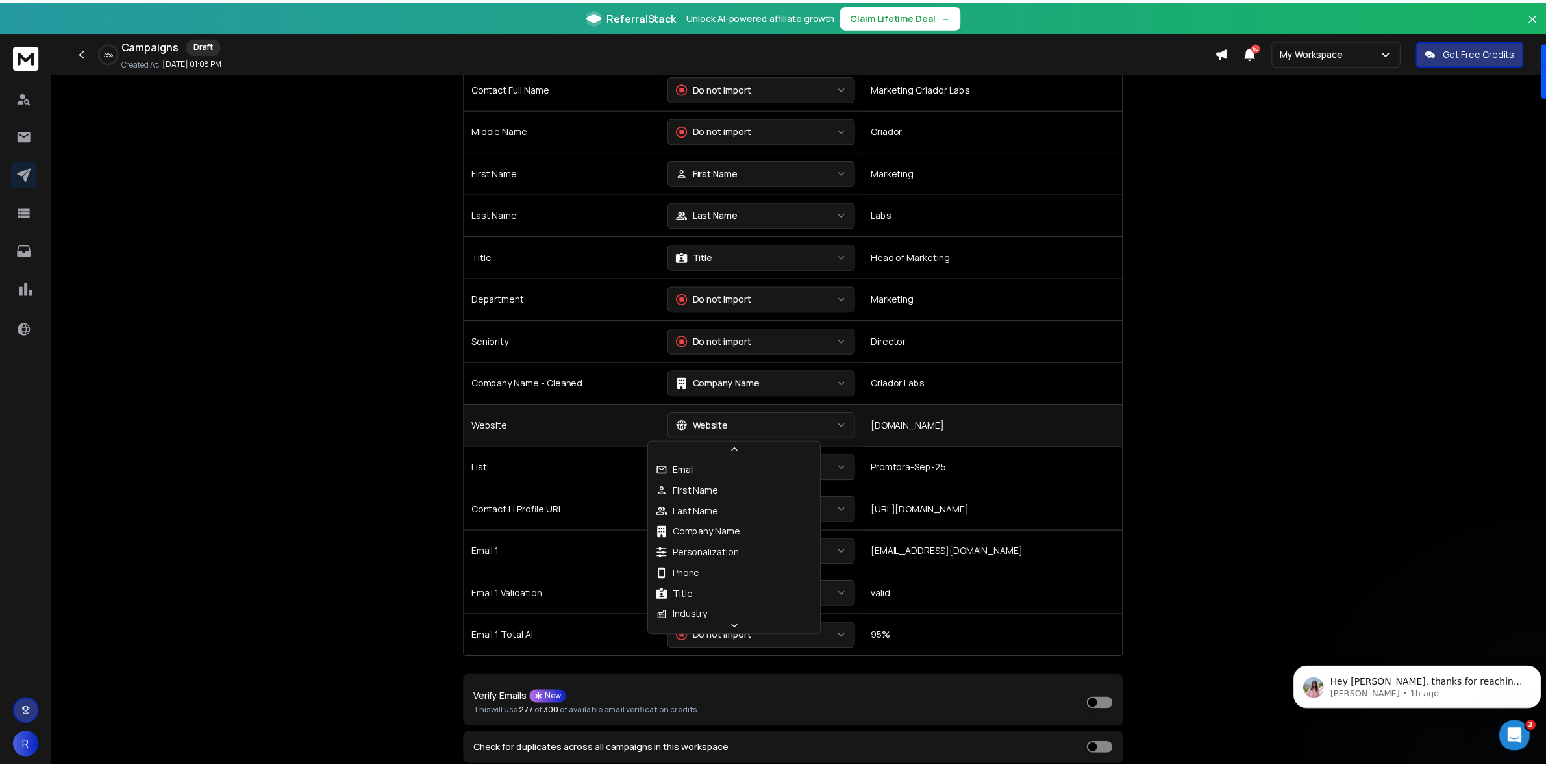
scroll to position [69, 0]
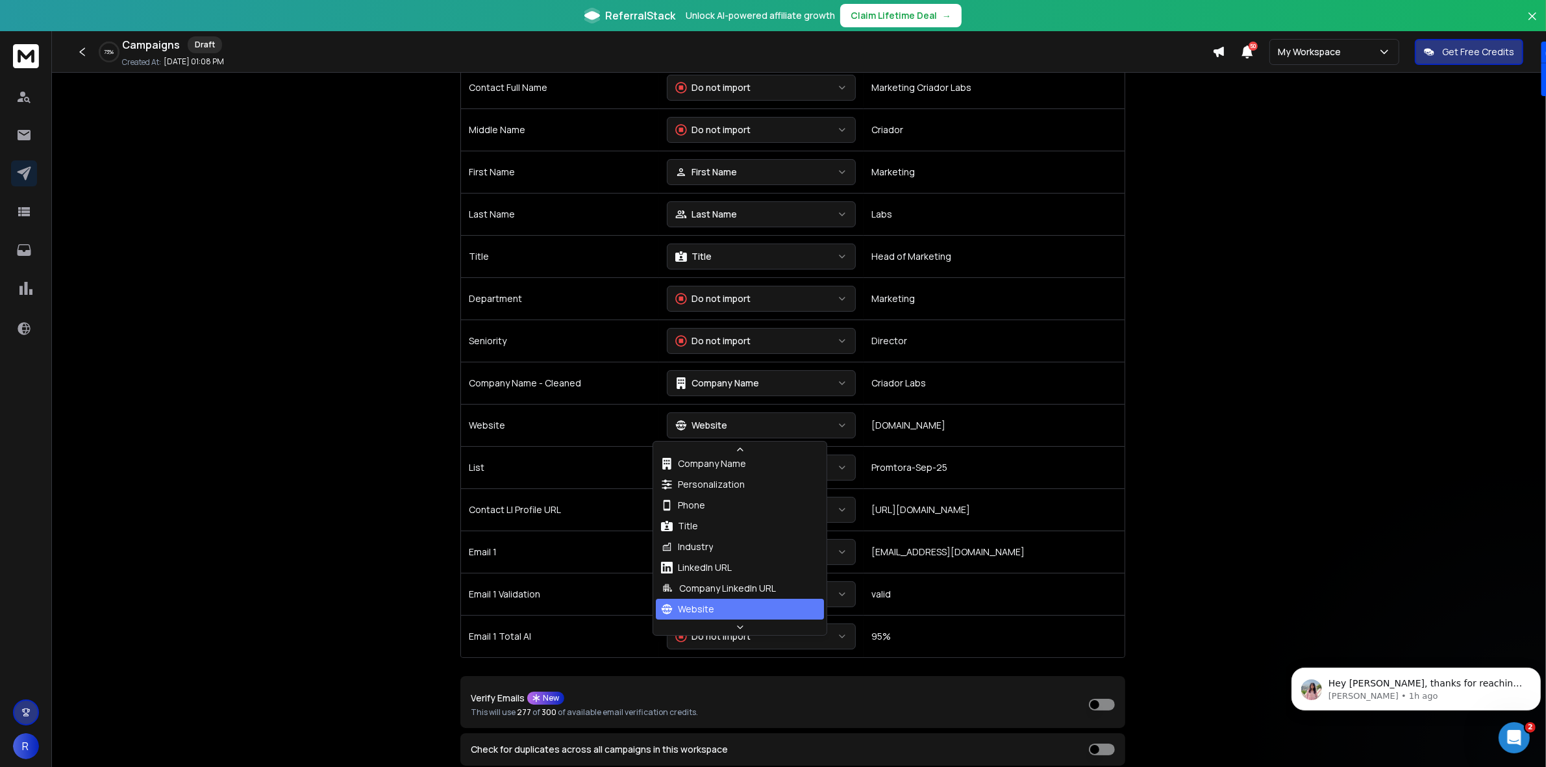
click at [232, 504] on div "Promtora-Oct-14 - Gumbamail+validto-Verified.csv File Processed Upload all vari…" at bounding box center [767, 321] width 1534 height 1066
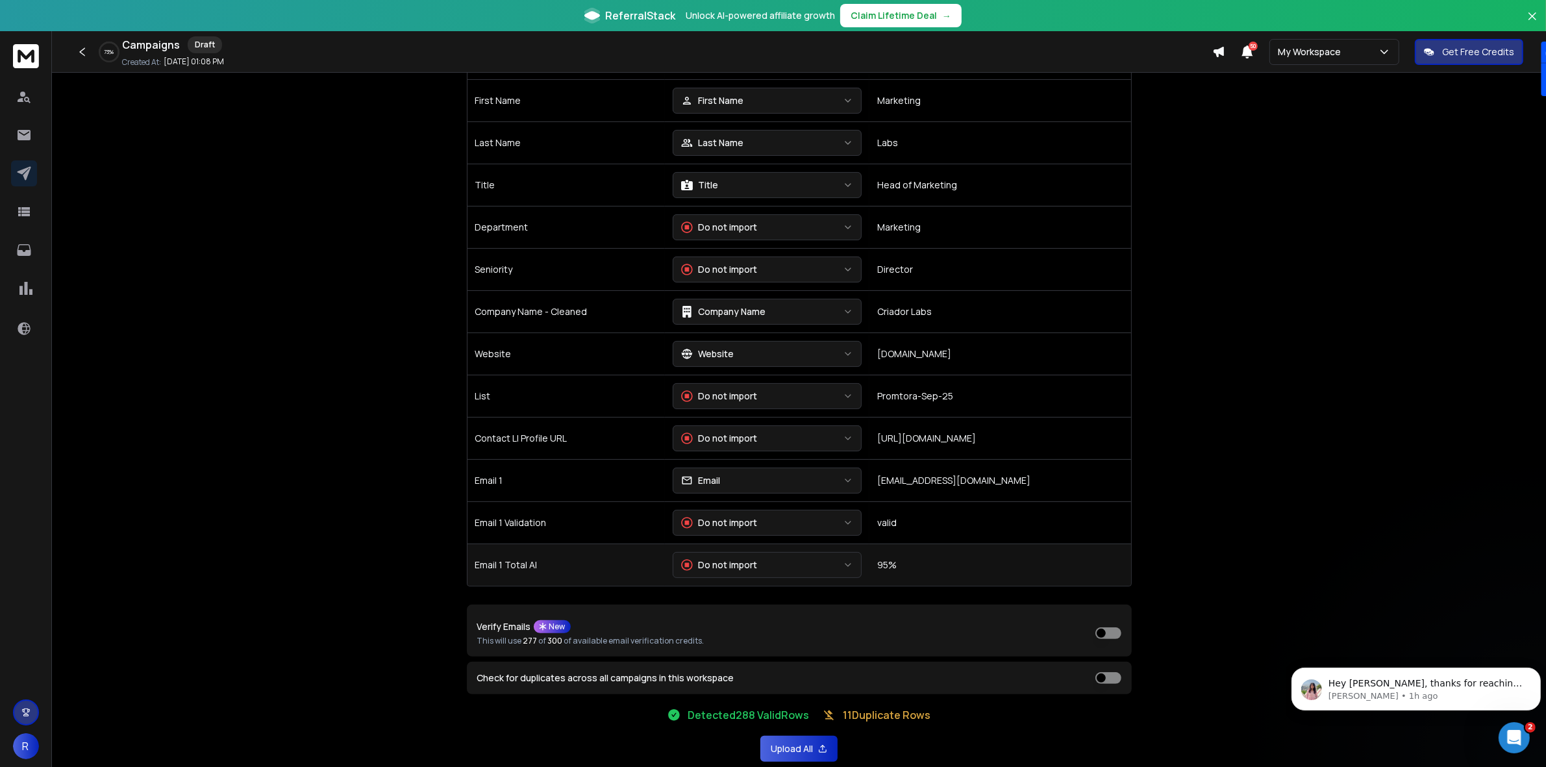
scroll to position [331, 0]
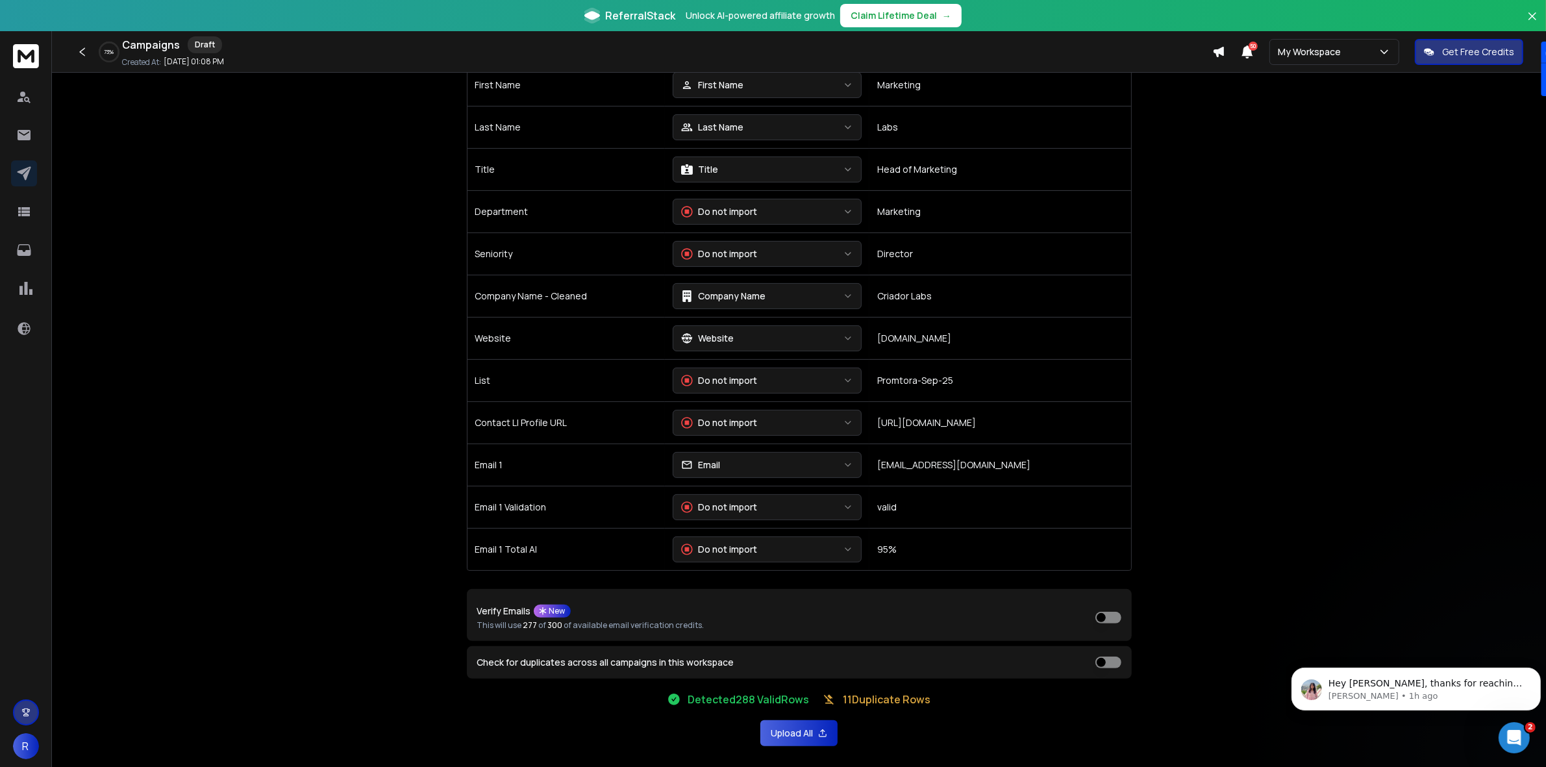
click at [786, 726] on button "Upload All" at bounding box center [799, 733] width 77 height 26
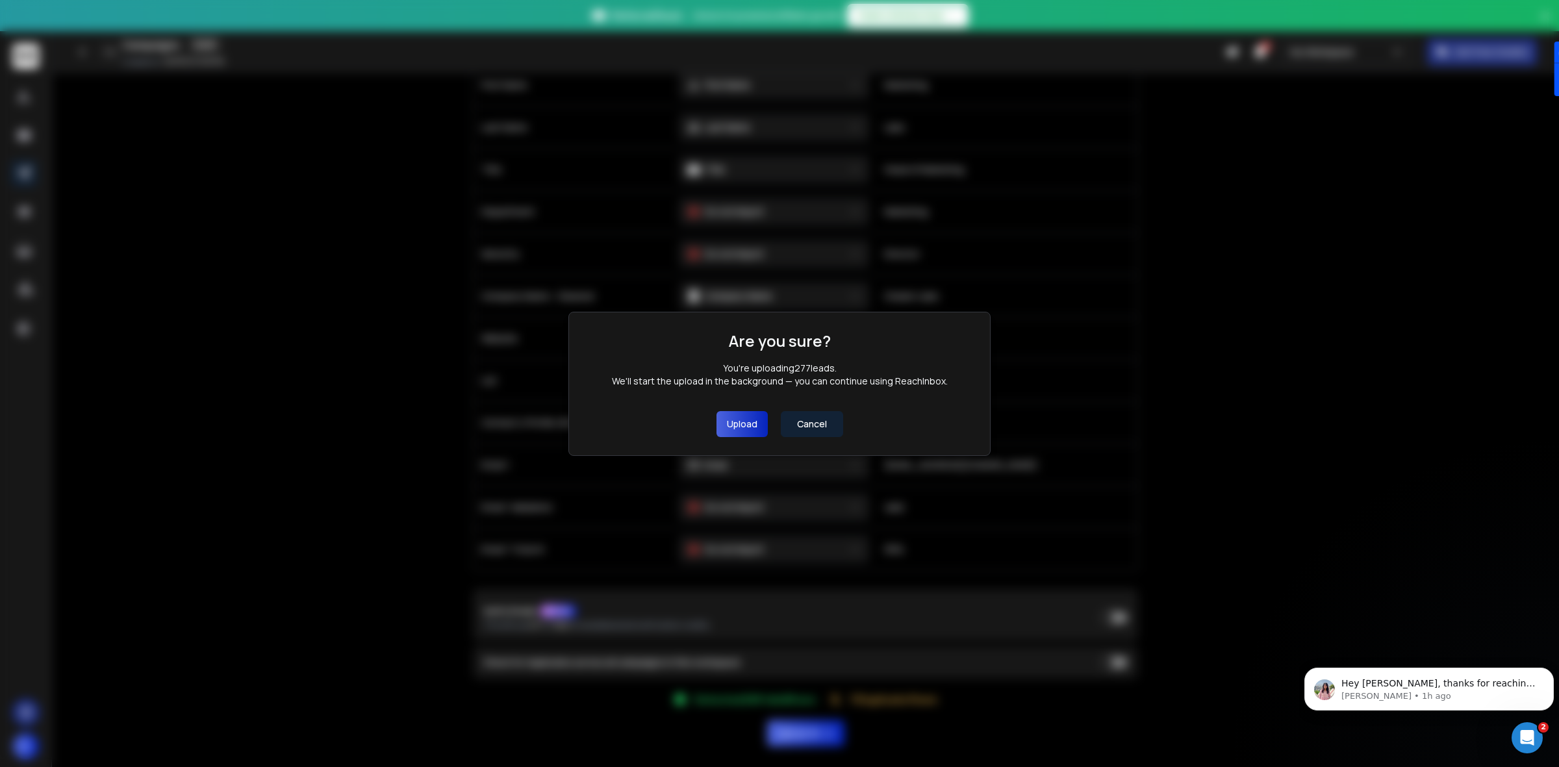
click at [738, 420] on button "Upload" at bounding box center [741, 424] width 51 height 26
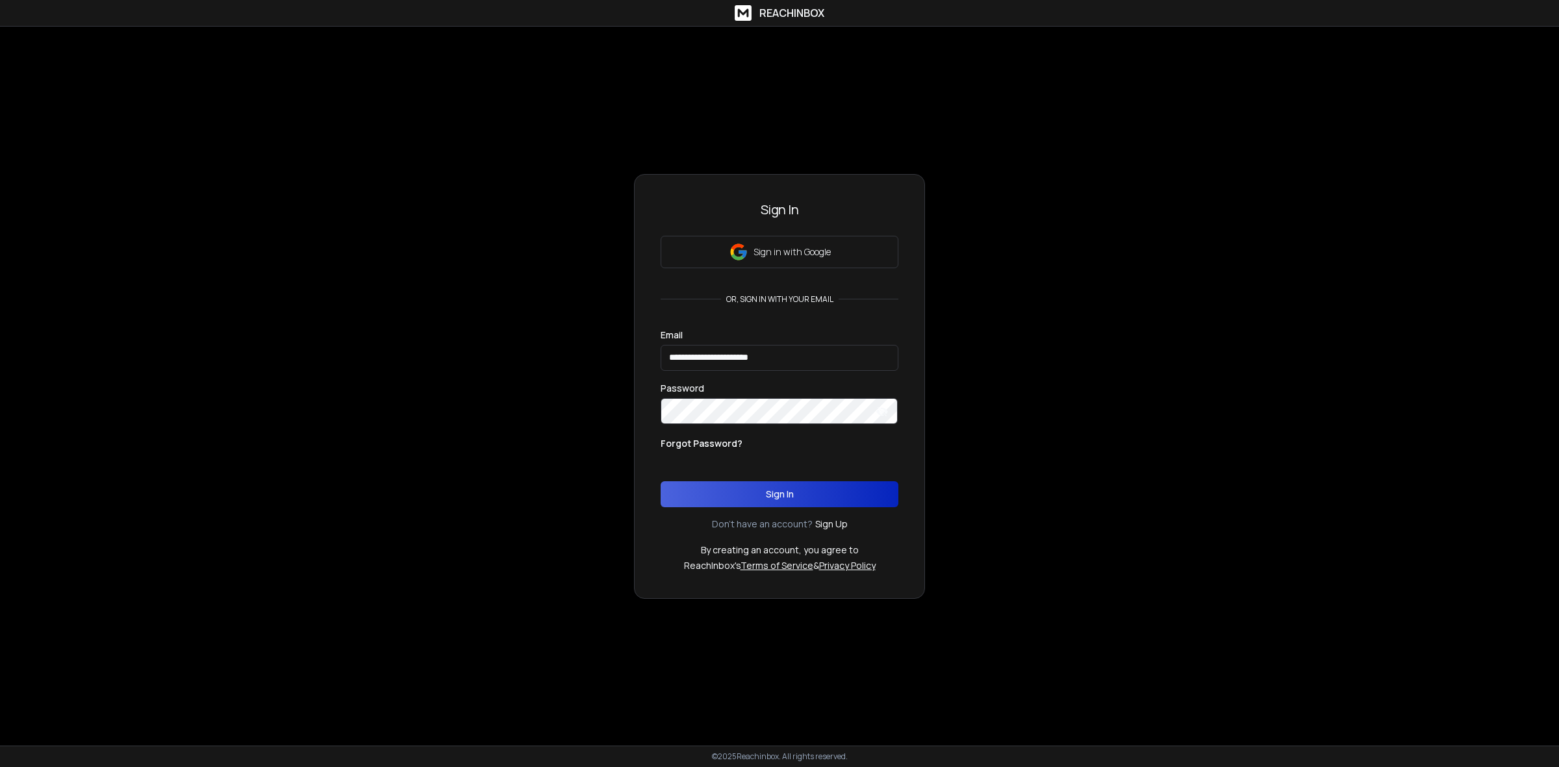
click at [731, 348] on input "**********" at bounding box center [780, 358] width 238 height 26
click at [729, 349] on input "**********" at bounding box center [780, 358] width 238 height 26
type input "**********"
click at [740, 496] on button "Sign In" at bounding box center [780, 494] width 238 height 26
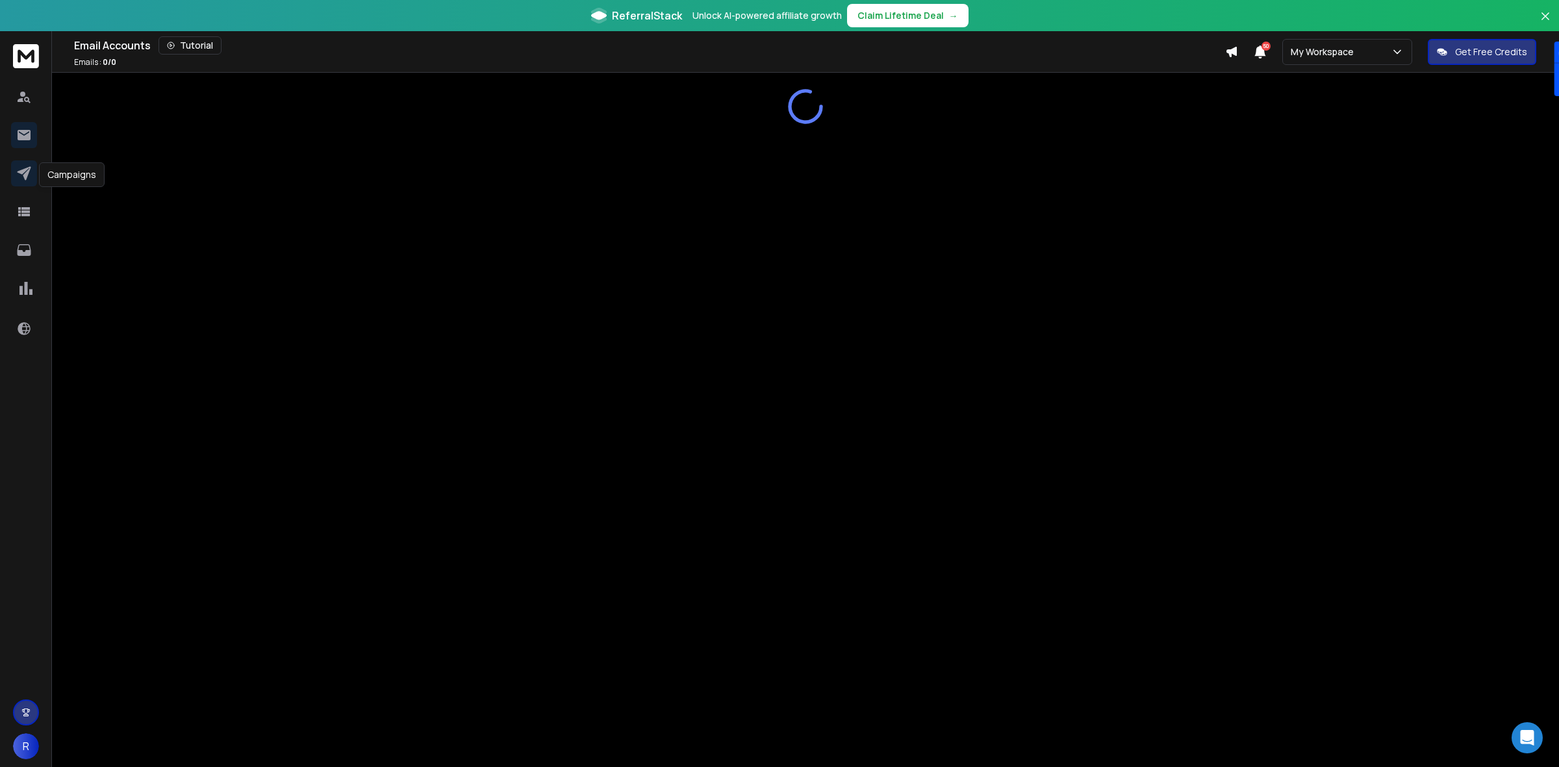
click at [23, 174] on icon at bounding box center [24, 174] width 16 height 16
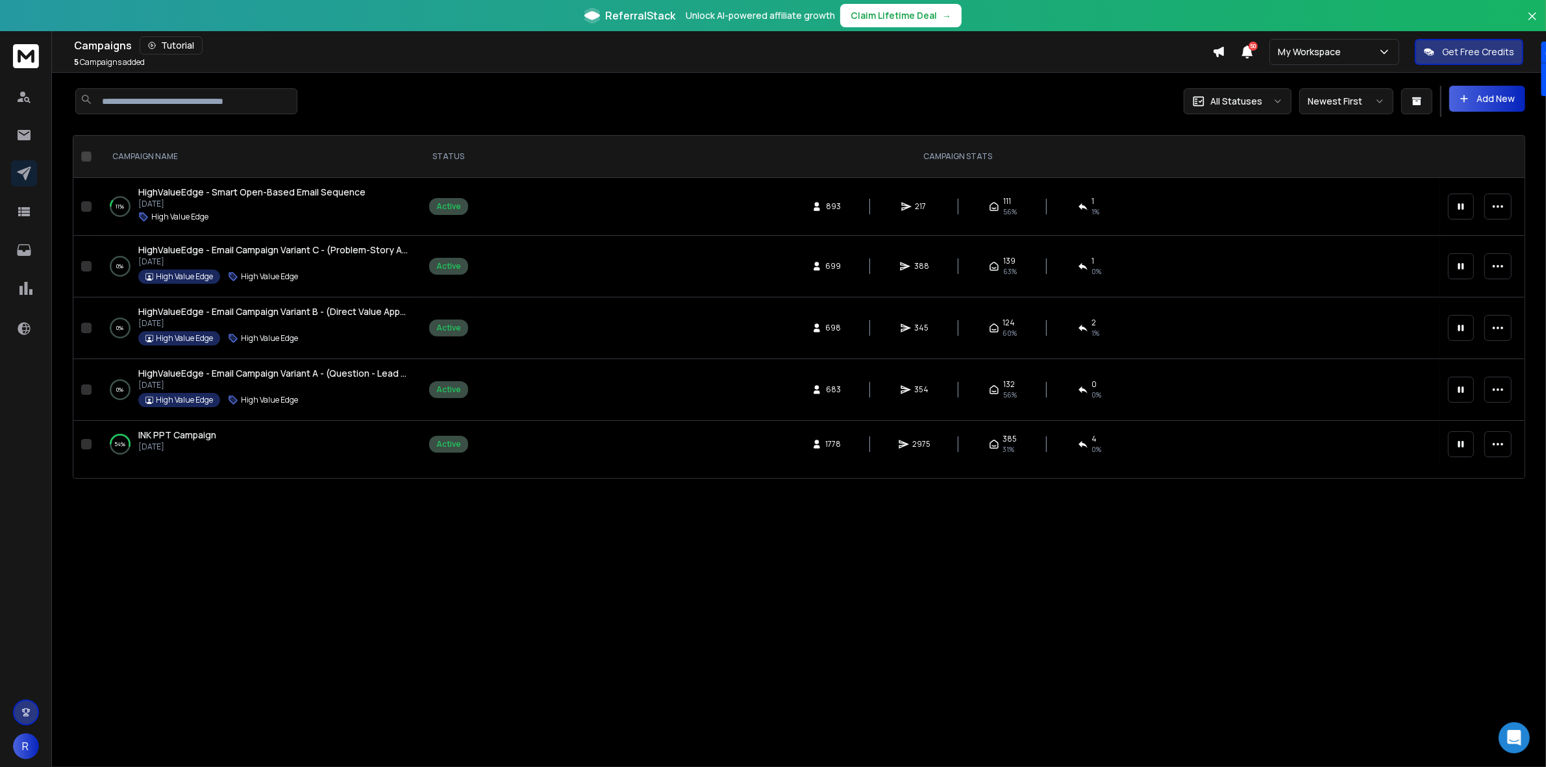
click at [583, 640] on div "Campaigns 5 Campaigns Added All Statuses Newest First Add New CAMPAIGN NAME STA…" at bounding box center [799, 469] width 1453 height 767
click at [569, 661] on div "Campaigns 5 Campaigns Added All Statuses Newest First Add New CAMPAIGN NAME STA…" at bounding box center [799, 469] width 1453 height 767
click at [307, 249] on span "HighValueEdge - Email Campaign Variant C - (Problem-Story Approach)" at bounding box center [289, 250] width 303 height 12
click at [307, 314] on span "HighValueEdge - Email Campaign Variant B - (Direct Value Approach)" at bounding box center [283, 311] width 290 height 12
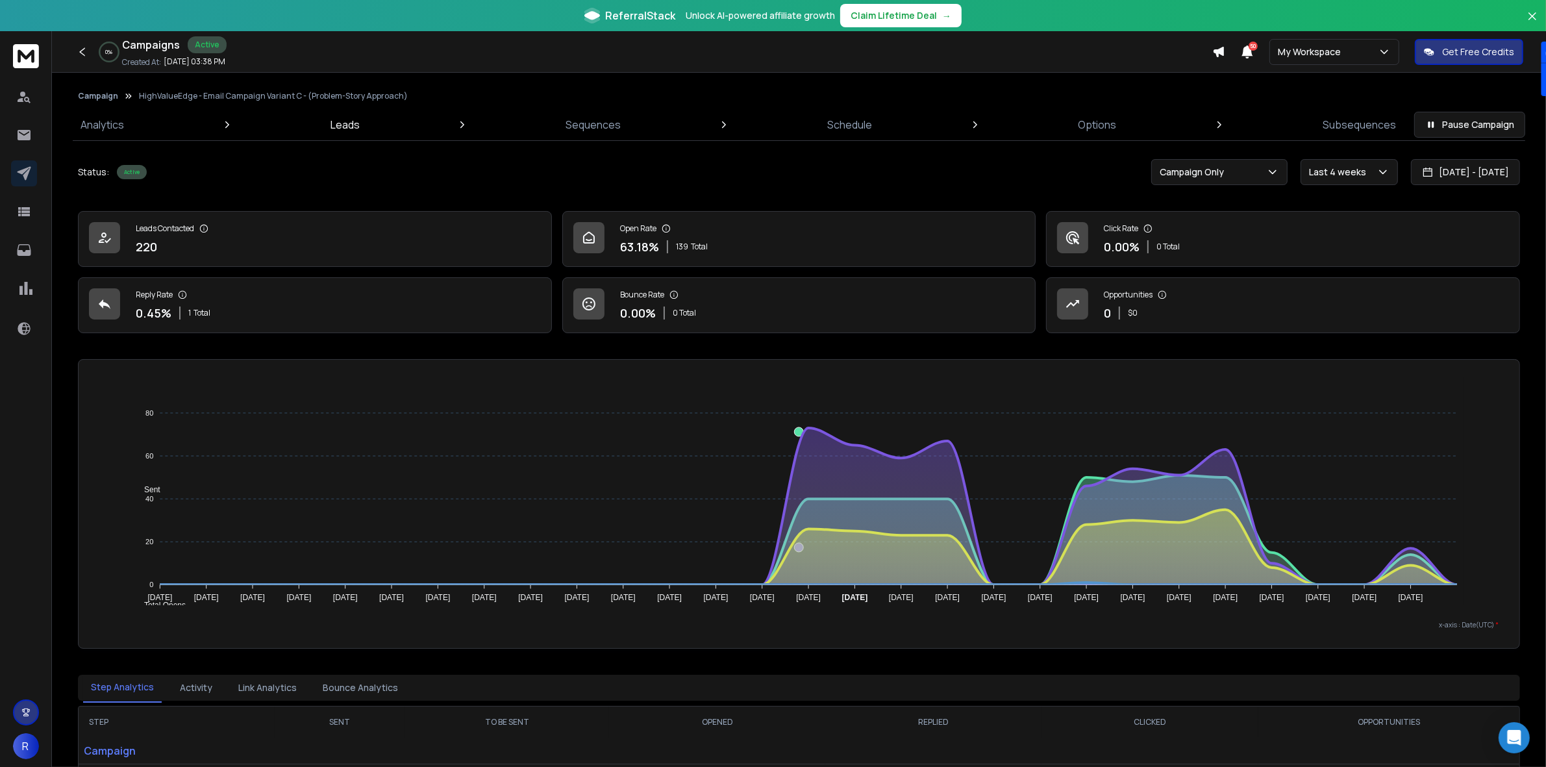
click at [346, 128] on p "Leads" at bounding box center [345, 125] width 29 height 16
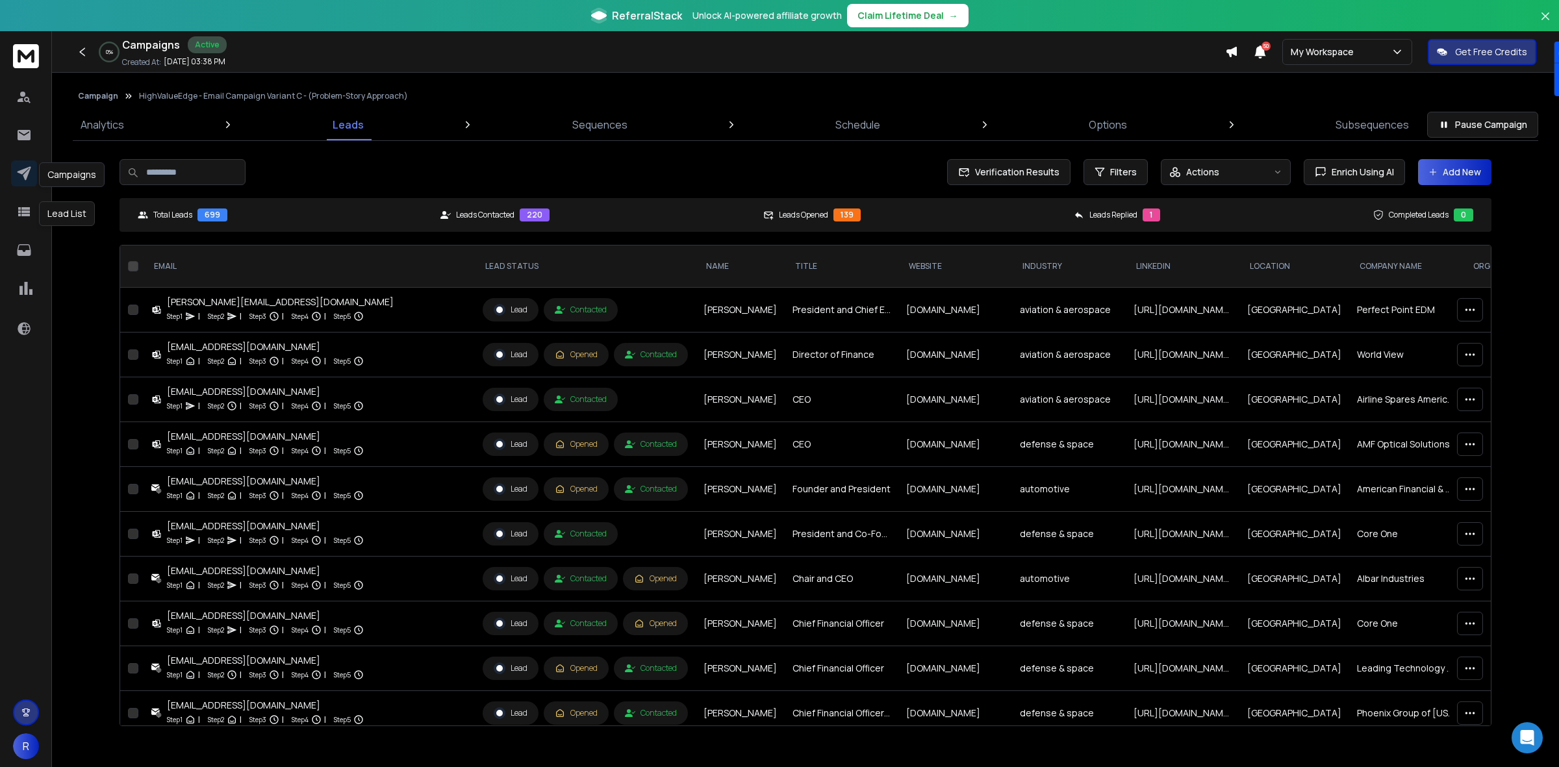
click at [25, 179] on icon at bounding box center [24, 174] width 14 height 14
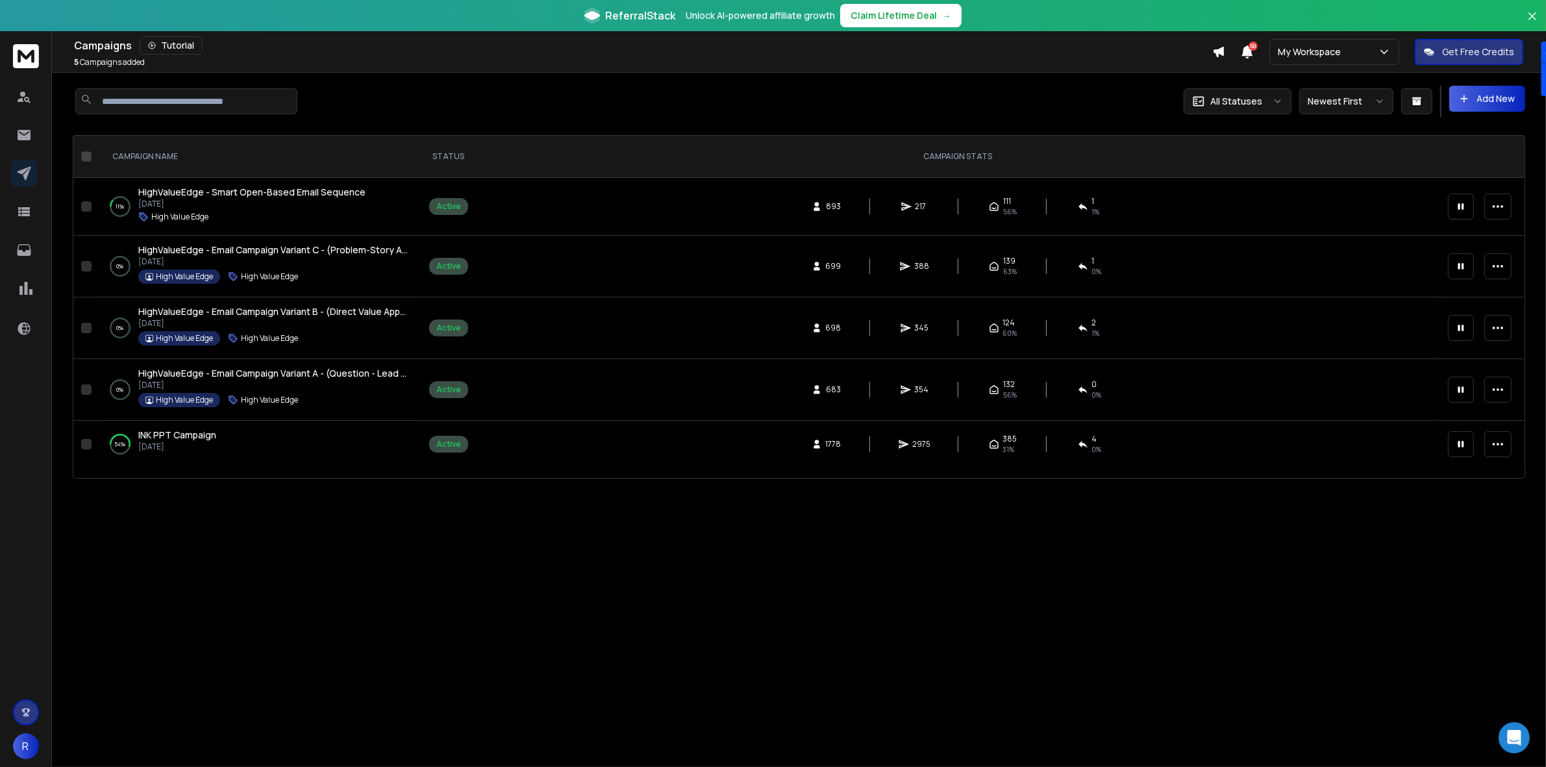
click at [342, 375] on span "HighValueEdge - Email Campaign Variant A - (Question - Lead Approach)" at bounding box center [291, 373] width 307 height 12
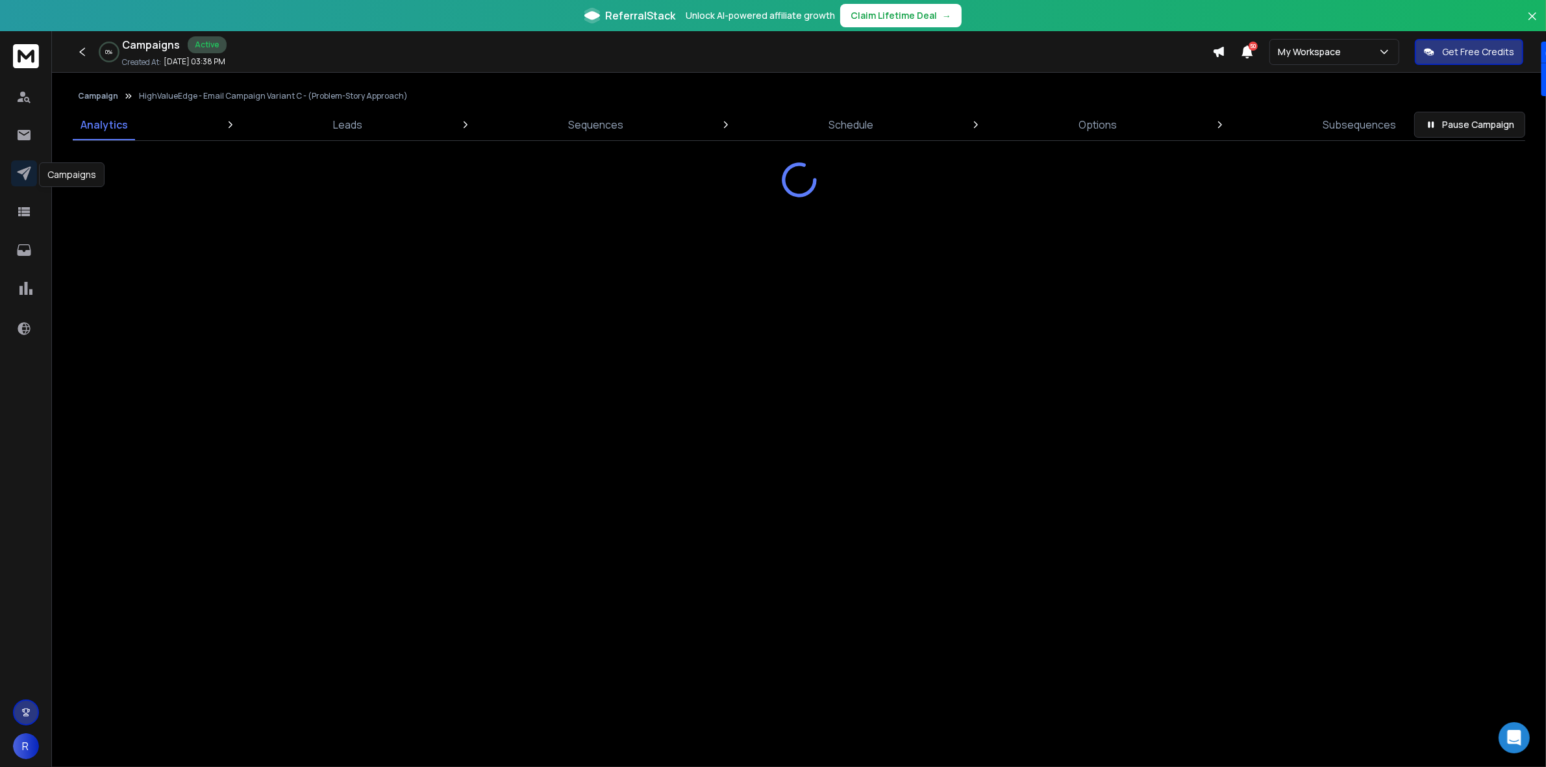
click at [19, 177] on icon at bounding box center [24, 174] width 16 height 16
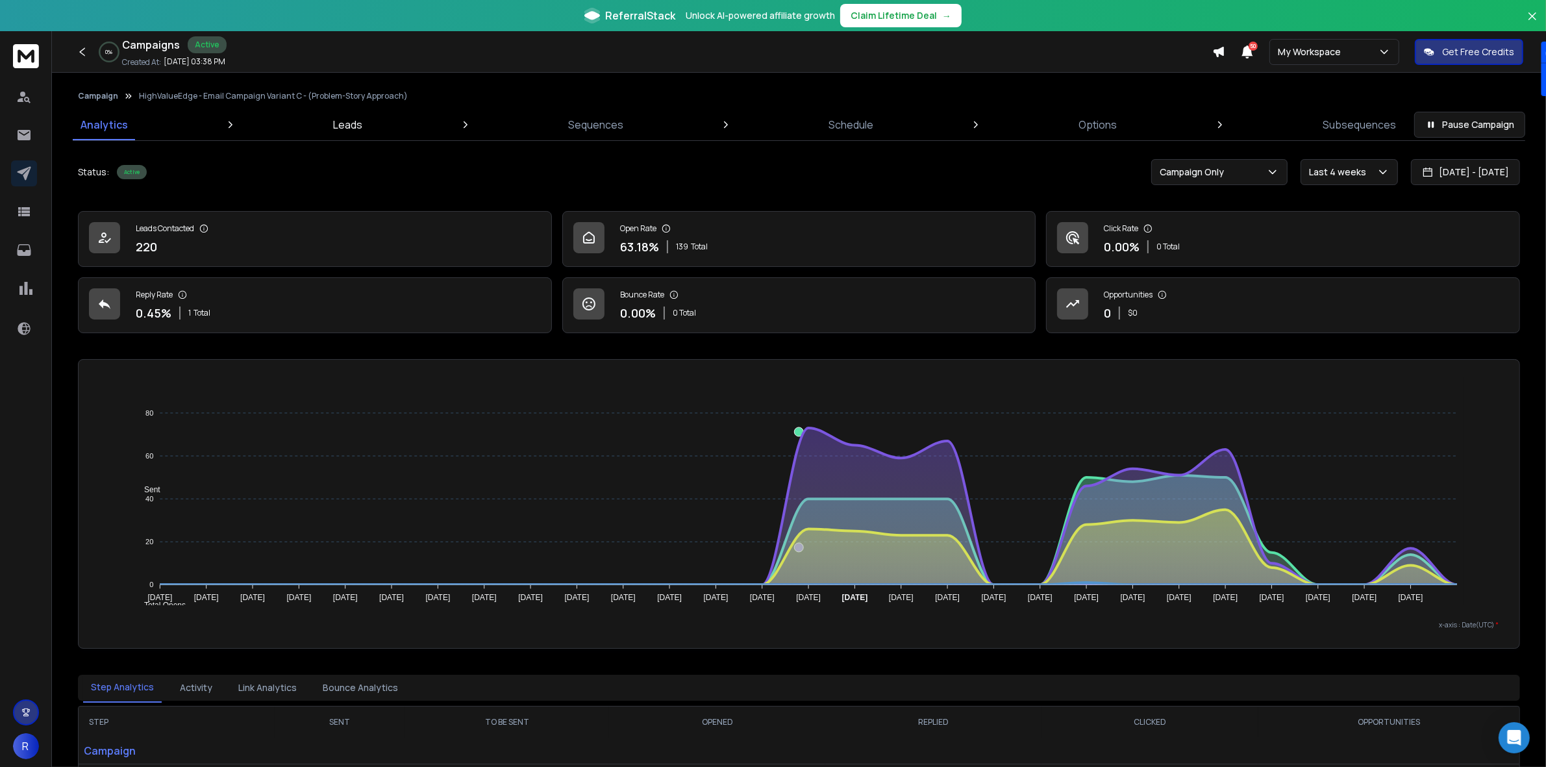
click at [349, 129] on p "Leads" at bounding box center [347, 125] width 29 height 16
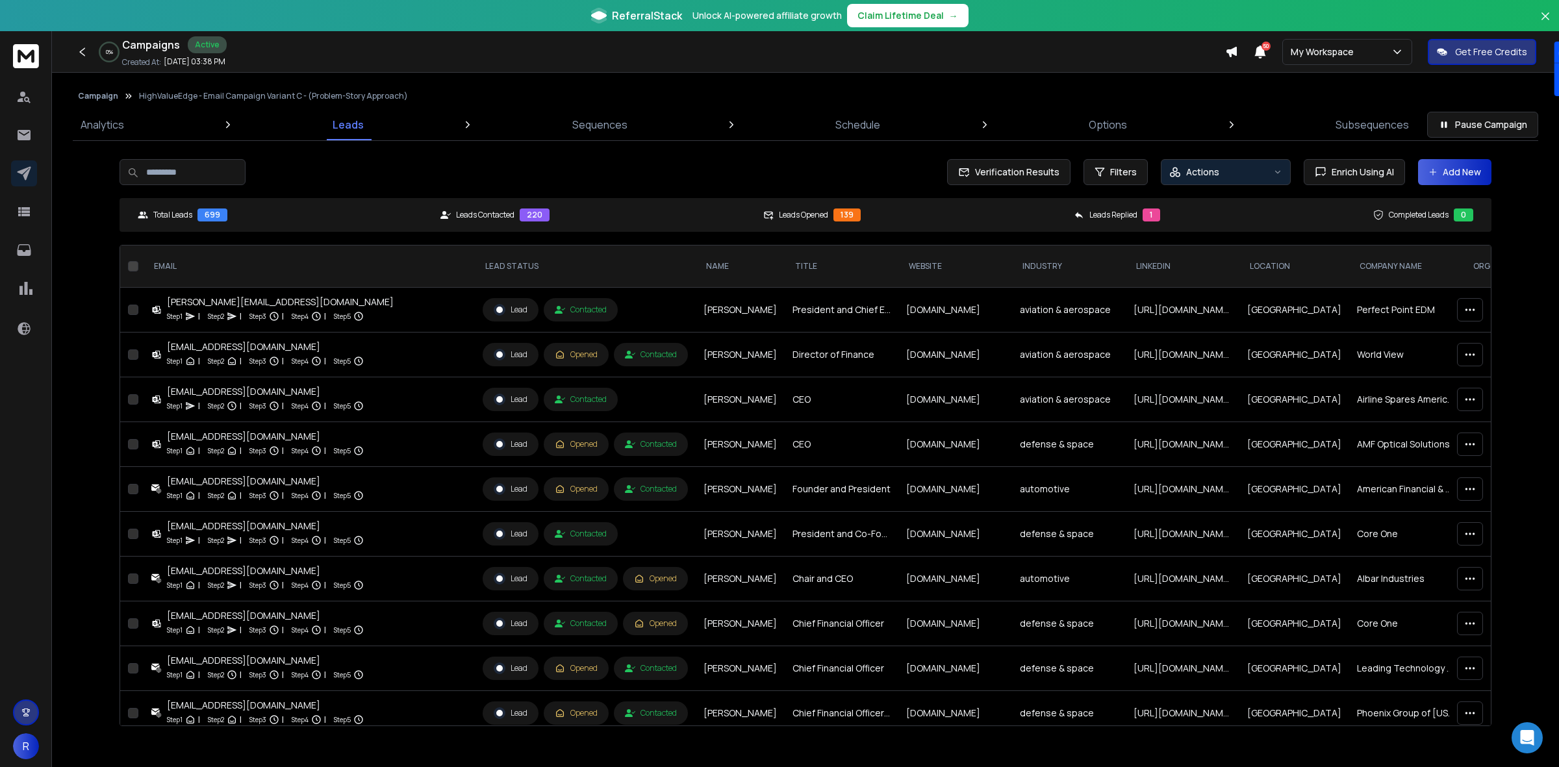
click at [1202, 174] on p "Actions" at bounding box center [1202, 172] width 33 height 13
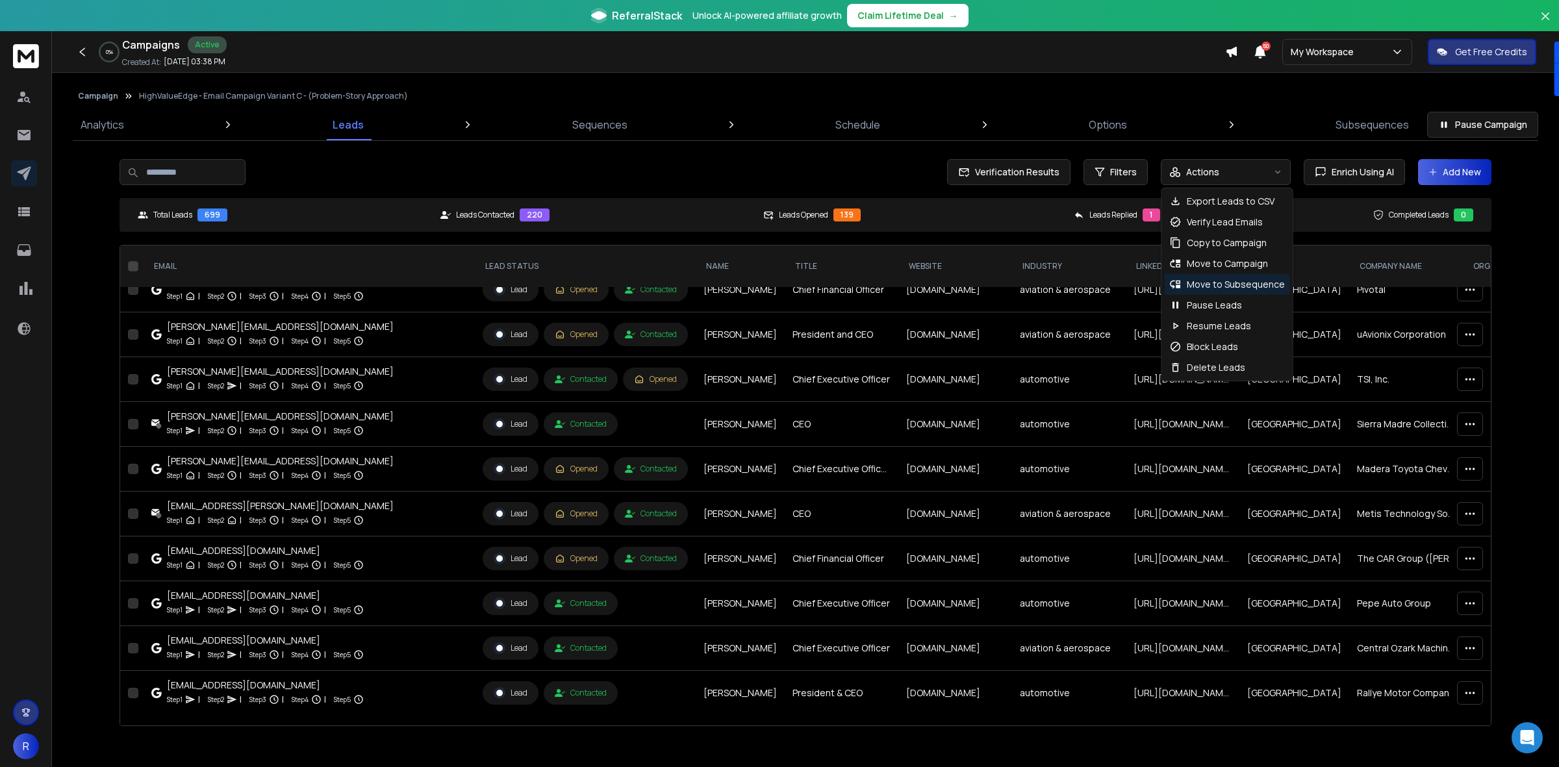
scroll to position [2111, 0]
click at [1255, 103] on div "Campaign HighValueEdge - Email Campaign Variant C - (Problem-Story Approach)" at bounding box center [805, 96] width 1465 height 21
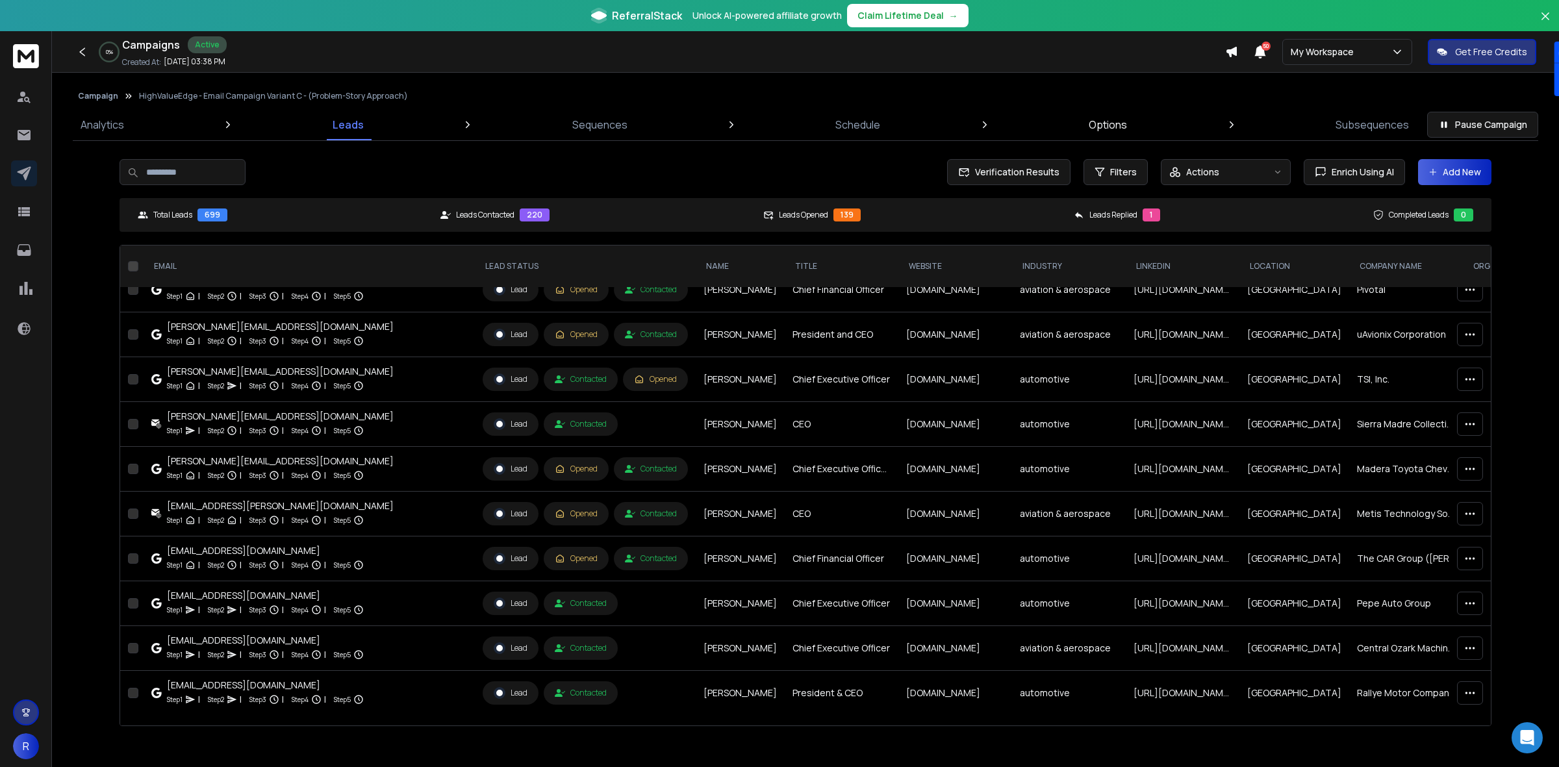
click at [1092, 121] on p "Options" at bounding box center [1108, 125] width 38 height 16
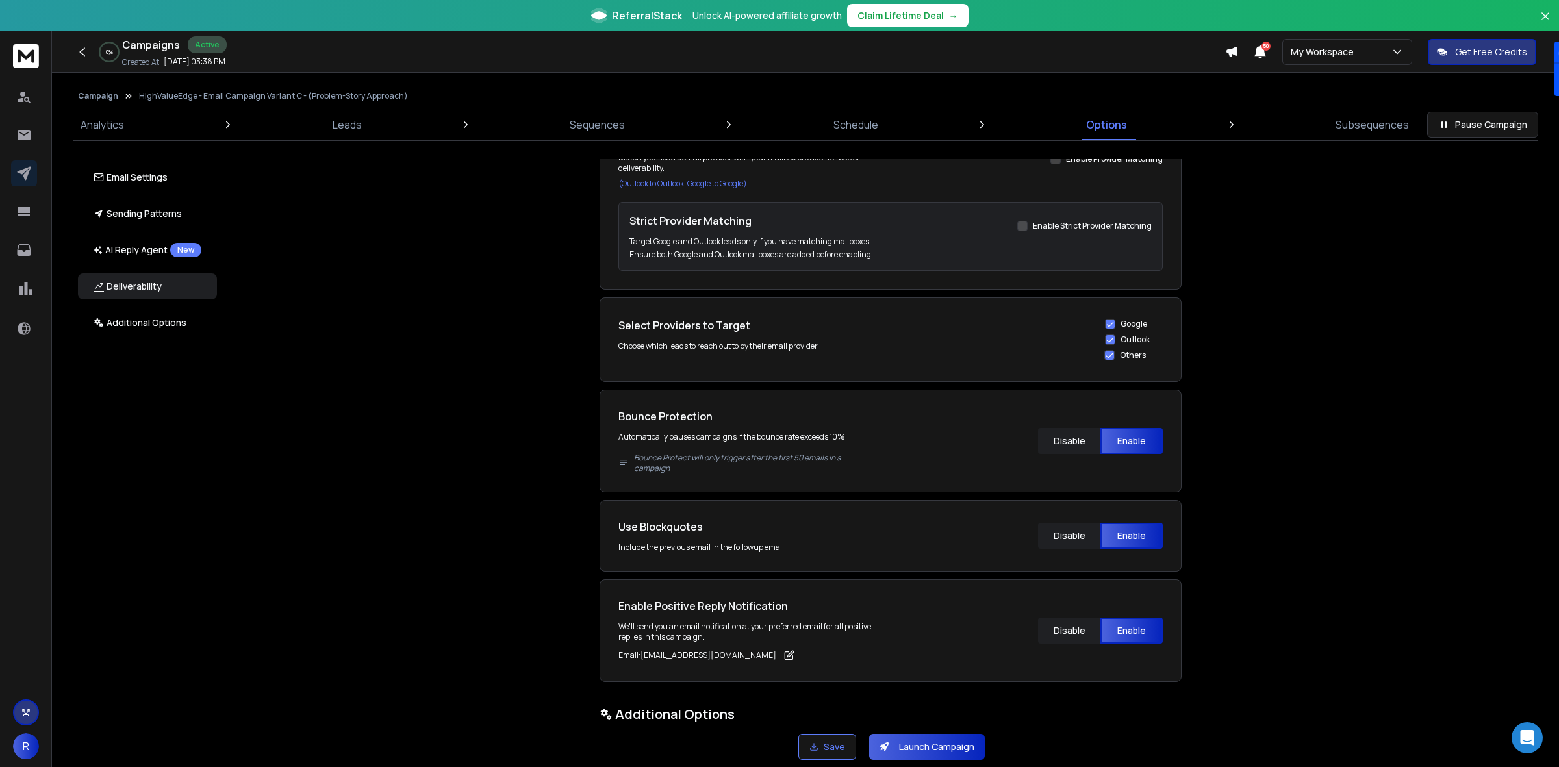
scroll to position [1741, 0]
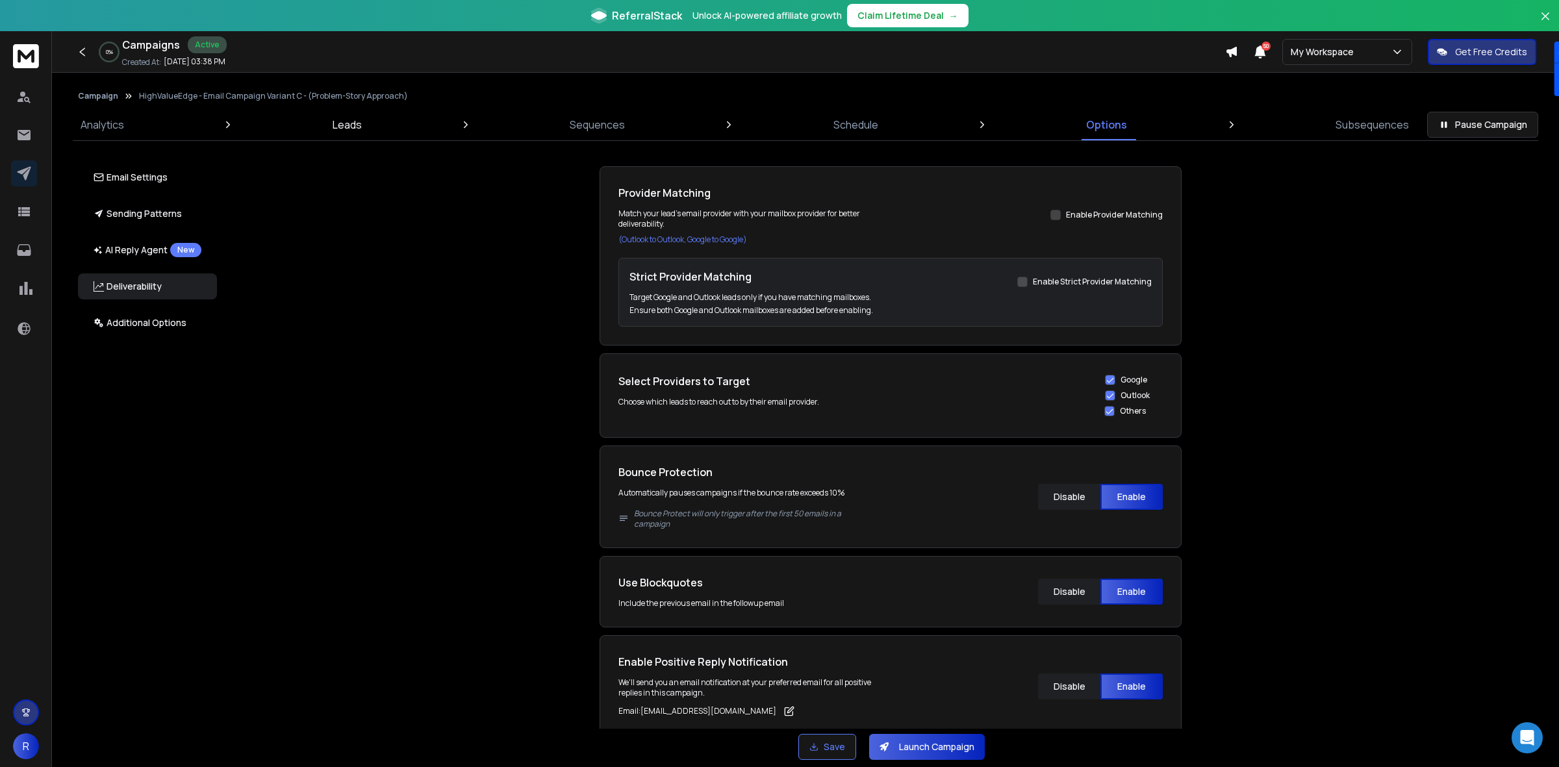
click at [349, 134] on link "Leads" at bounding box center [347, 124] width 45 height 31
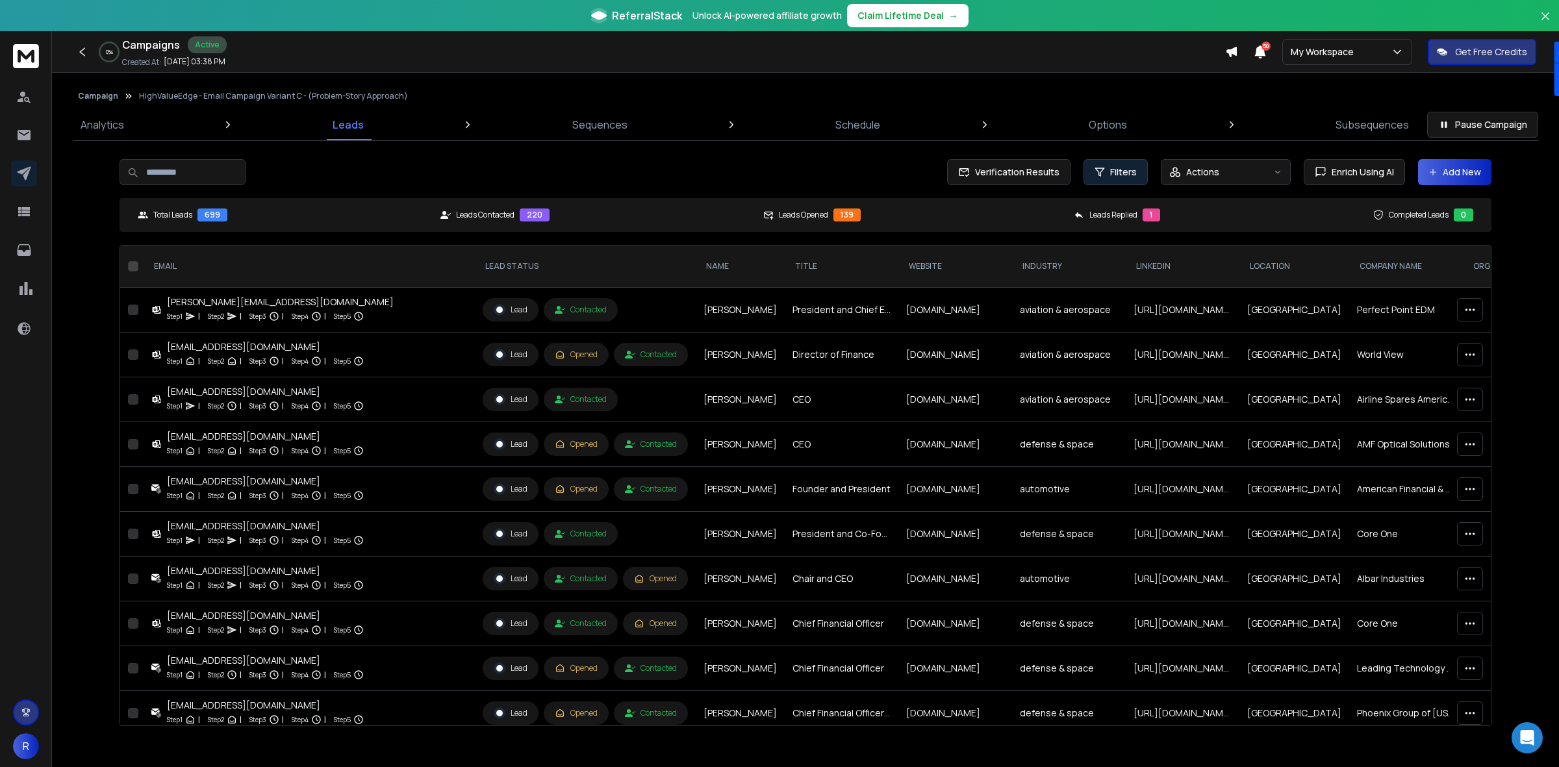
click at [1113, 166] on span "Filters" at bounding box center [1123, 172] width 27 height 13
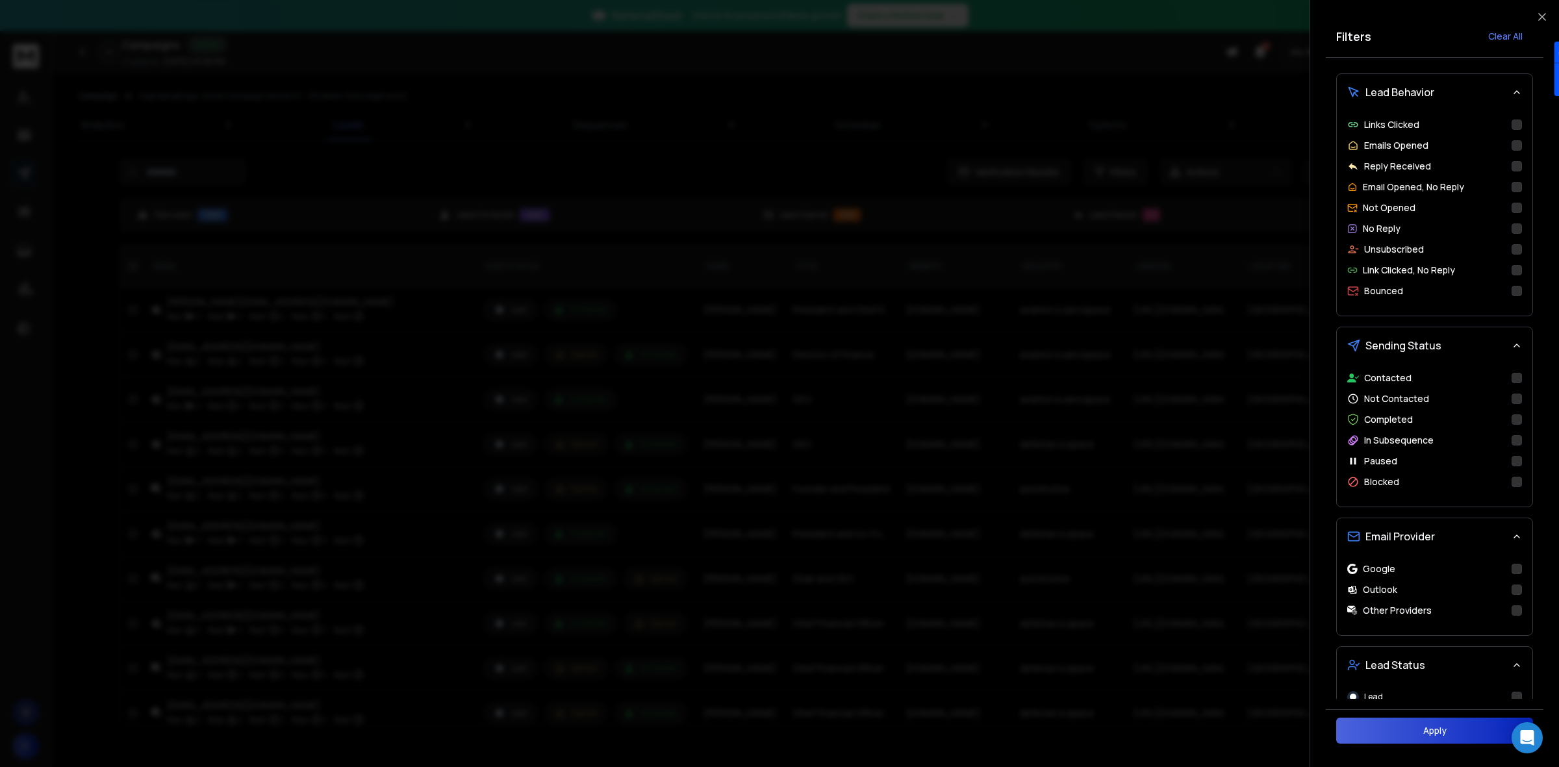
click at [1046, 242] on div at bounding box center [779, 383] width 1559 height 767
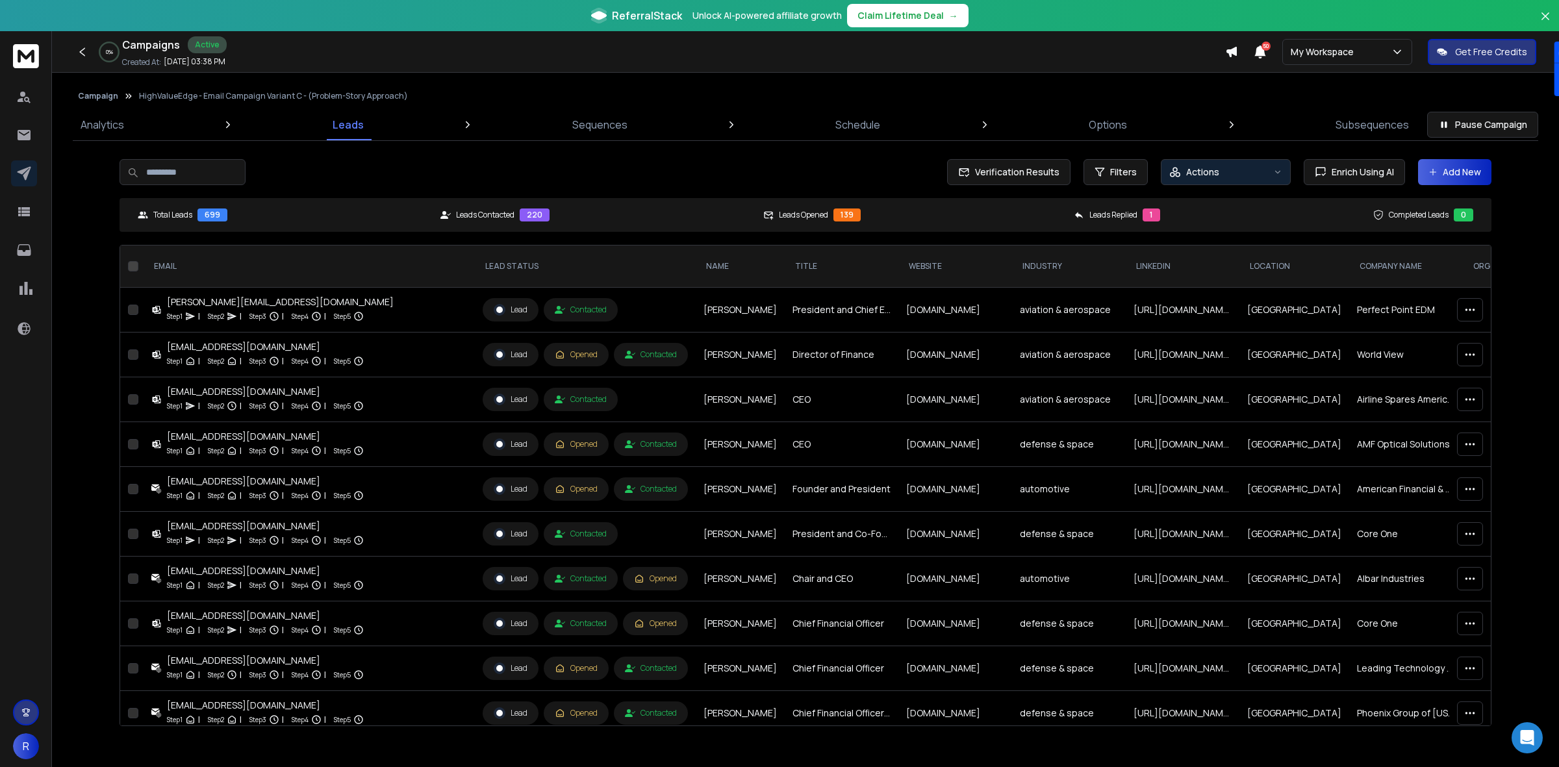
click at [1231, 166] on div "Actions" at bounding box center [1218, 172] width 99 height 13
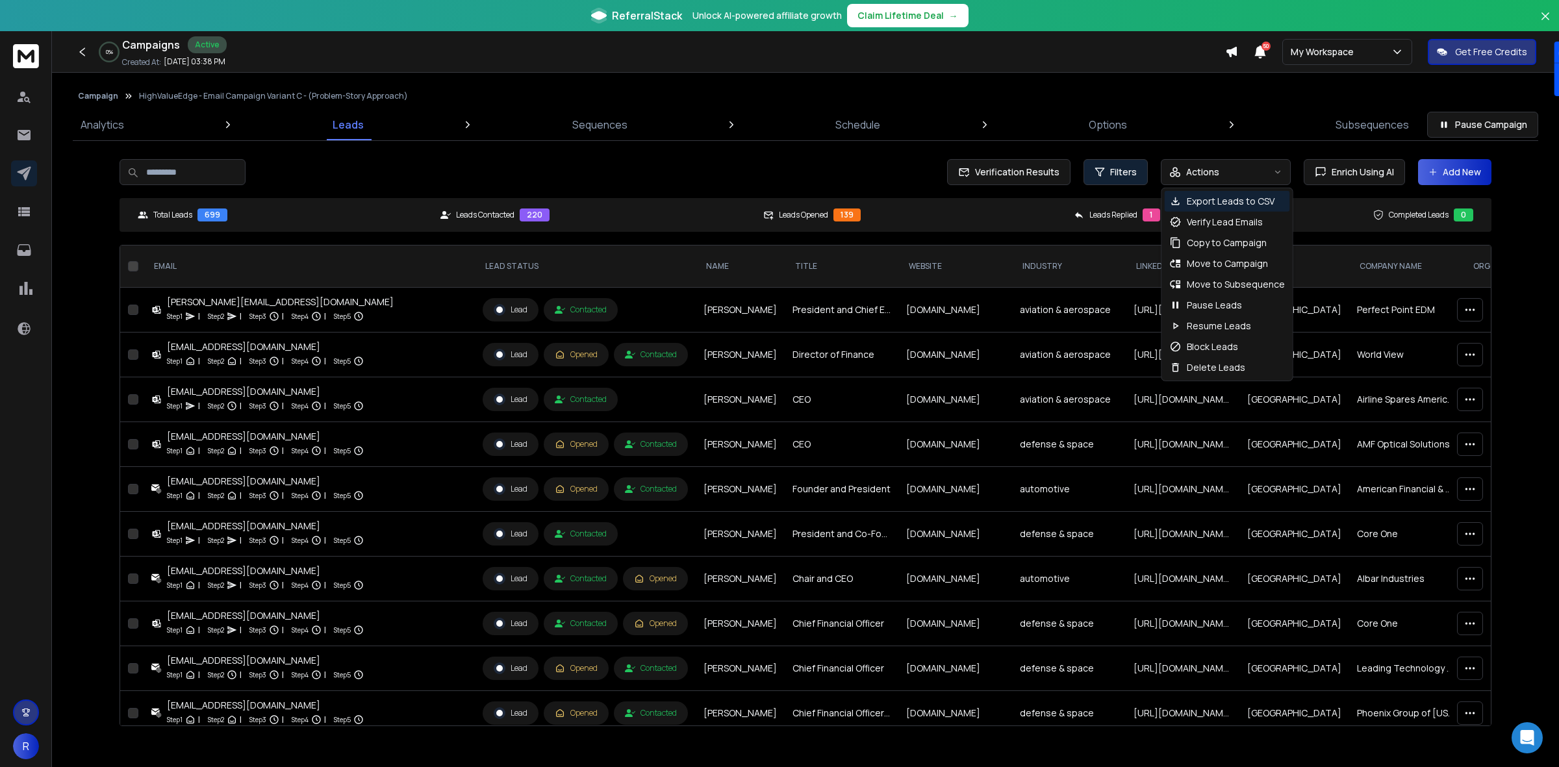
click at [1122, 166] on span "Filters" at bounding box center [1123, 172] width 27 height 13
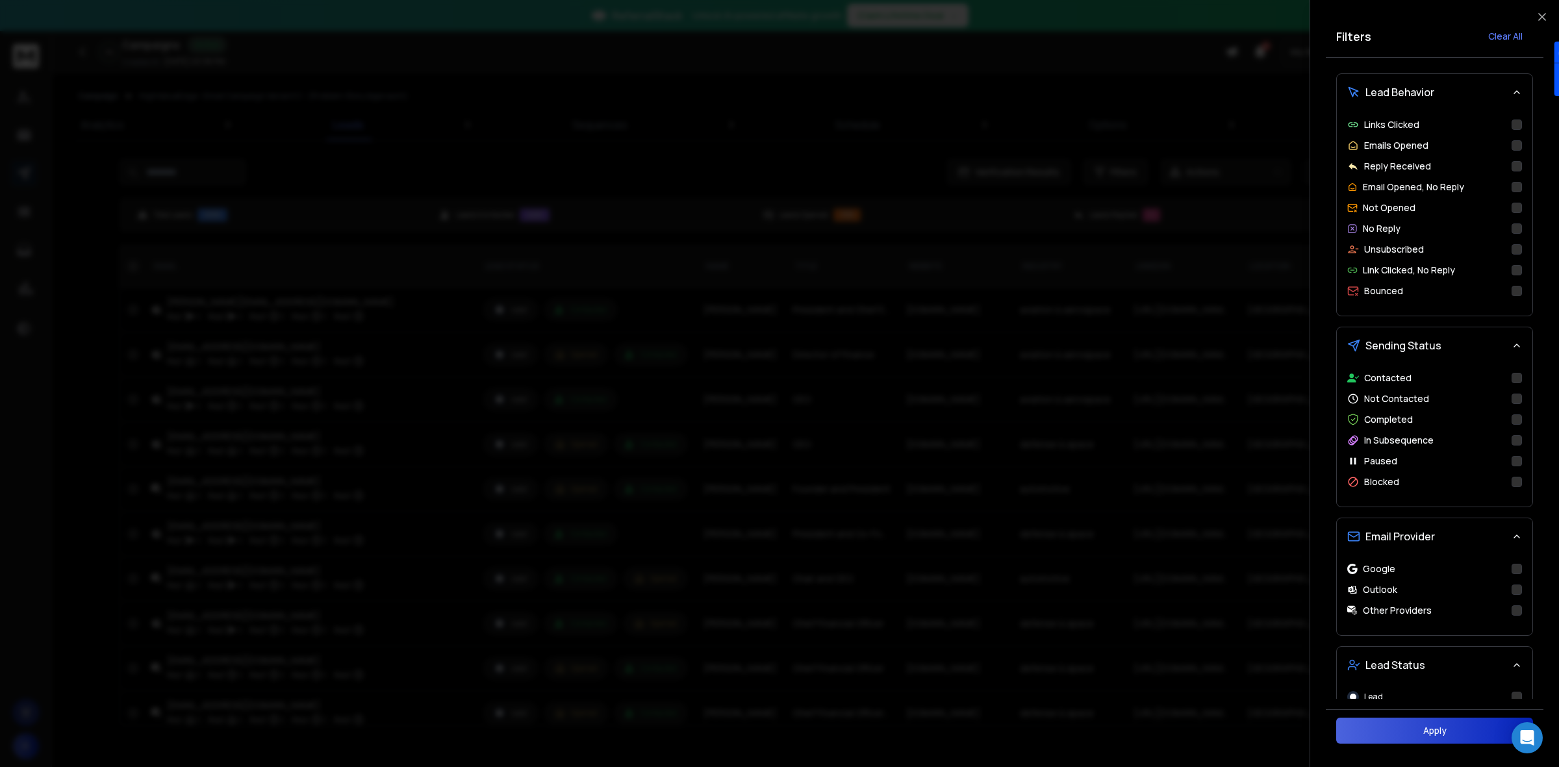
click at [1511, 395] on button "Not Contacted" at bounding box center [1516, 399] width 10 height 10
click at [1426, 725] on button "Apply" at bounding box center [1434, 731] width 197 height 26
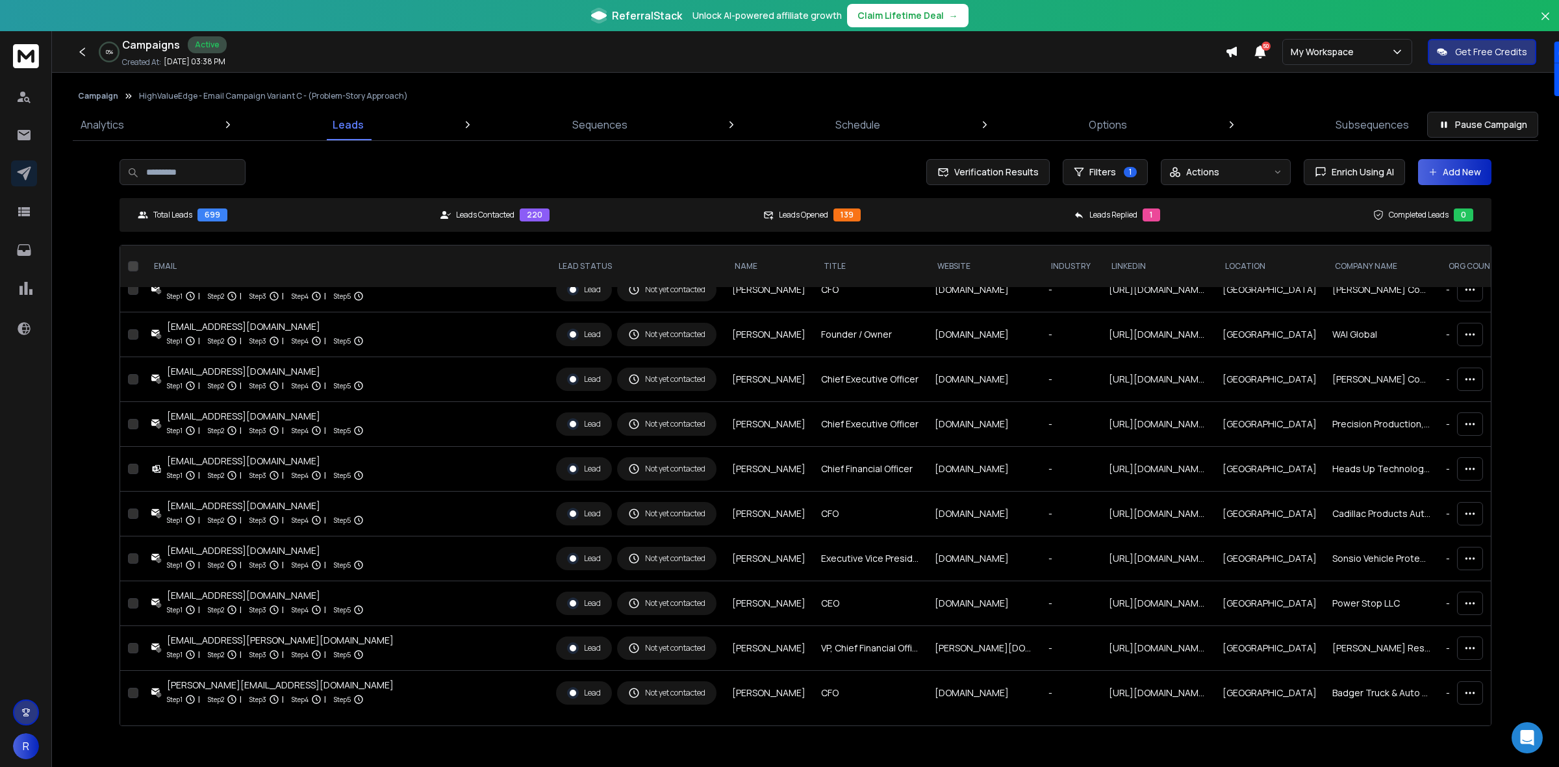
scroll to position [2777, 0]
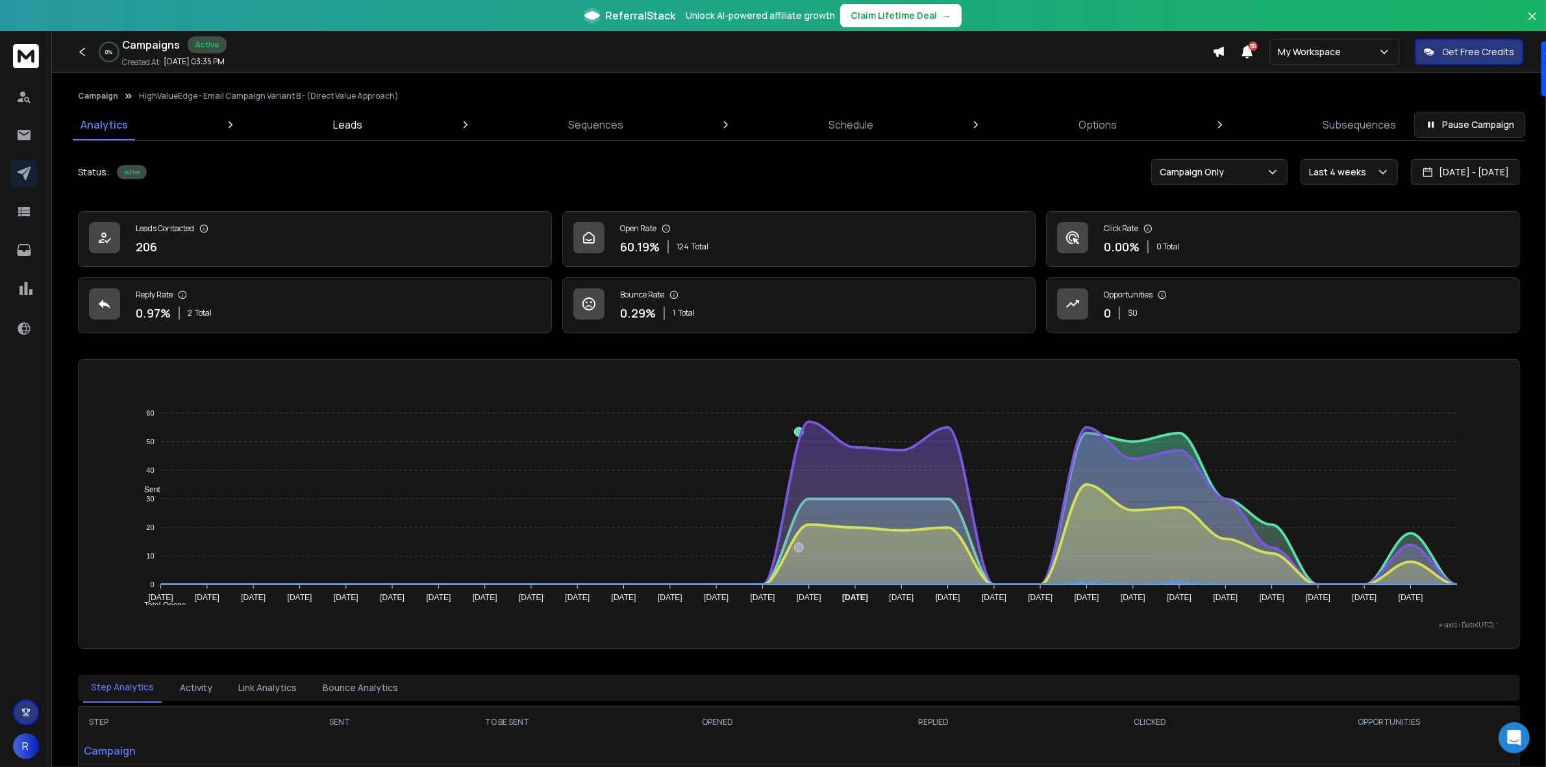
click at [352, 125] on p "Leads" at bounding box center [347, 125] width 29 height 16
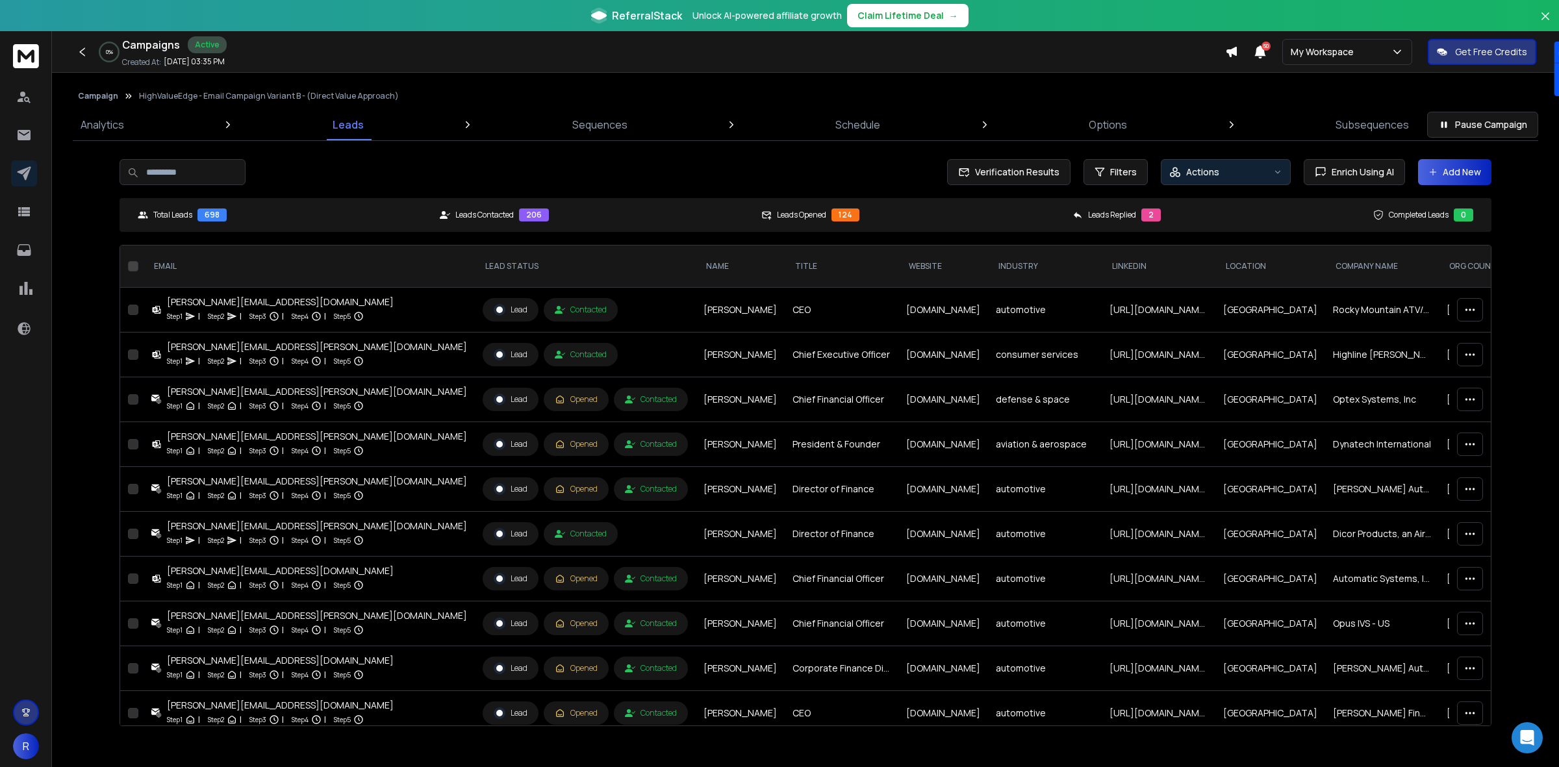
click at [1205, 177] on p "Actions" at bounding box center [1202, 172] width 33 height 13
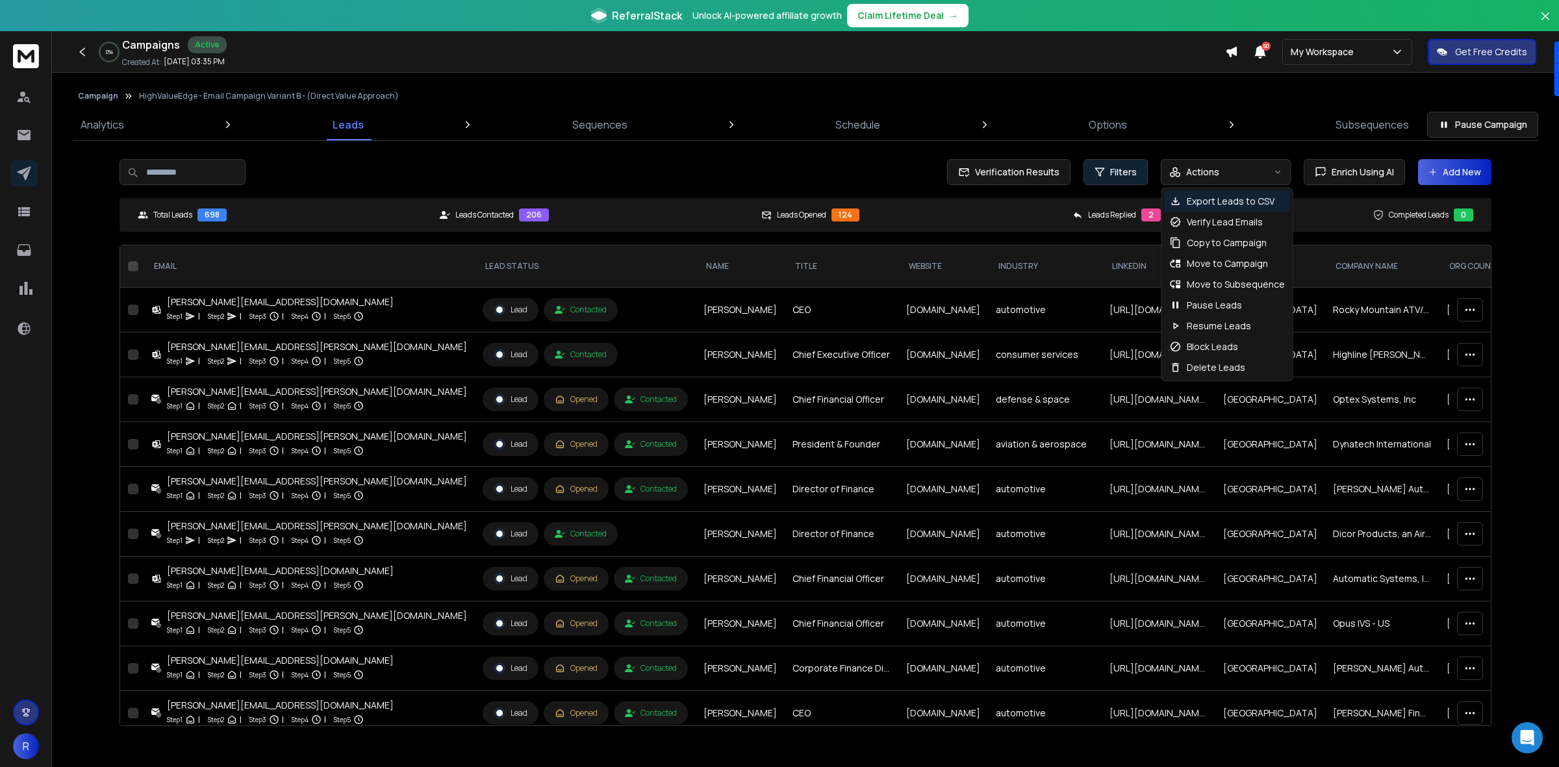
click at [1113, 164] on button "Filters" at bounding box center [1115, 172] width 64 height 26
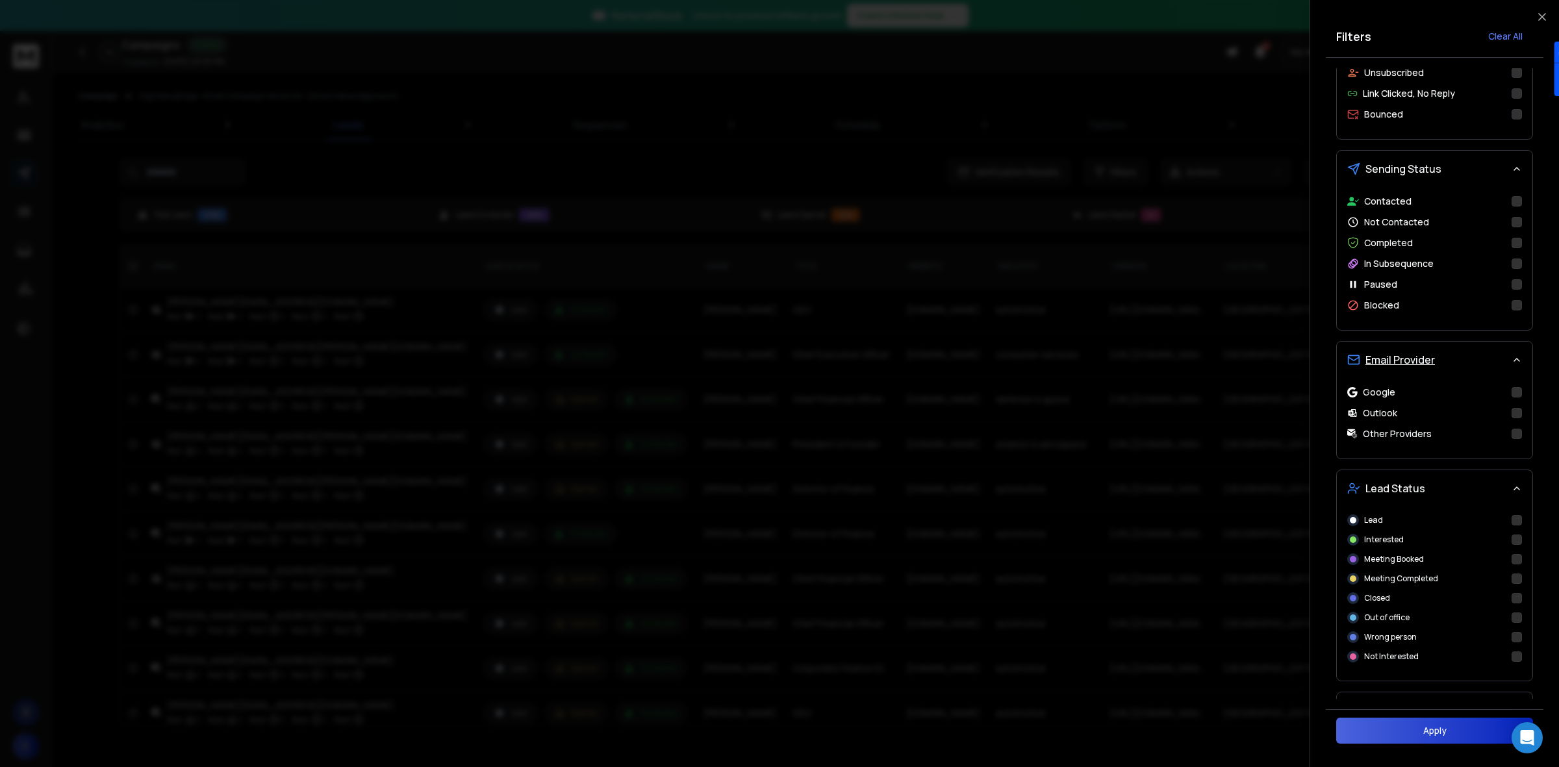
scroll to position [162, 0]
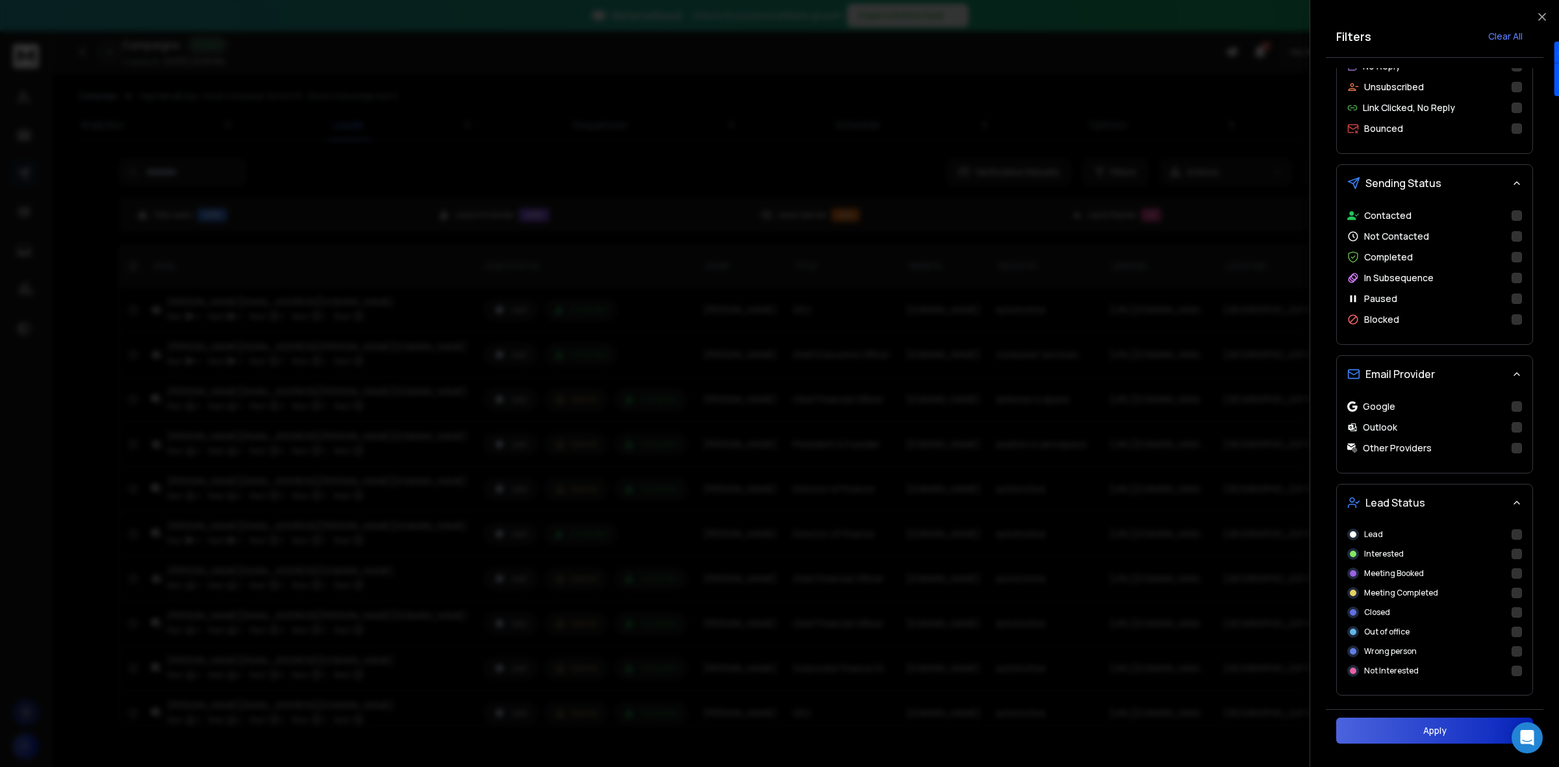
click at [1511, 234] on button "Not Contacted" at bounding box center [1516, 236] width 10 height 10
drag, startPoint x: 1391, startPoint y: 728, endPoint x: 1383, endPoint y: 719, distance: 12.0
click at [1392, 728] on button "Apply" at bounding box center [1434, 731] width 197 height 26
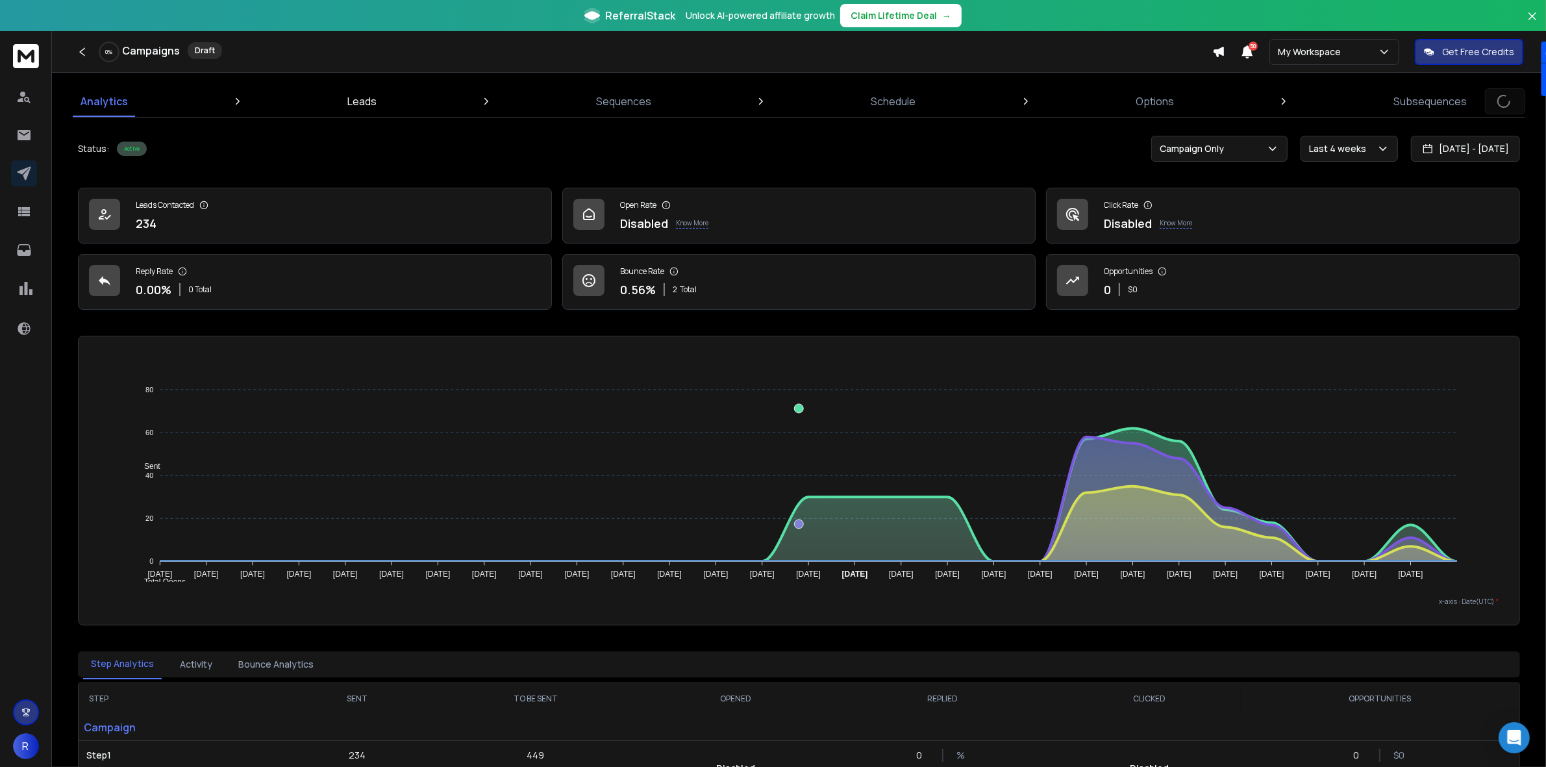
click at [360, 107] on p "Leads" at bounding box center [361, 102] width 29 height 16
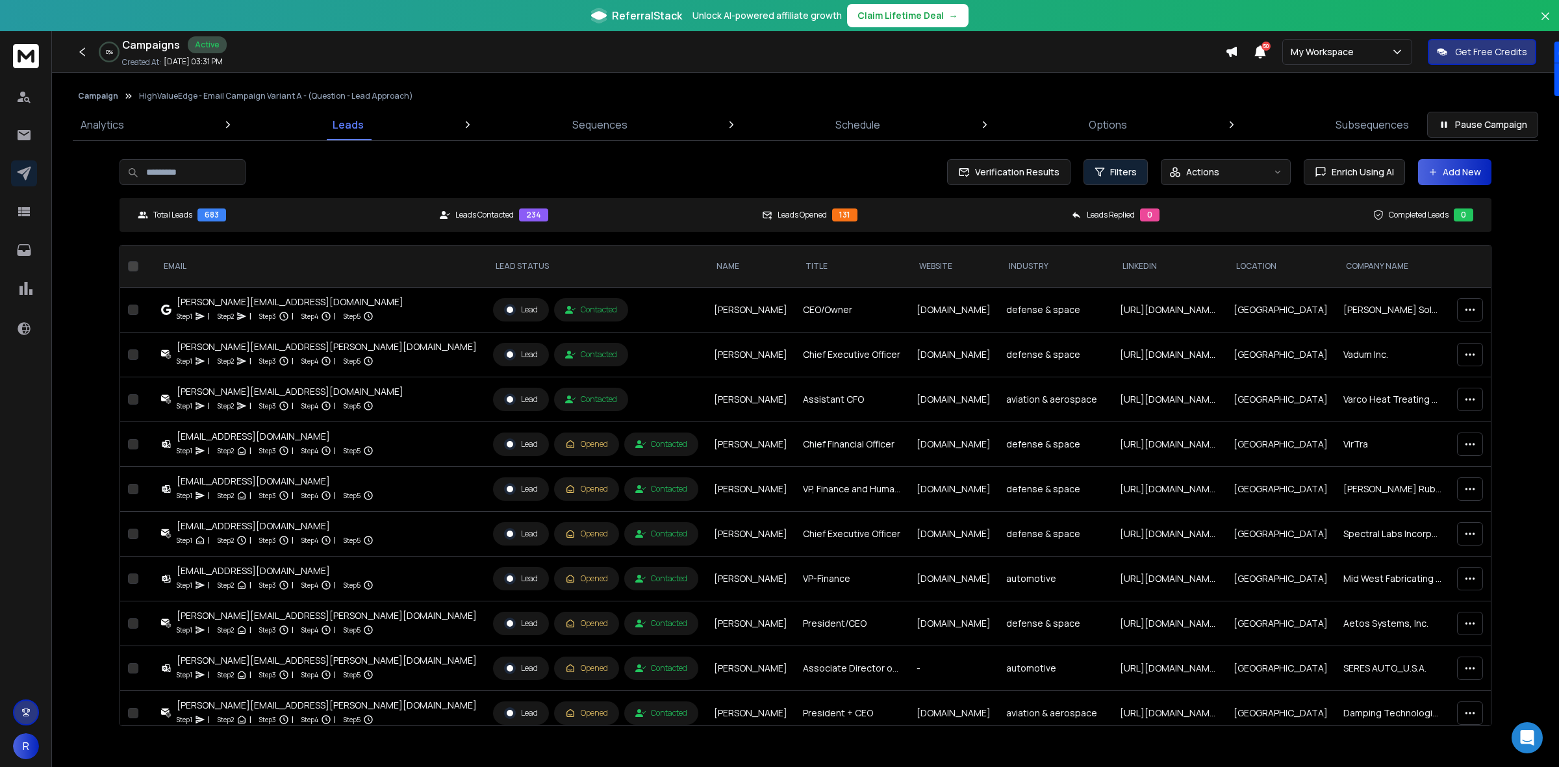
click at [1127, 170] on span "Filters" at bounding box center [1123, 172] width 27 height 13
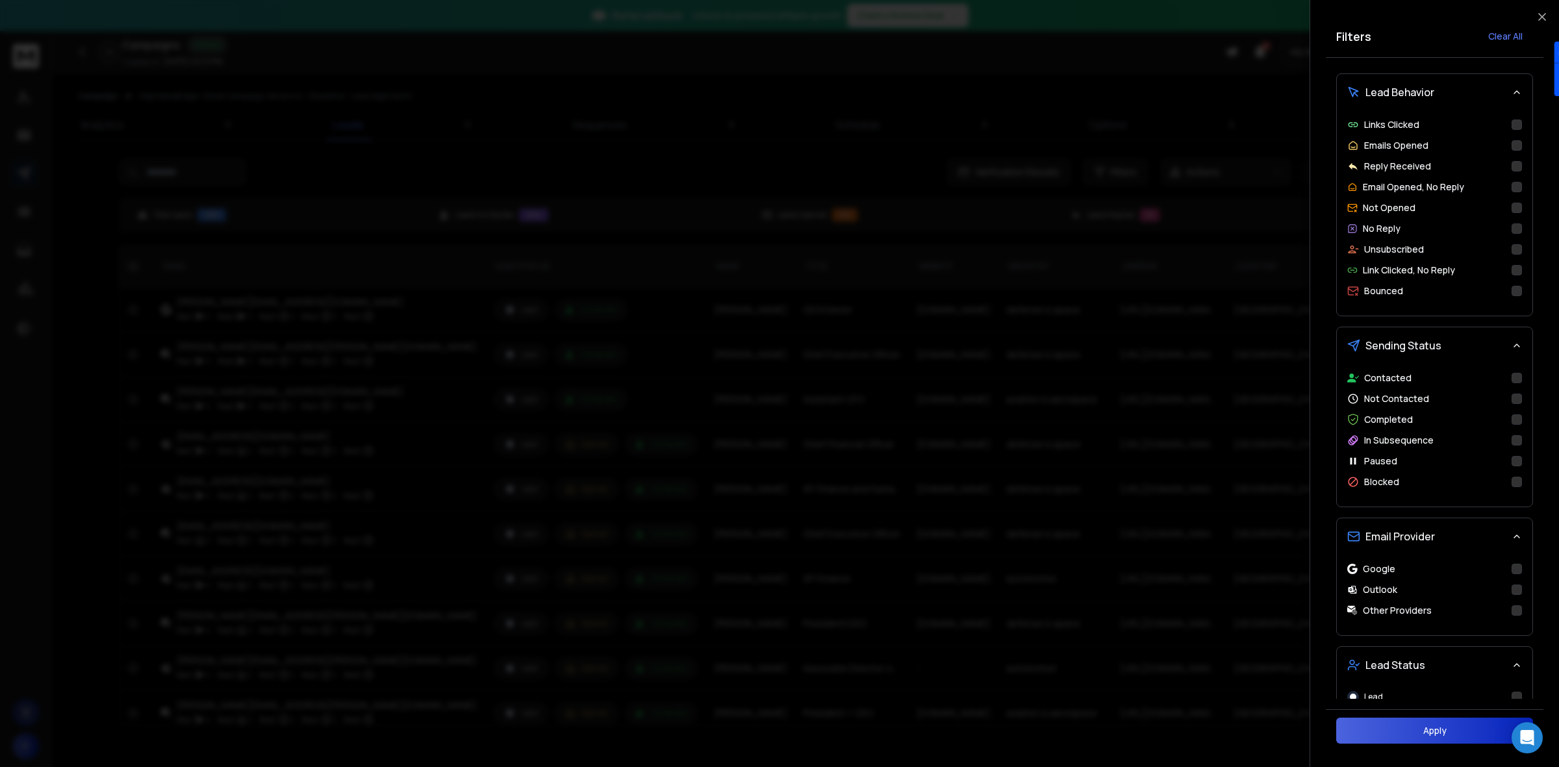
click at [1057, 185] on div at bounding box center [779, 383] width 1559 height 767
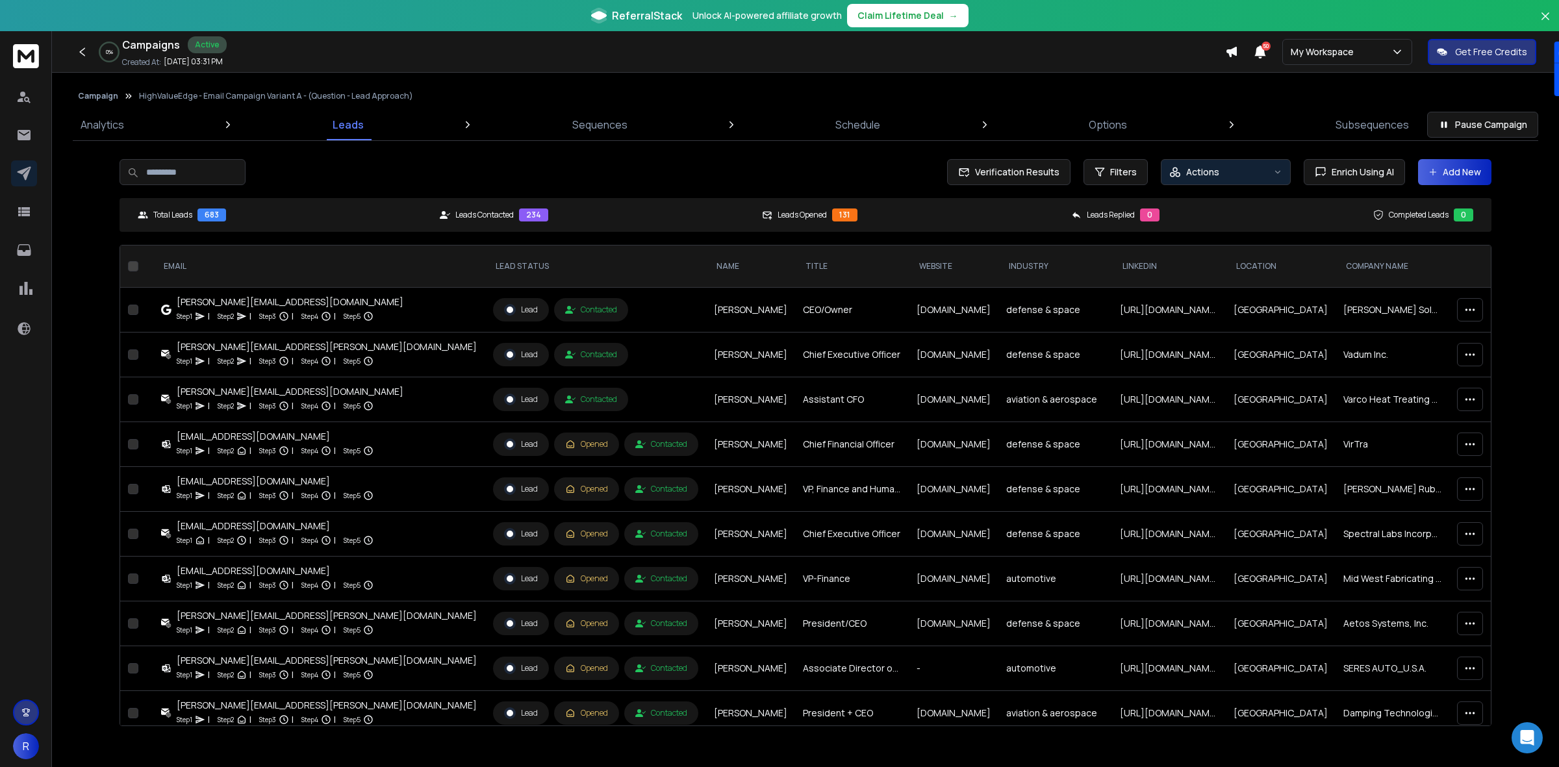
click at [1220, 175] on div "Actions" at bounding box center [1218, 172] width 99 height 13
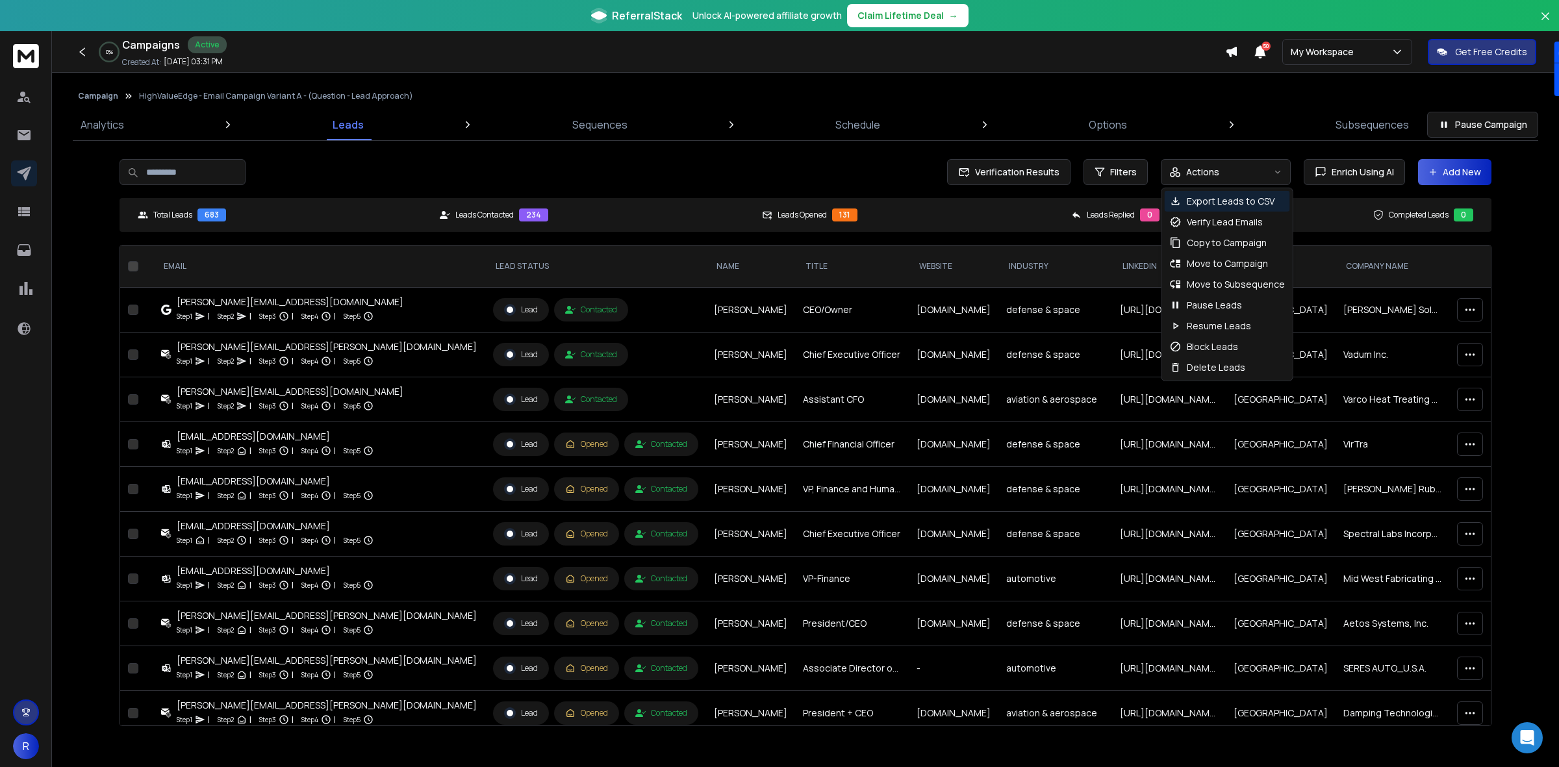
click at [663, 212] on div "Total Leads 683 Leads Contacted 234 Leads Opened 131 Leads Replied 0 Completed …" at bounding box center [806, 215] width 1372 height 34
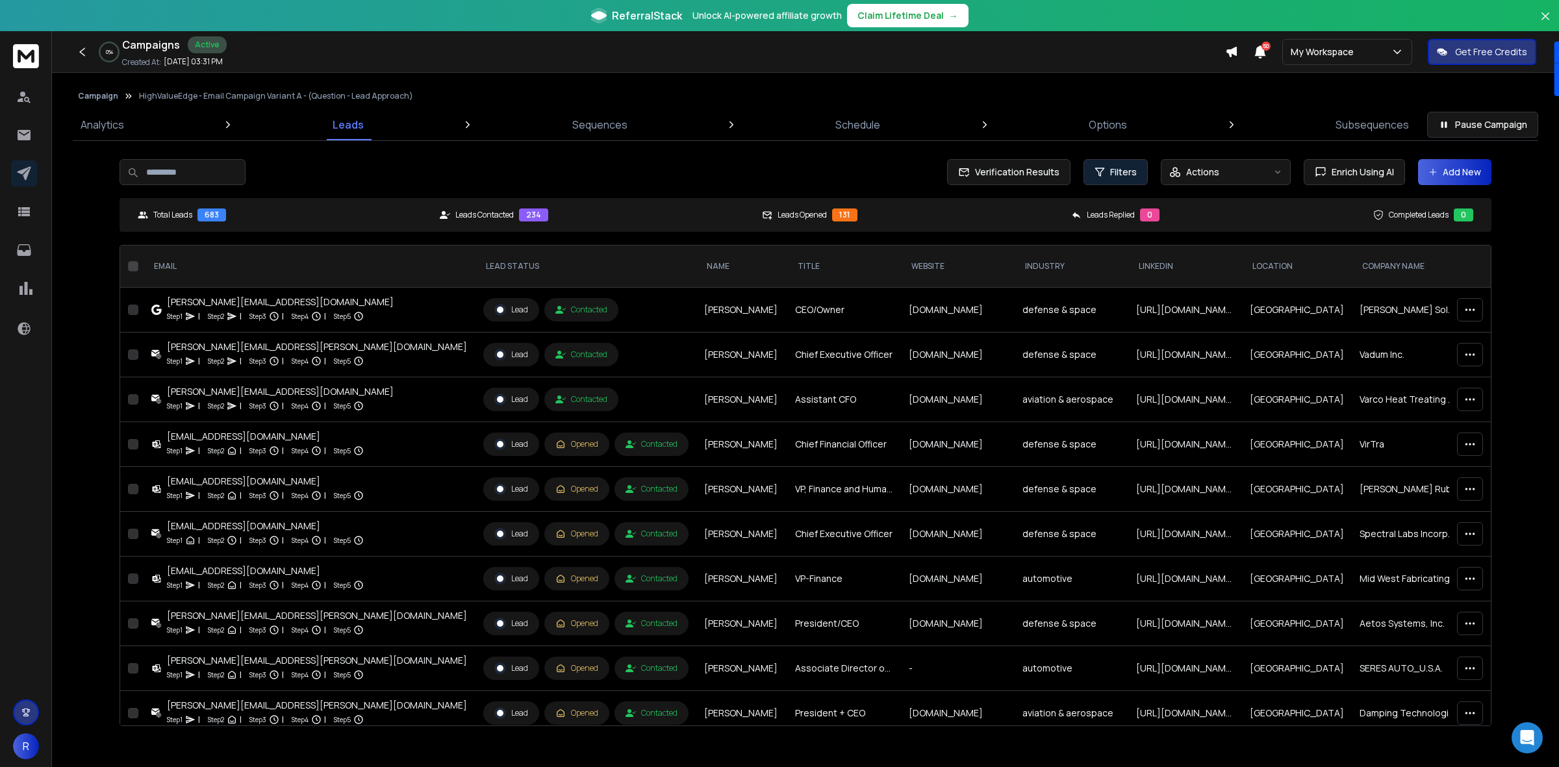
click at [1115, 175] on span "Filters" at bounding box center [1123, 172] width 27 height 13
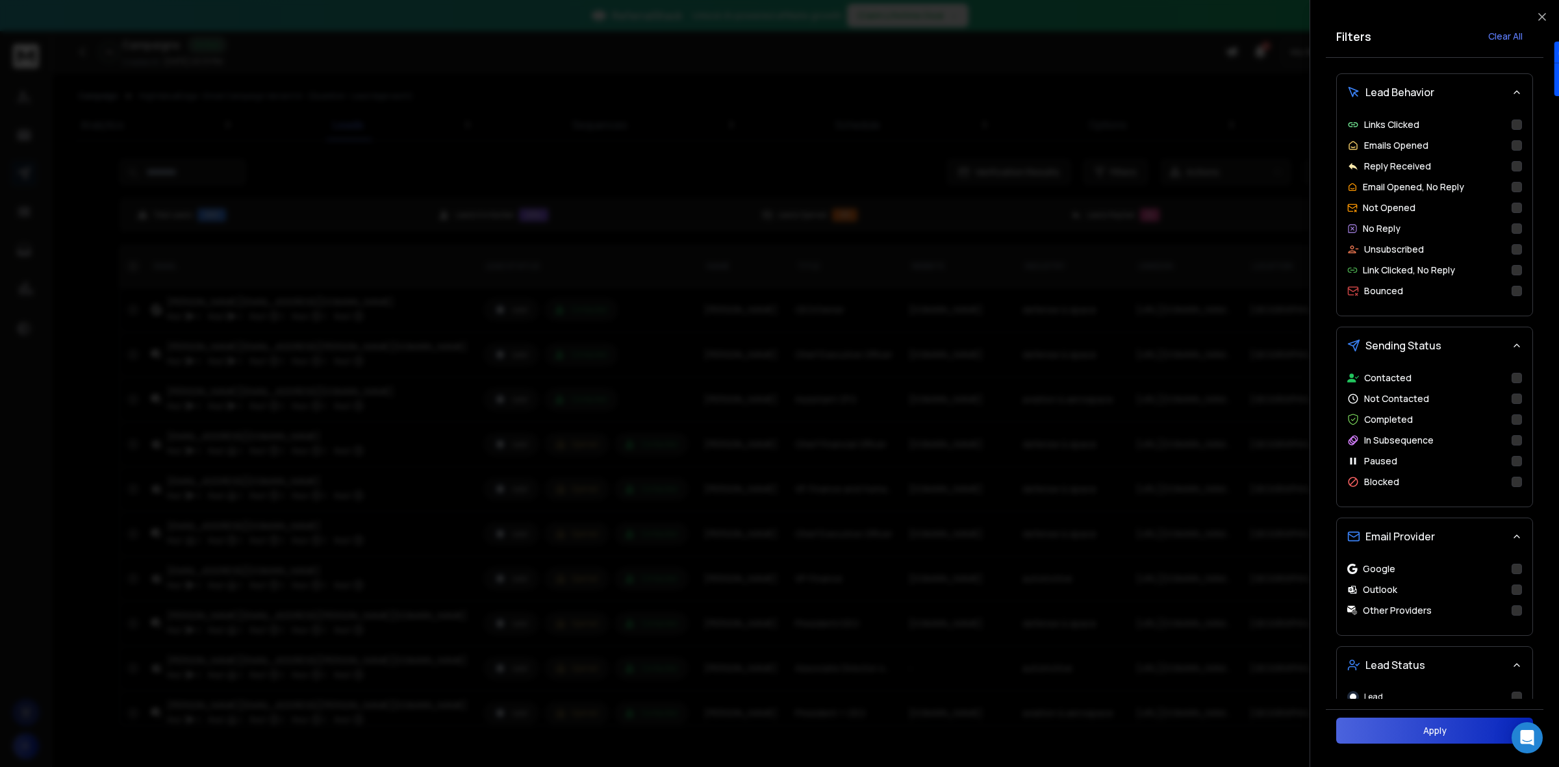
click at [784, 114] on div at bounding box center [779, 383] width 1559 height 767
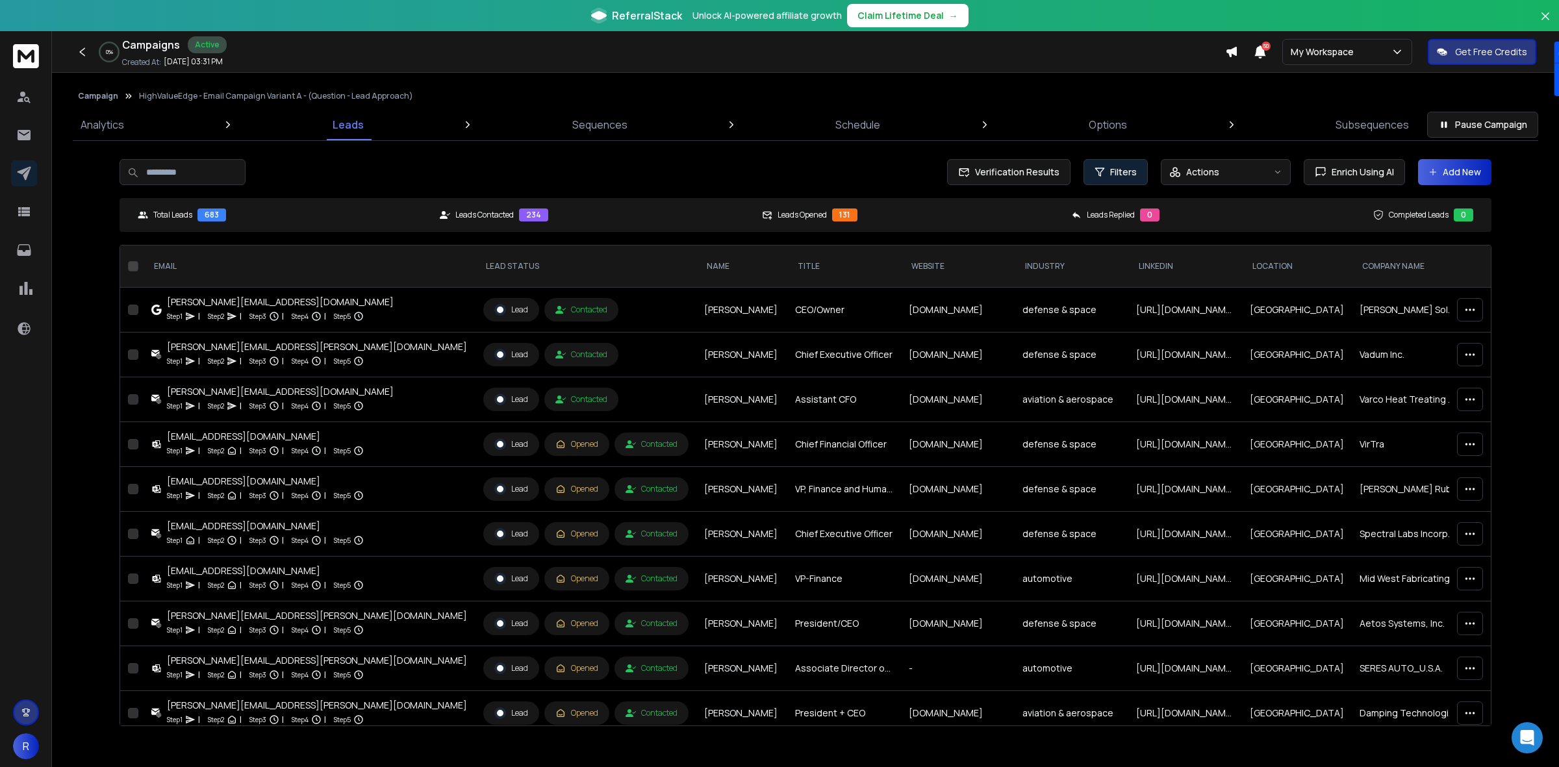
click at [1111, 170] on span "Filters" at bounding box center [1123, 172] width 27 height 13
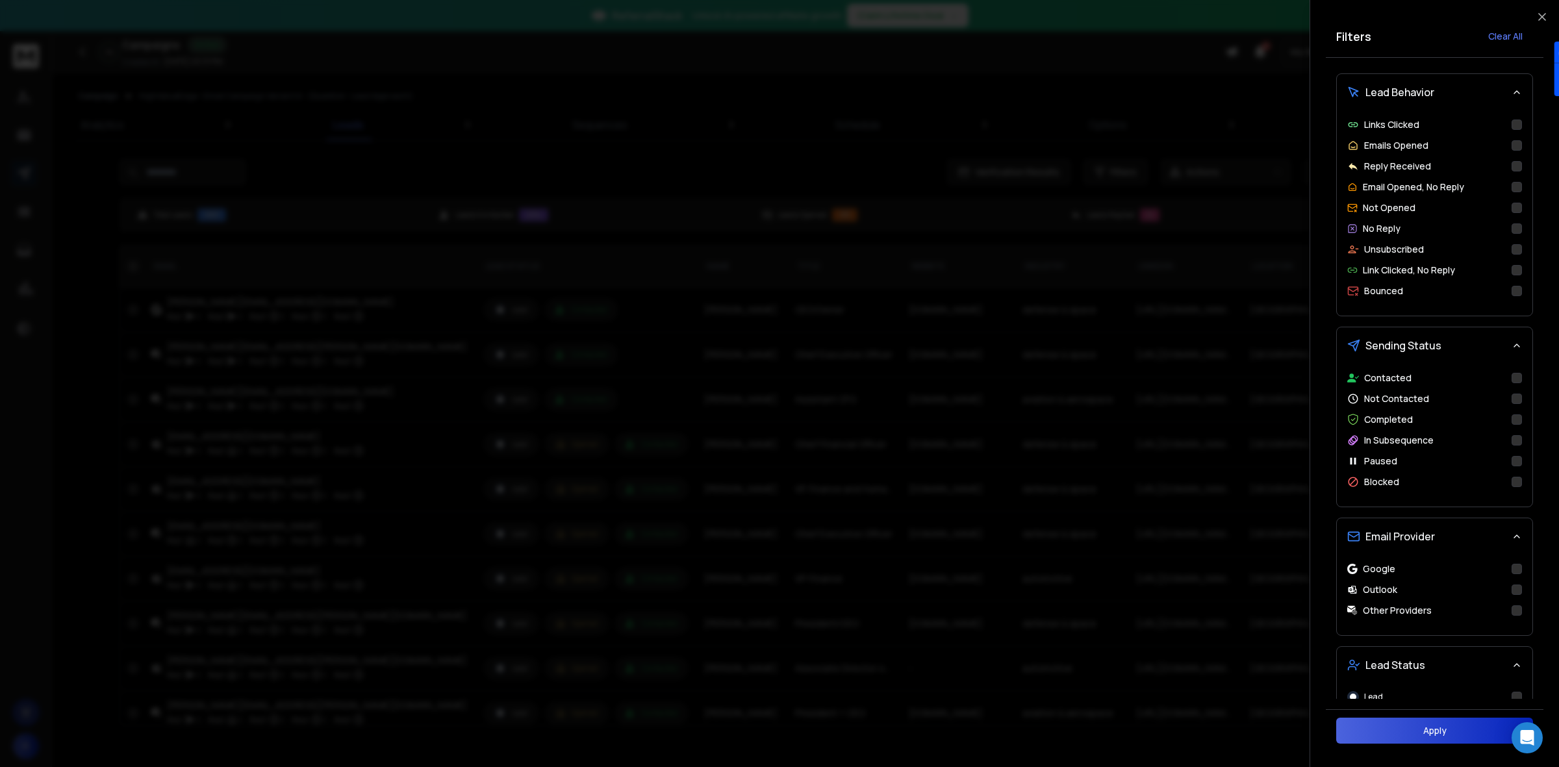
scroll to position [81, 0]
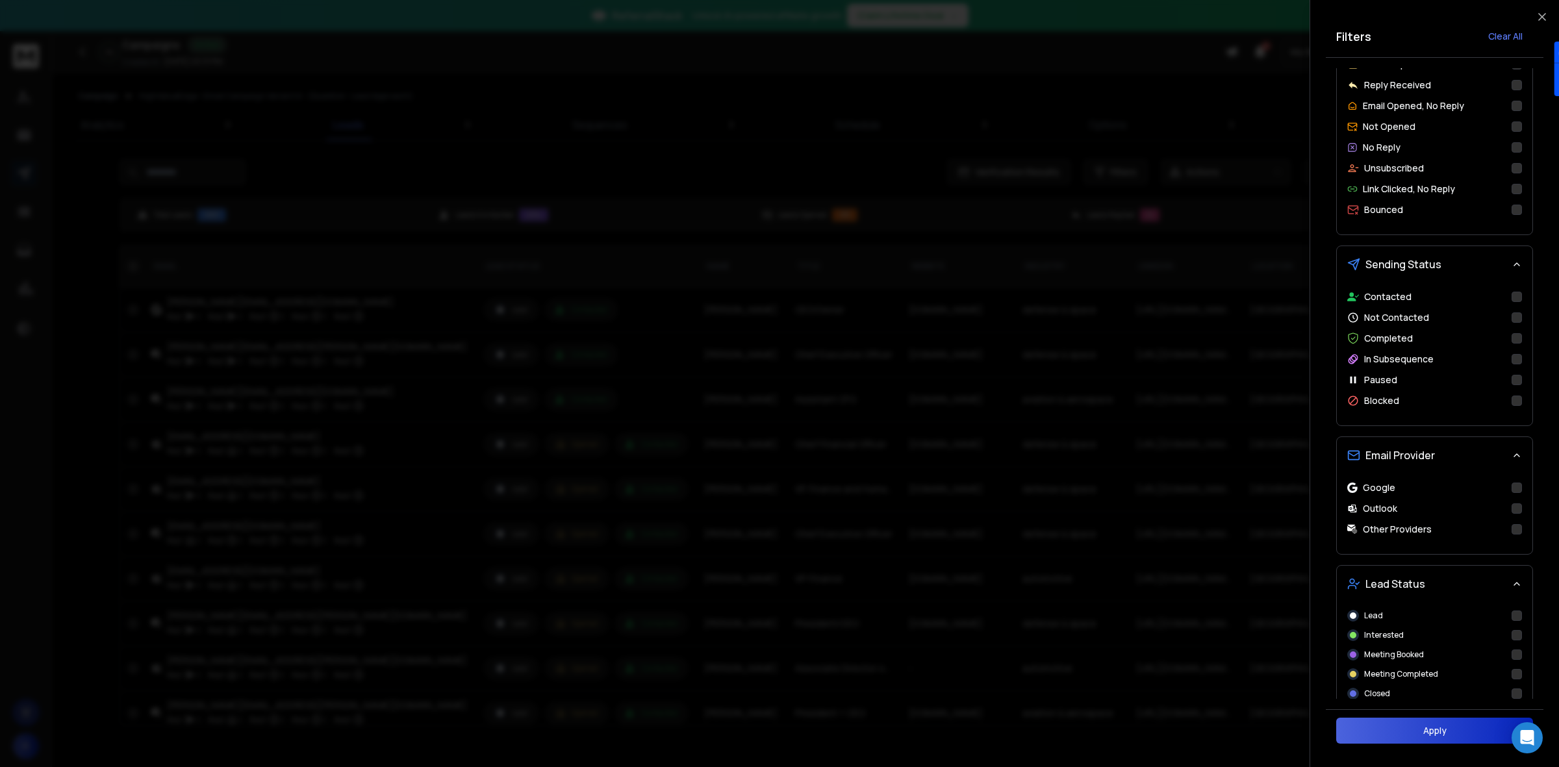
click at [1511, 313] on button "Not Contacted" at bounding box center [1516, 317] width 10 height 10
click at [1439, 731] on button "Apply" at bounding box center [1434, 731] width 197 height 26
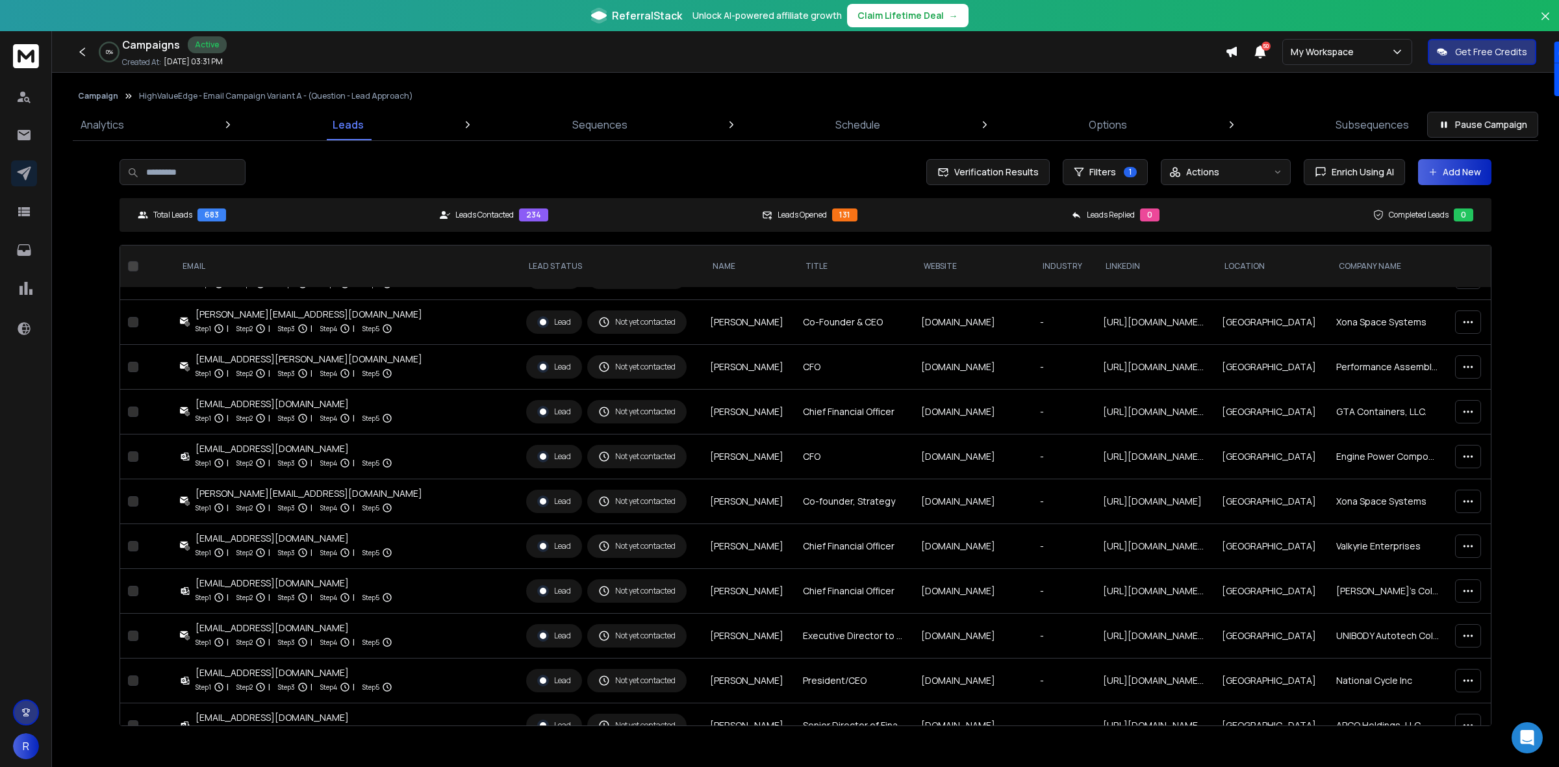
scroll to position [0, 0]
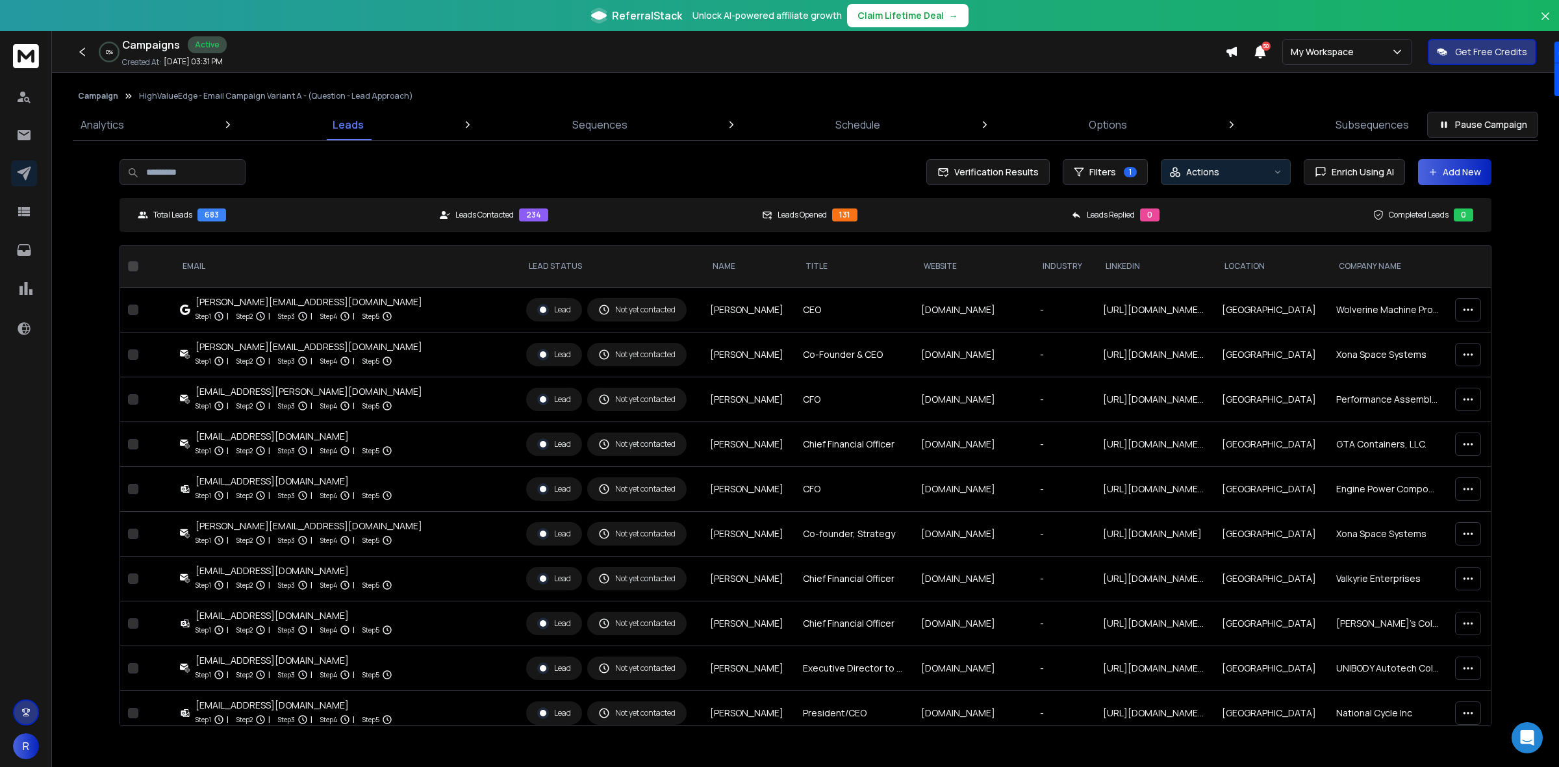
click at [1234, 171] on div "Actions" at bounding box center [1218, 172] width 99 height 13
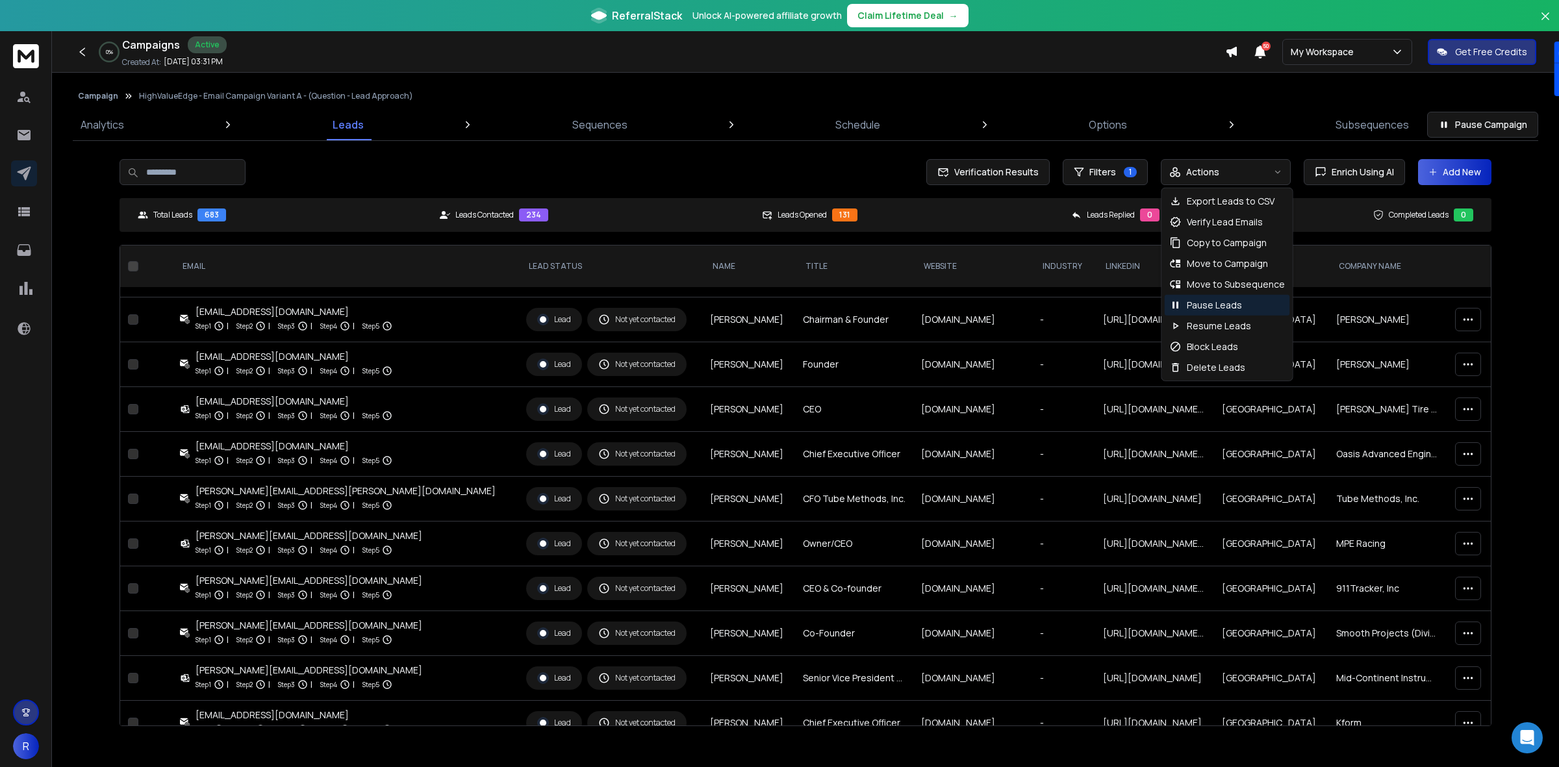
scroll to position [812, 0]
